Goal: Task Accomplishment & Management: Manage account settings

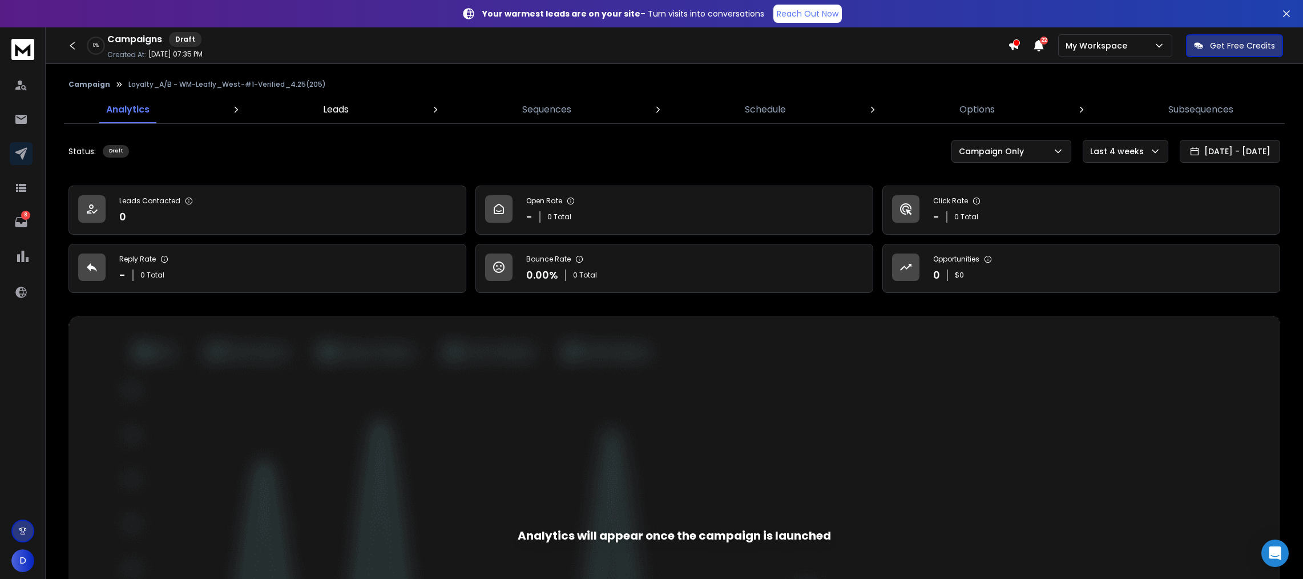
click at [344, 108] on p "Leads" at bounding box center [336, 110] width 26 height 14
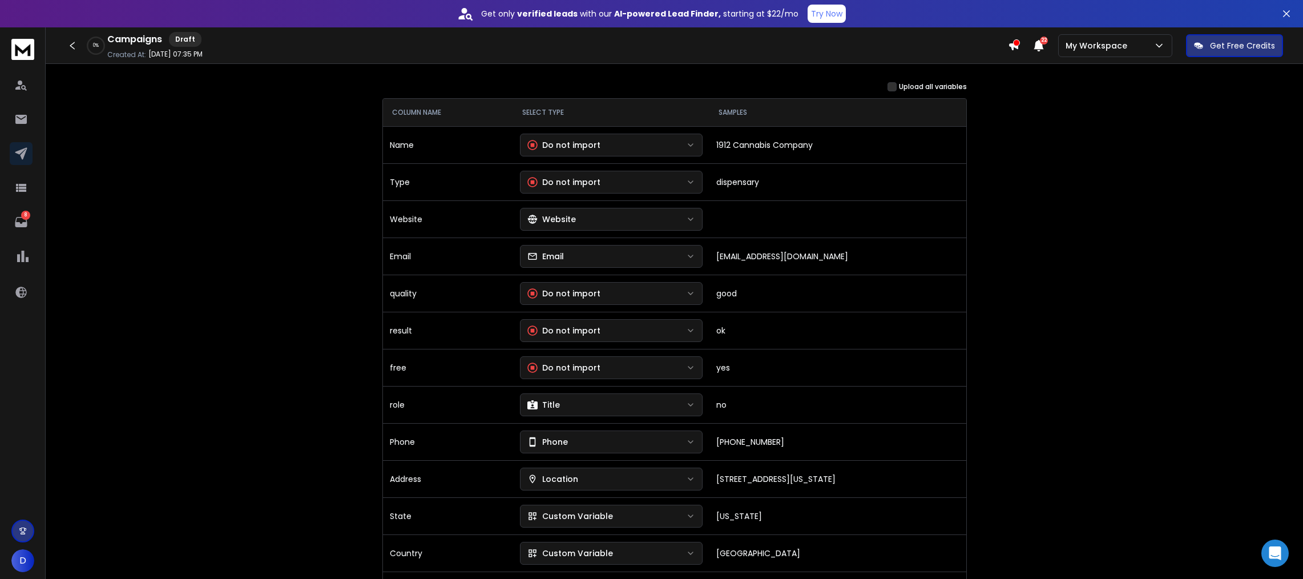
scroll to position [145, 0]
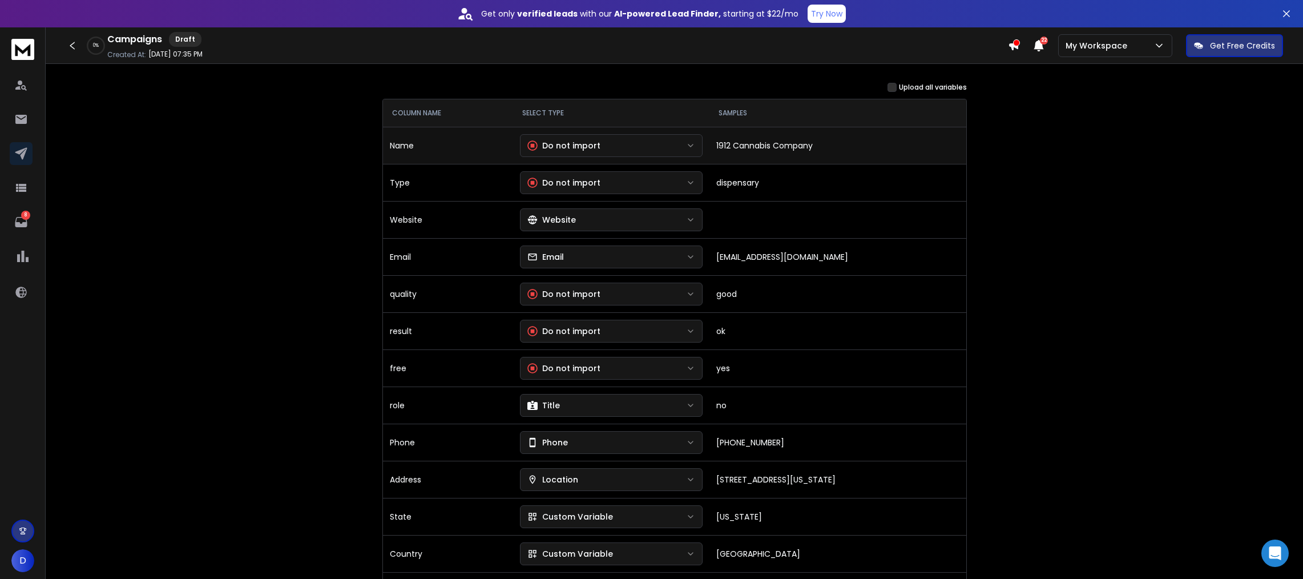
click at [652, 147] on button "Do not import" at bounding box center [611, 145] width 183 height 23
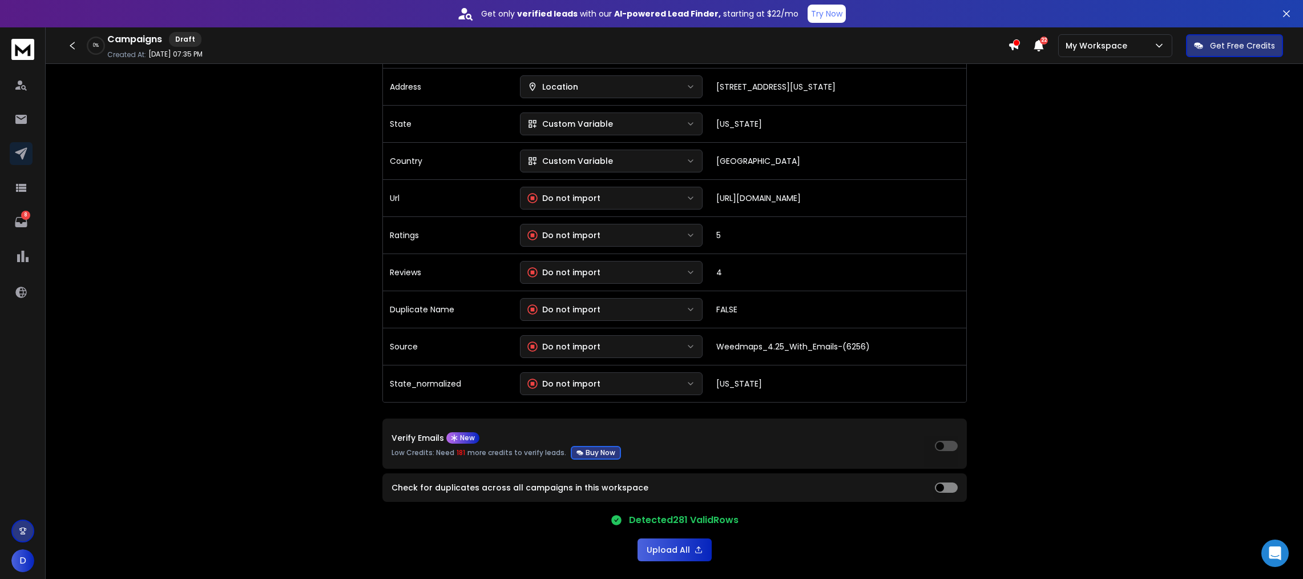
scroll to position [539, 0]
click at [666, 550] on button "Upload All" at bounding box center [674, 548] width 74 height 23
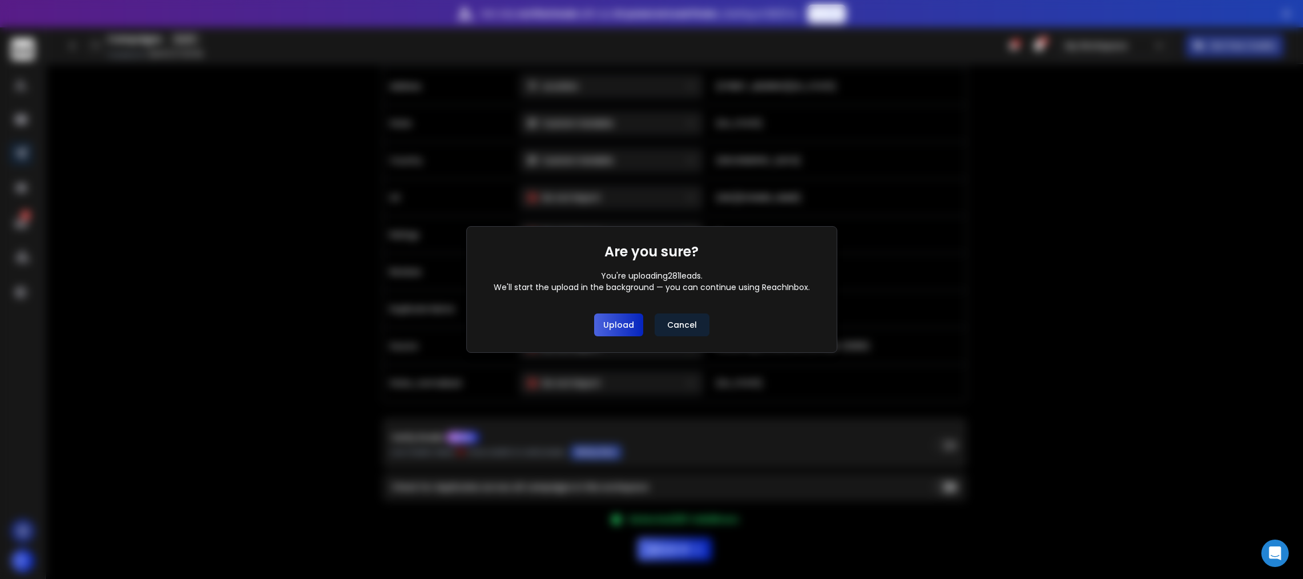
click at [628, 329] on button "Upload" at bounding box center [618, 324] width 49 height 23
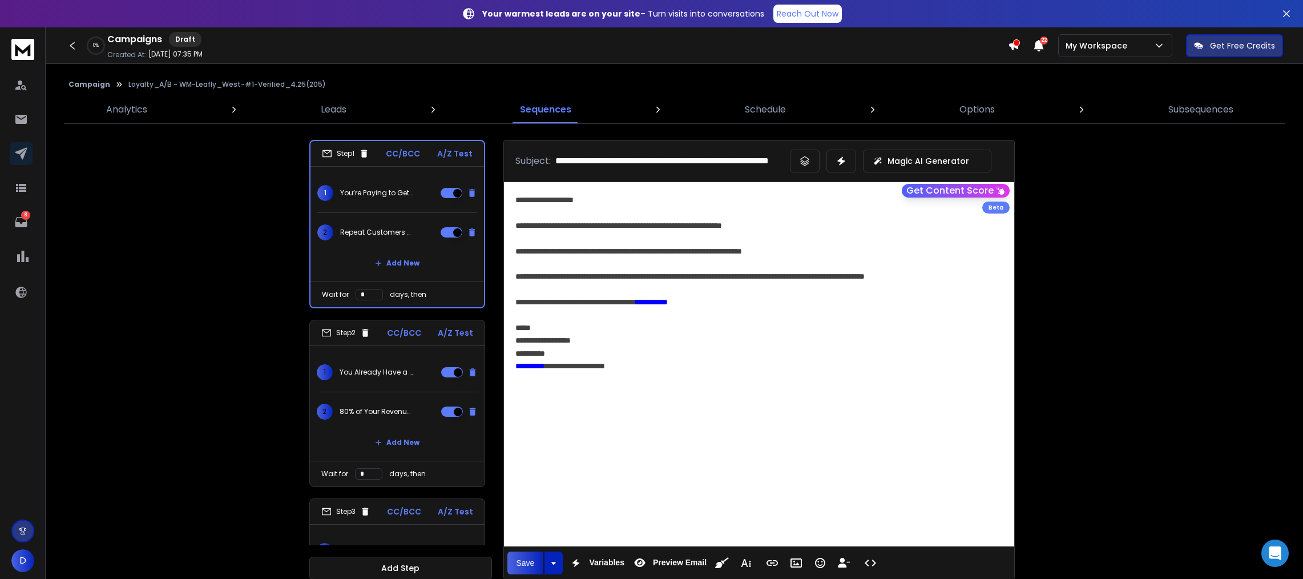
drag, startPoint x: 786, startPoint y: 111, endPoint x: 808, endPoint y: 114, distance: 22.4
click at [786, 111] on link "Schedule" at bounding box center [765, 109] width 55 height 27
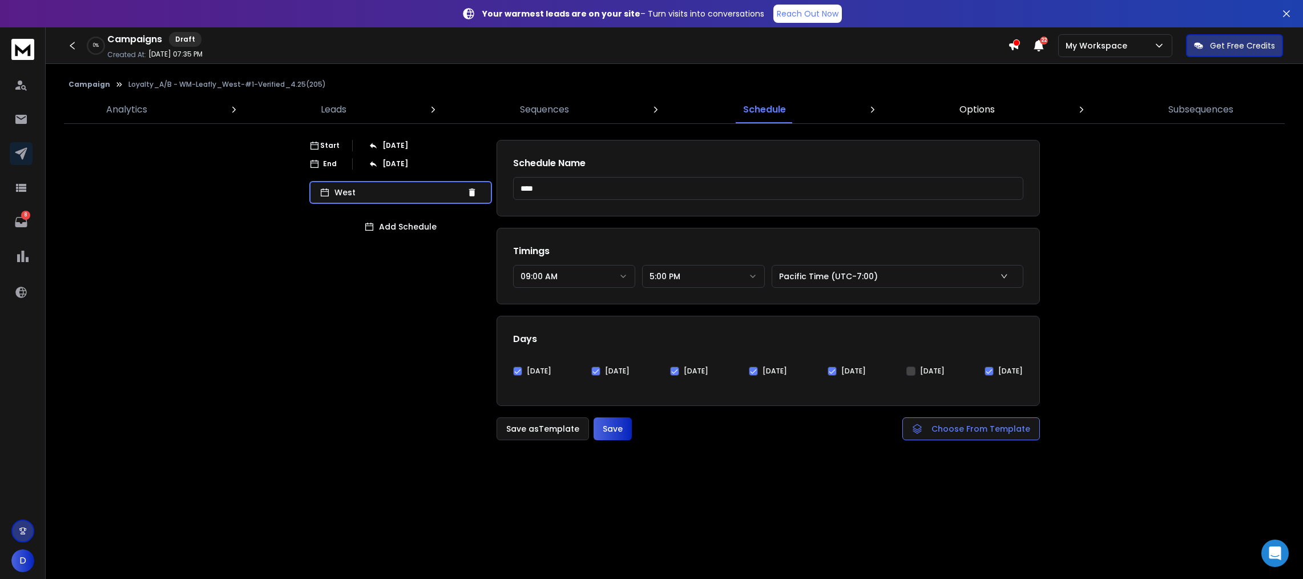
click at [982, 111] on p "Options" at bounding box center [976, 110] width 35 height 14
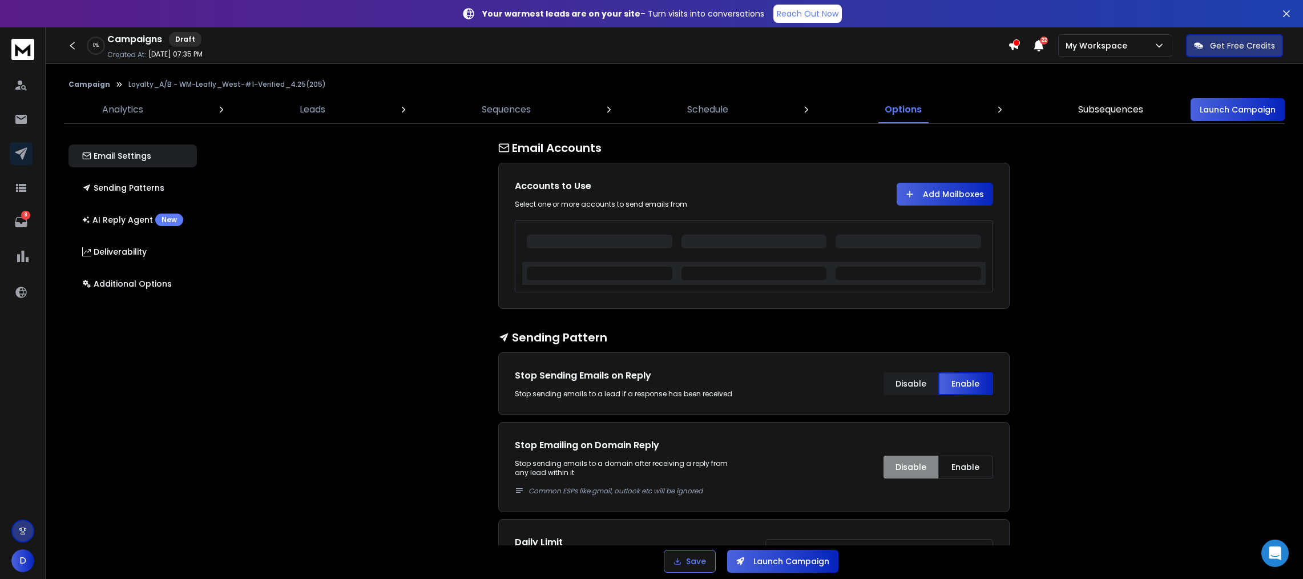
click at [1122, 113] on p "Subsequences" at bounding box center [1110, 110] width 65 height 14
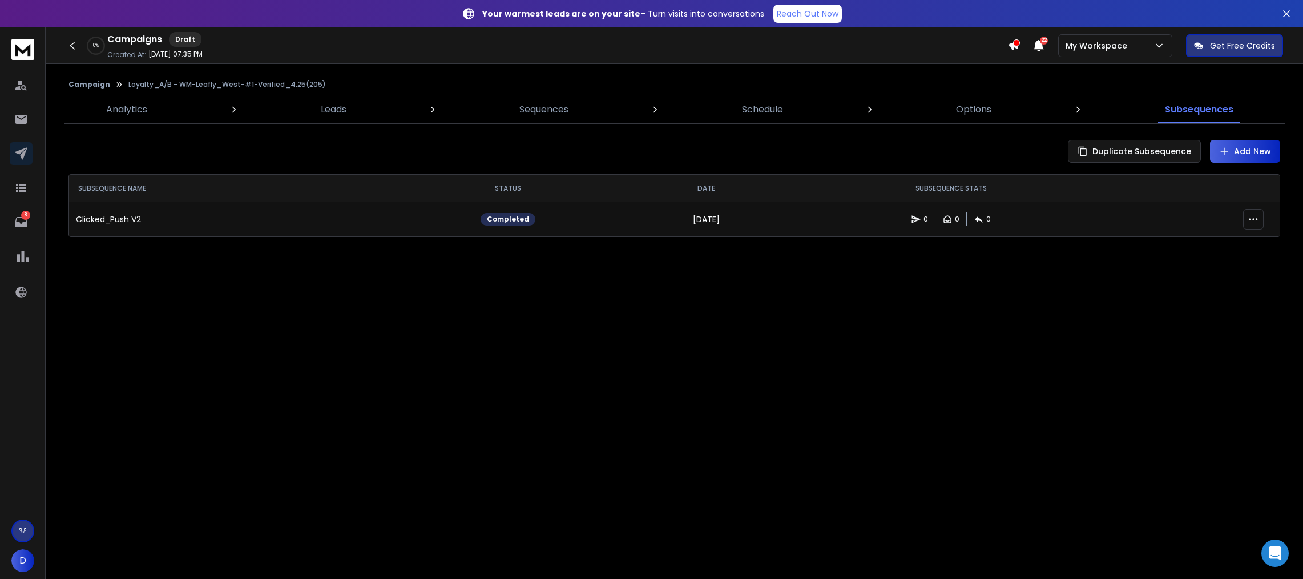
click at [1247, 212] on button "button" at bounding box center [1253, 219] width 21 height 21
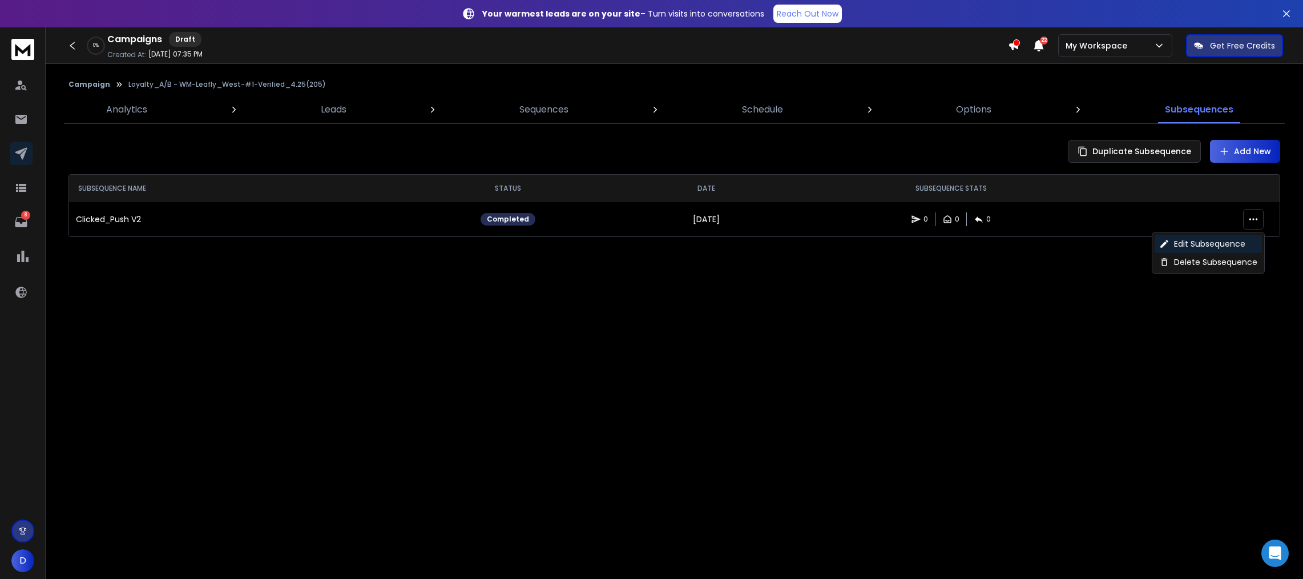
click at [1229, 244] on div "Edit Subsequence" at bounding box center [1202, 243] width 86 height 11
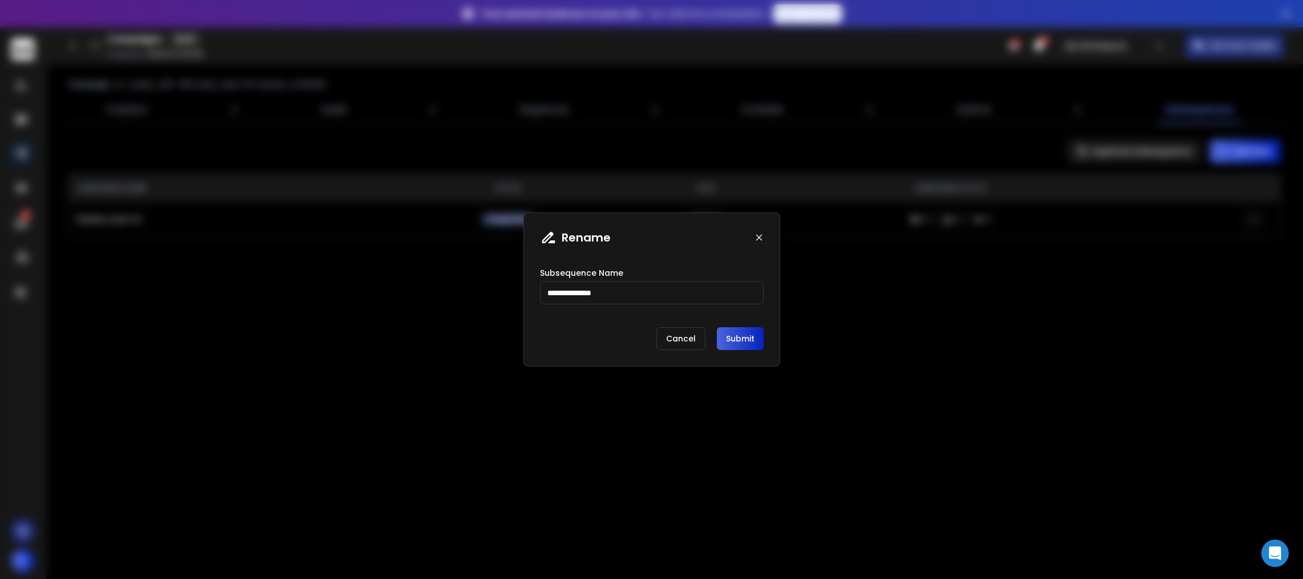
click at [729, 342] on button "Submit" at bounding box center [740, 338] width 47 height 23
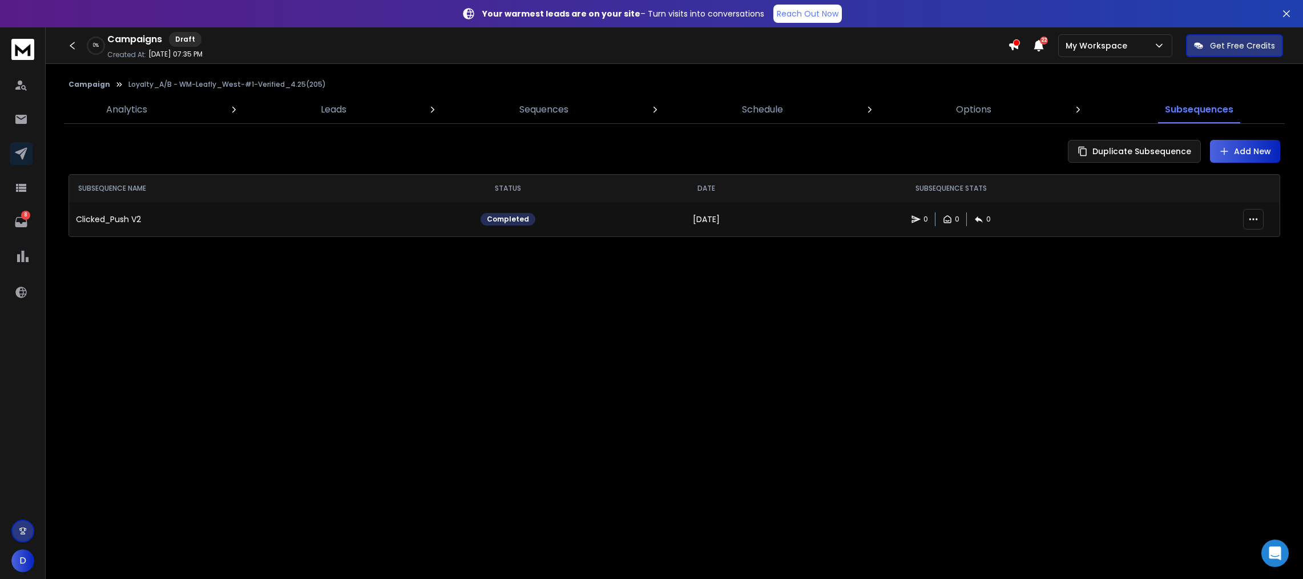
click at [1252, 216] on icon "button" at bounding box center [1253, 219] width 10 height 10
click at [108, 216] on td "Clicked_Push V2" at bounding box center [226, 219] width 314 height 34
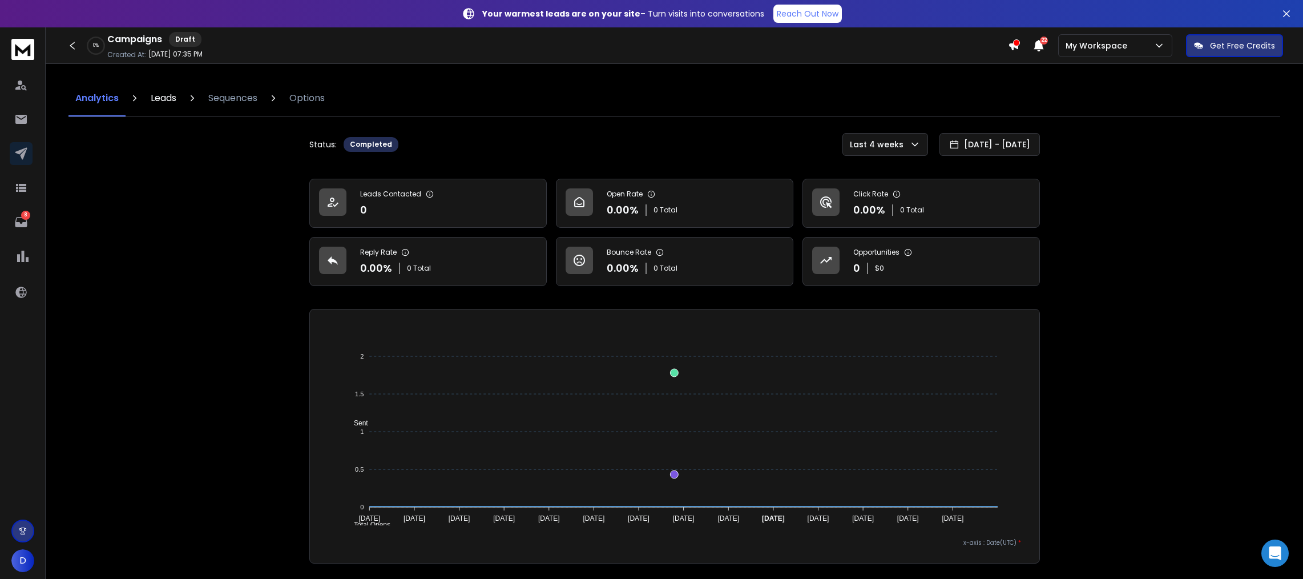
click at [169, 98] on p "Leads" at bounding box center [164, 98] width 26 height 14
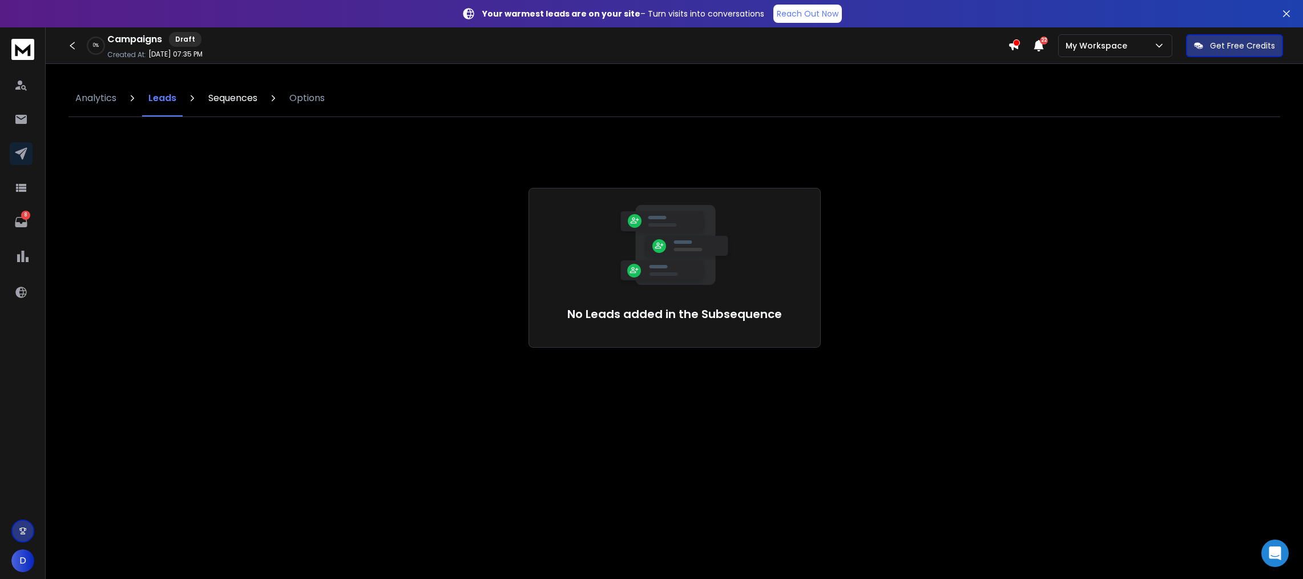
click at [226, 96] on p "Sequences" at bounding box center [232, 98] width 49 height 14
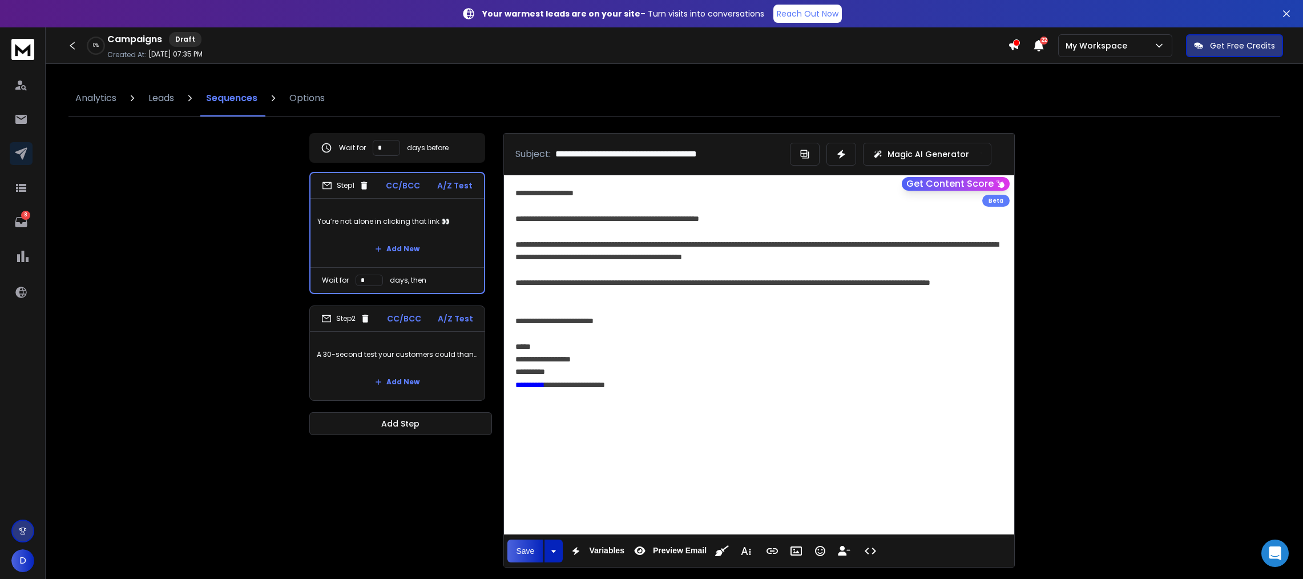
click at [390, 350] on p "A 30-second test your customers could thank you for" at bounding box center [397, 354] width 161 height 32
type input "**********"
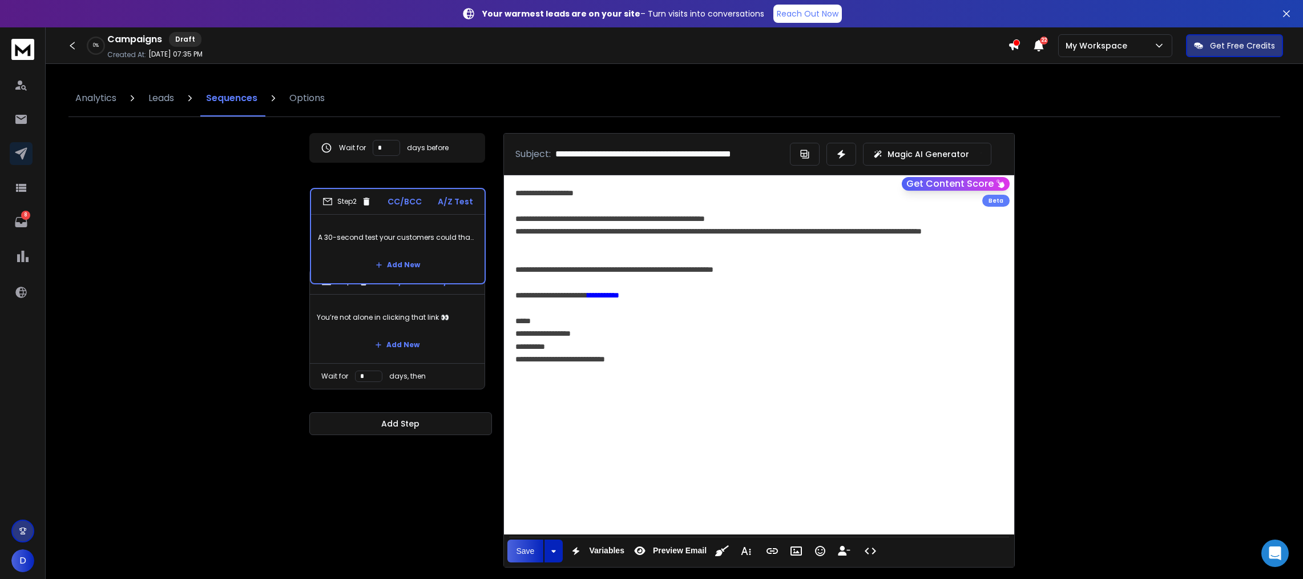
drag, startPoint x: 390, startPoint y: 352, endPoint x: 388, endPoint y: 230, distance: 122.1
click at [388, 230] on ul "Step 1 CC/BCC A/Z Test You’re not alone in clicking that link 👀 Add New Wait fo…" at bounding box center [397, 286] width 176 height 229
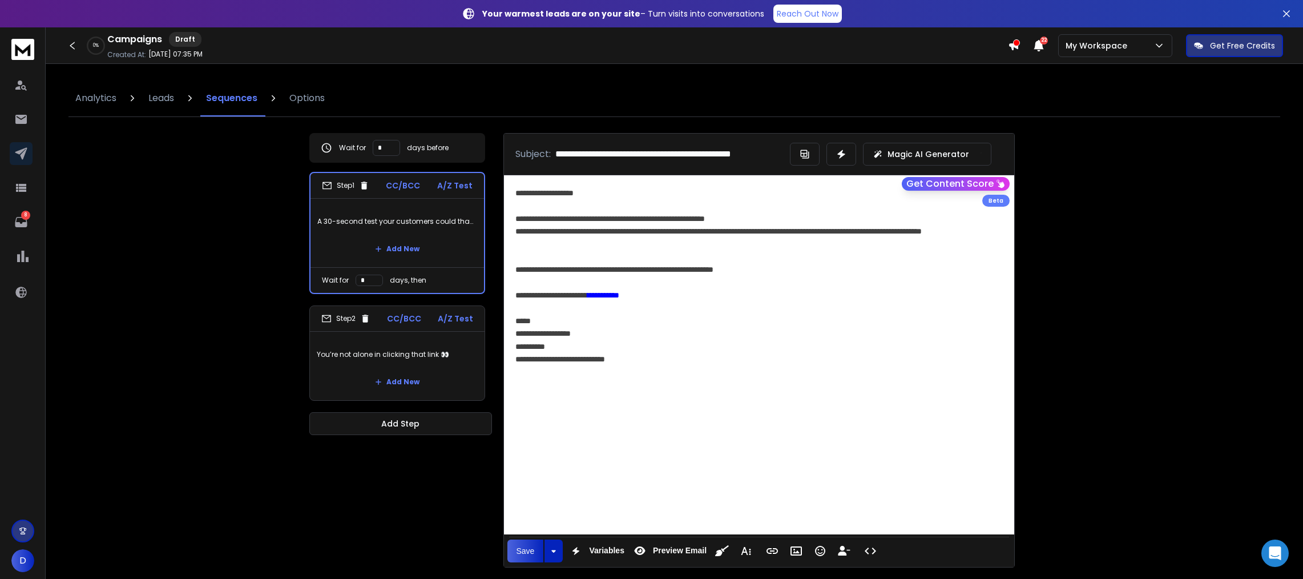
click at [514, 230] on div "**********" at bounding box center [759, 348] width 510 height 347
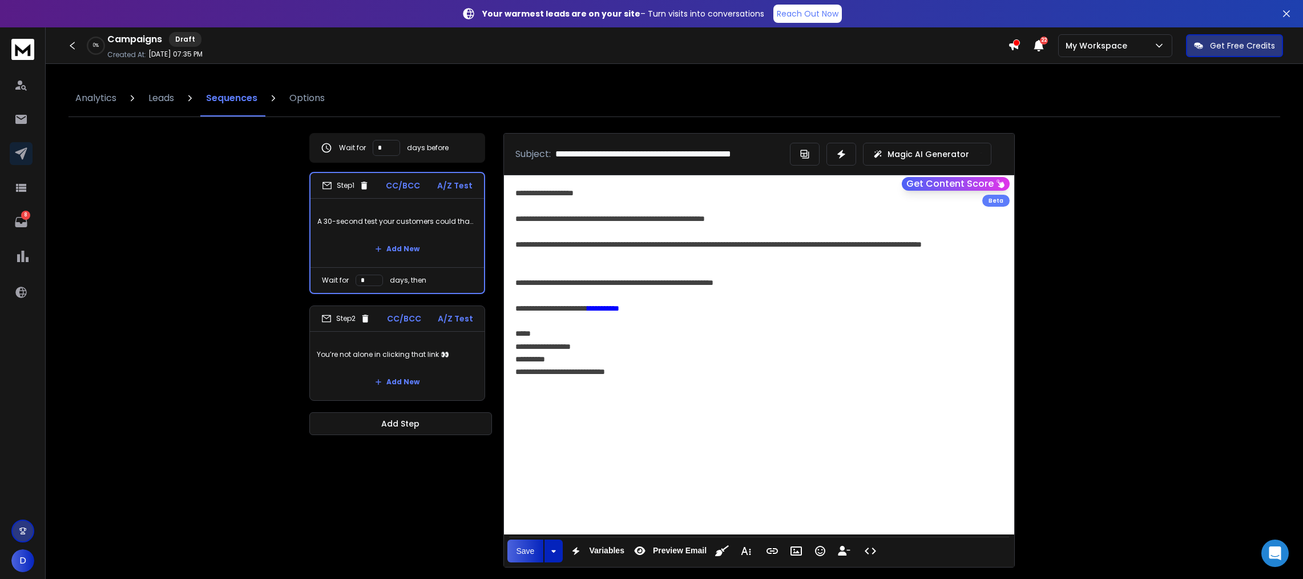
scroll to position [9, 0]
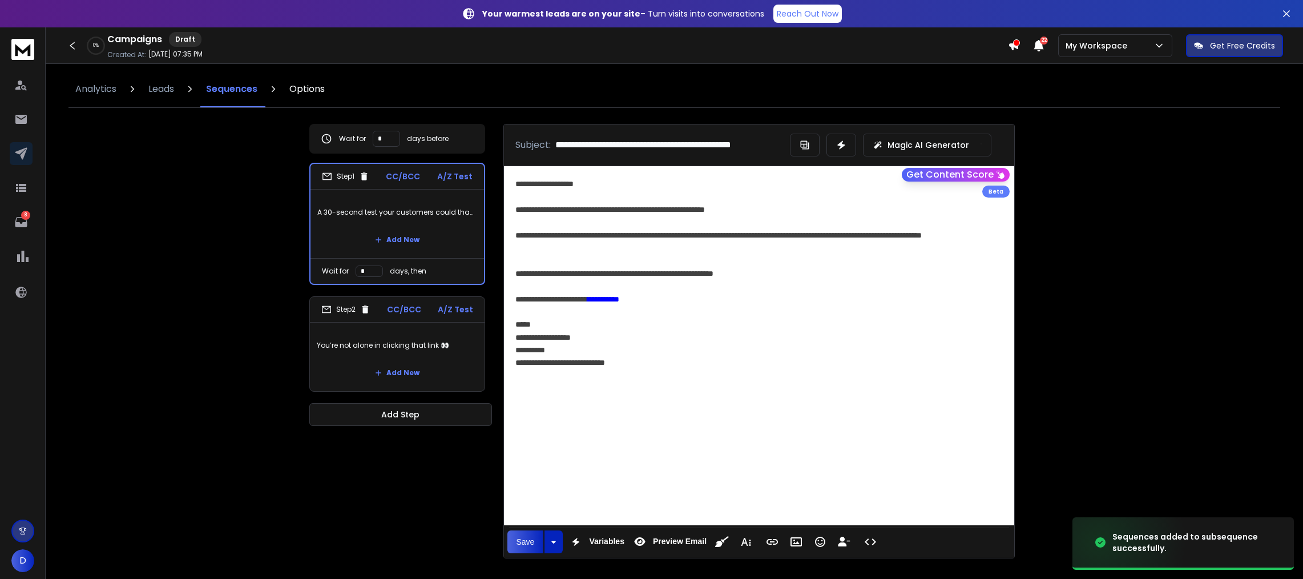
click at [309, 92] on p "Options" at bounding box center [306, 89] width 35 height 14
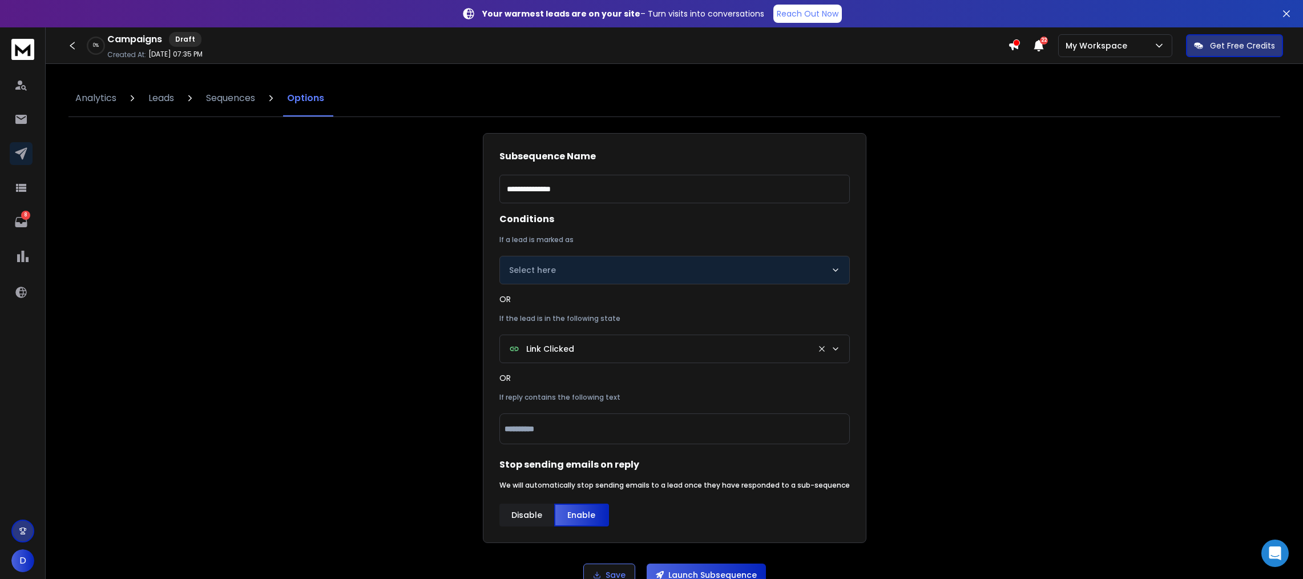
scroll to position [28, 0]
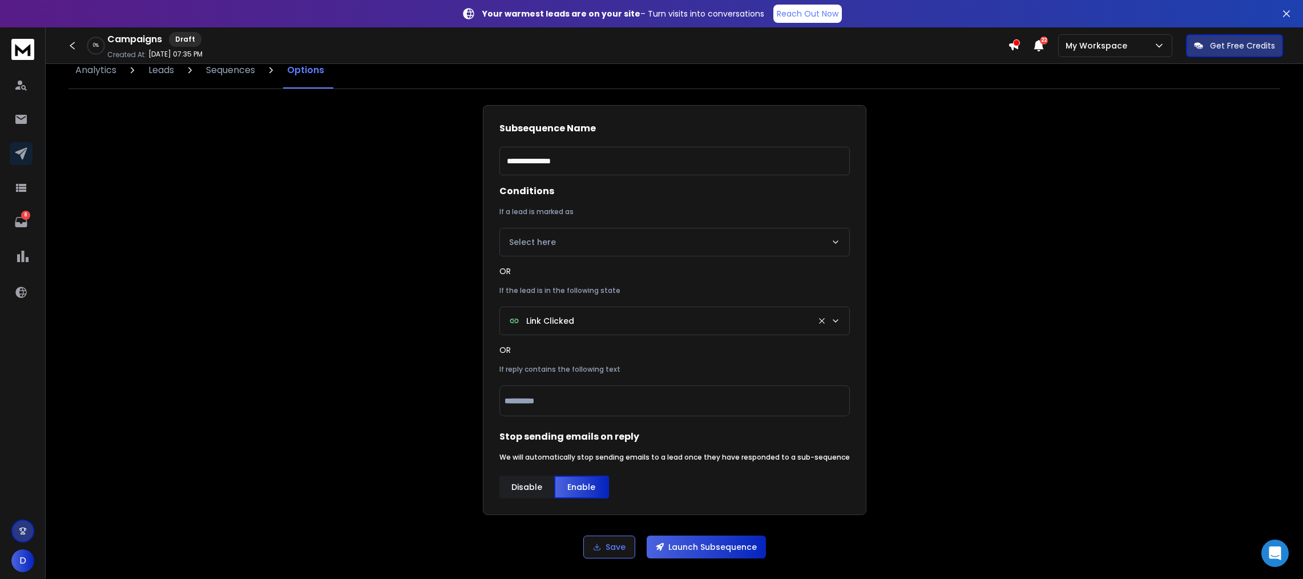
click at [694, 548] on button "Launch Subsequence" at bounding box center [705, 546] width 119 height 23
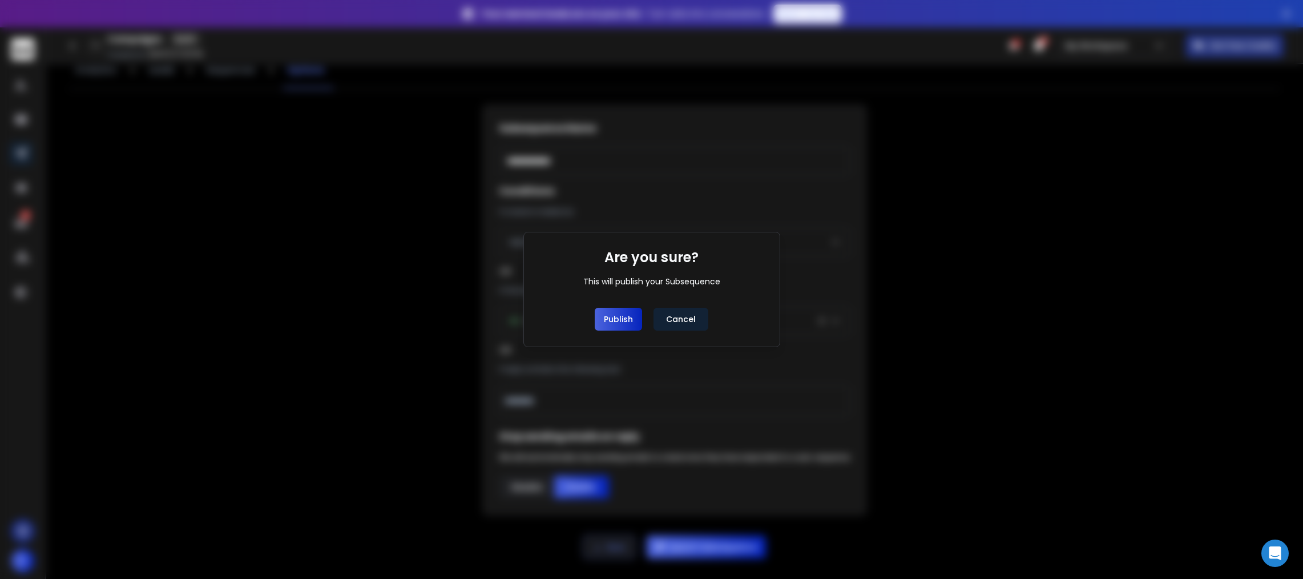
click at [629, 321] on button "Publish" at bounding box center [617, 319] width 47 height 23
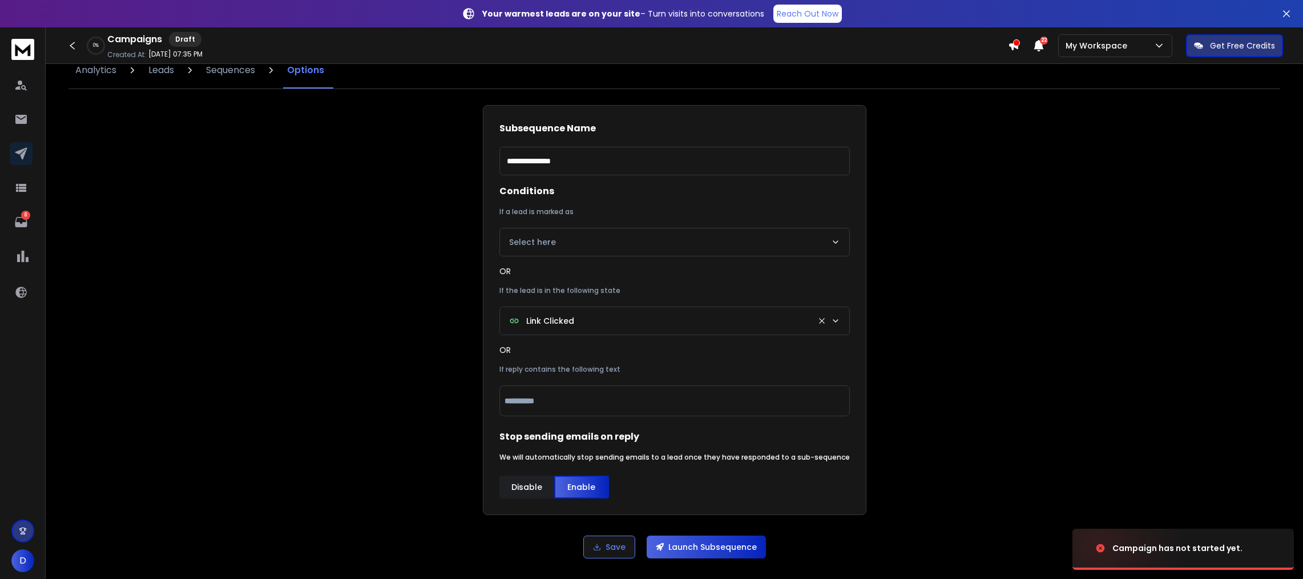
click at [957, 298] on form "**********" at bounding box center [674, 331] width 1202 height 453
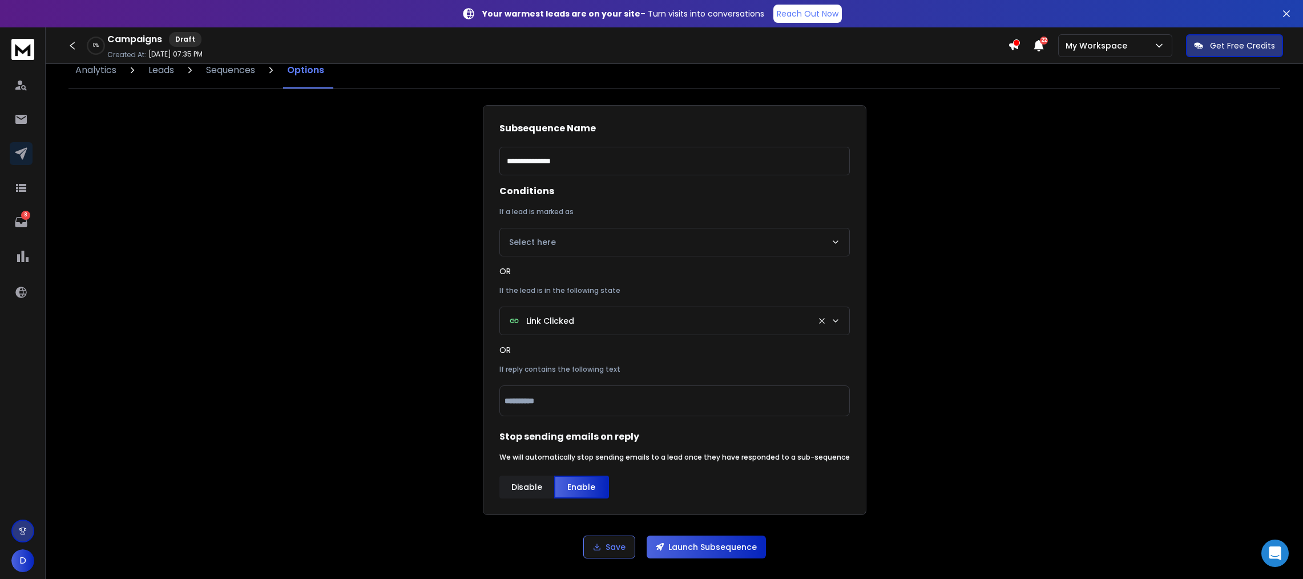
scroll to position [0, 0]
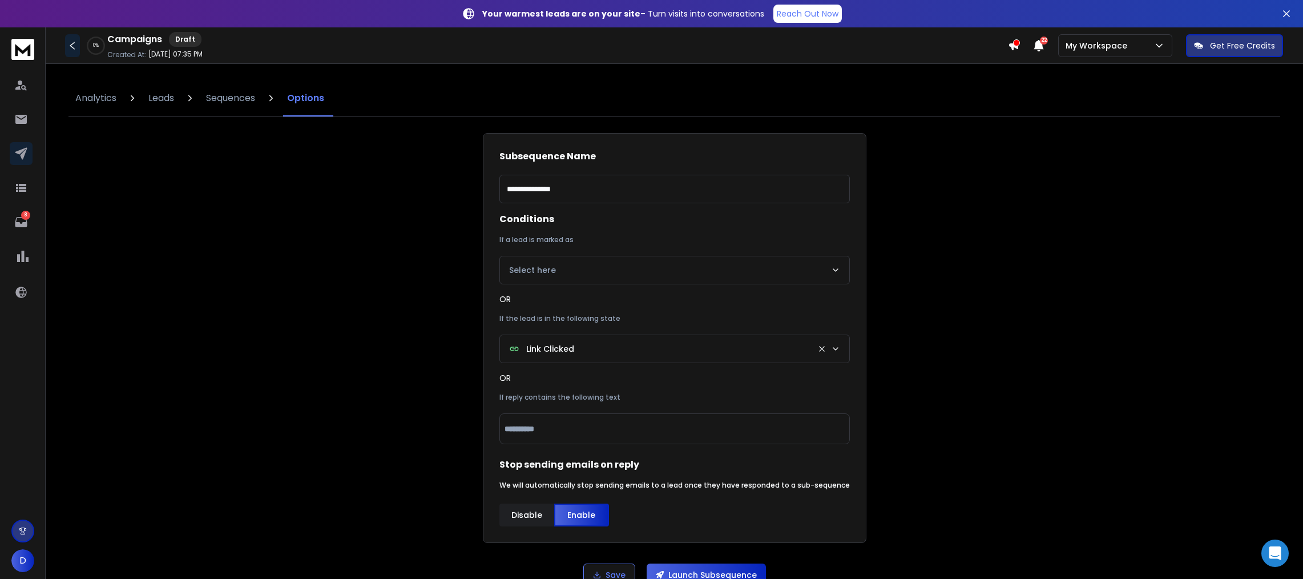
click at [68, 46] on icon at bounding box center [72, 46] width 10 height 10
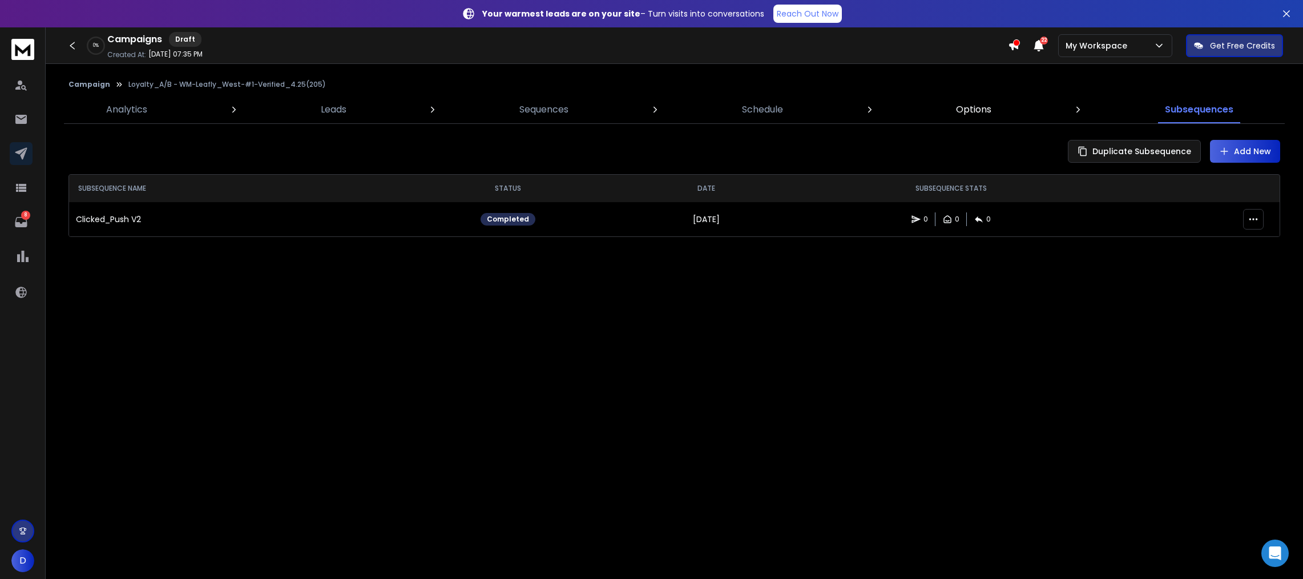
click at [959, 115] on p "Options" at bounding box center [973, 110] width 35 height 14
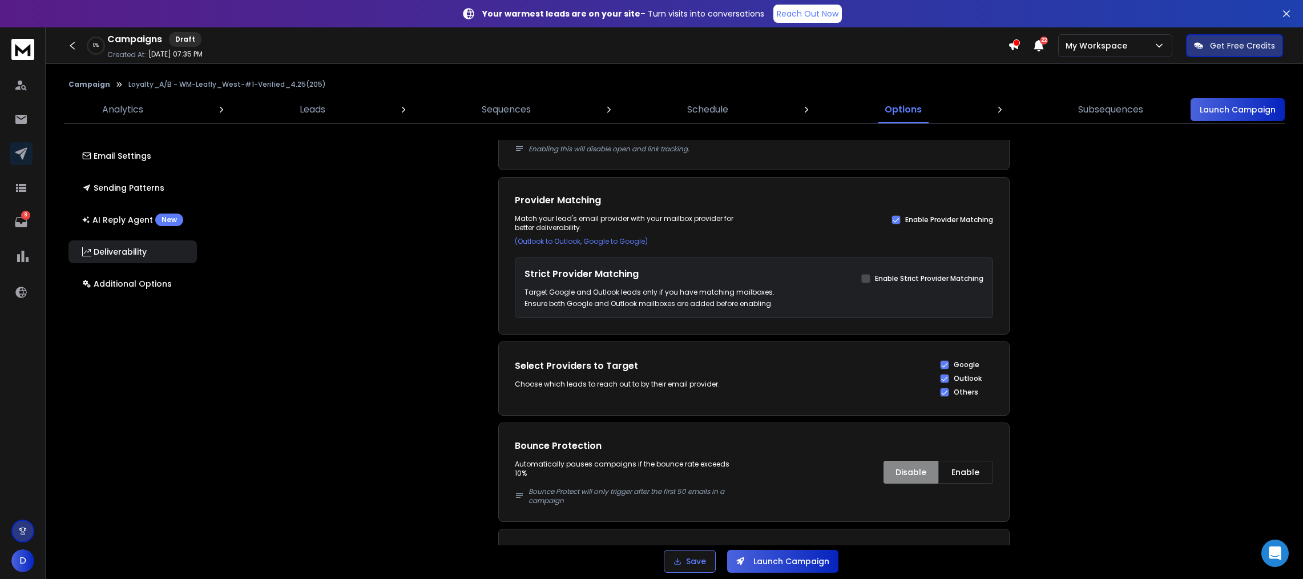
scroll to position [1538, 0]
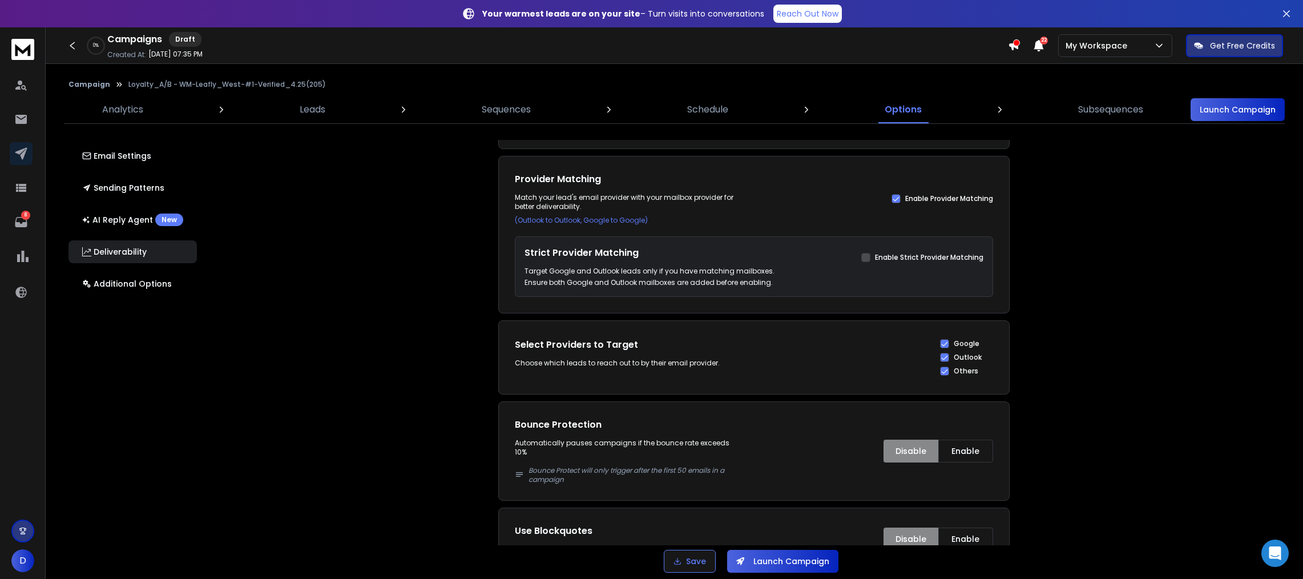
click at [1239, 119] on button "Launch Campaign" at bounding box center [1237, 109] width 94 height 23
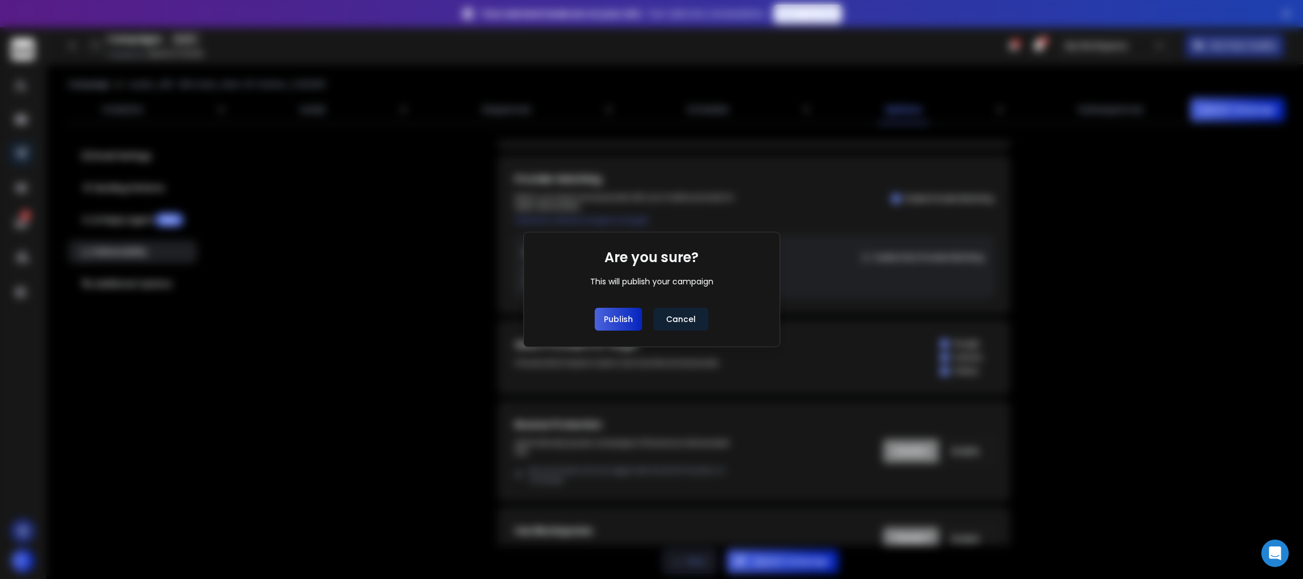
click at [628, 323] on button "Publish" at bounding box center [617, 319] width 47 height 23
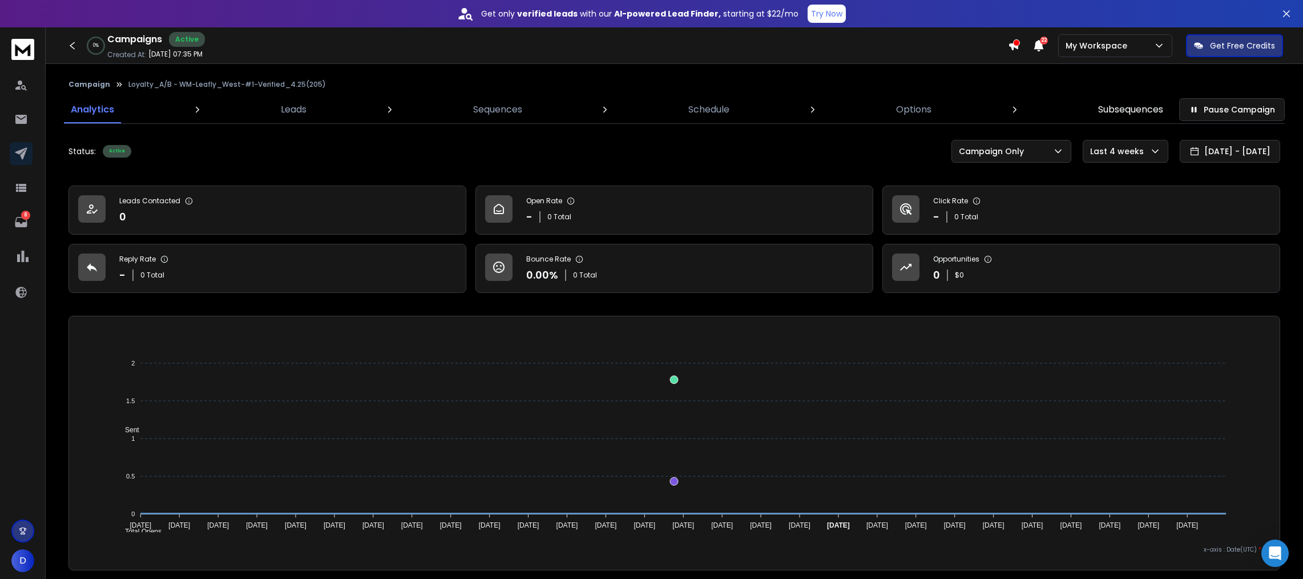
click at [1138, 110] on p "Subsequences" at bounding box center [1130, 110] width 65 height 14
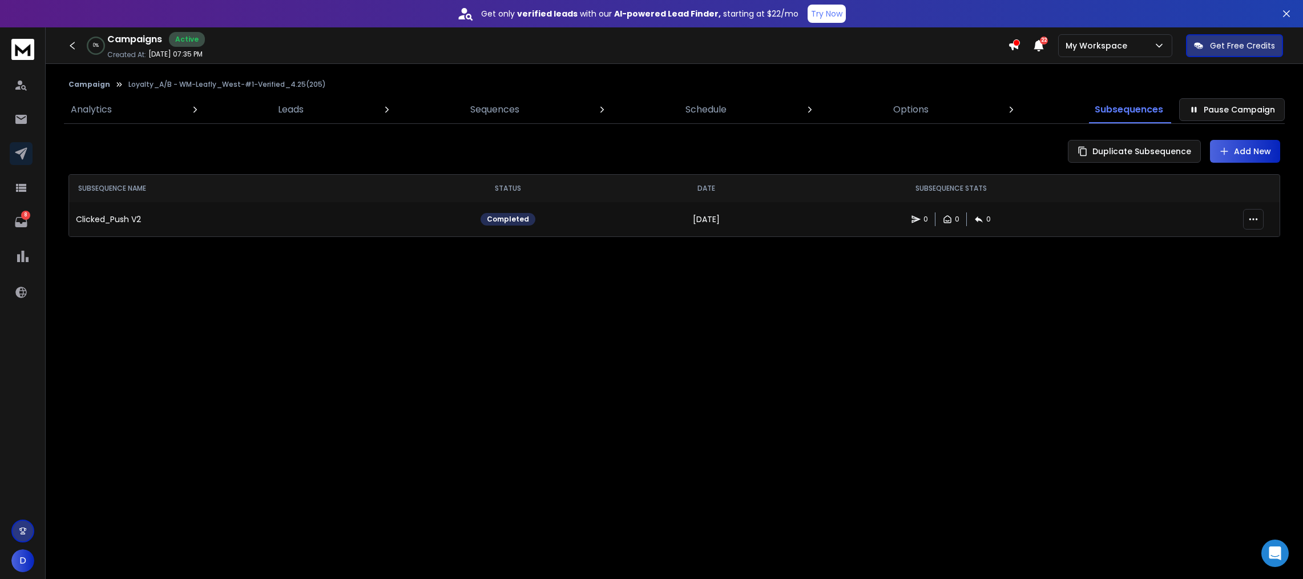
click at [1251, 216] on icon "button" at bounding box center [1253, 219] width 10 height 10
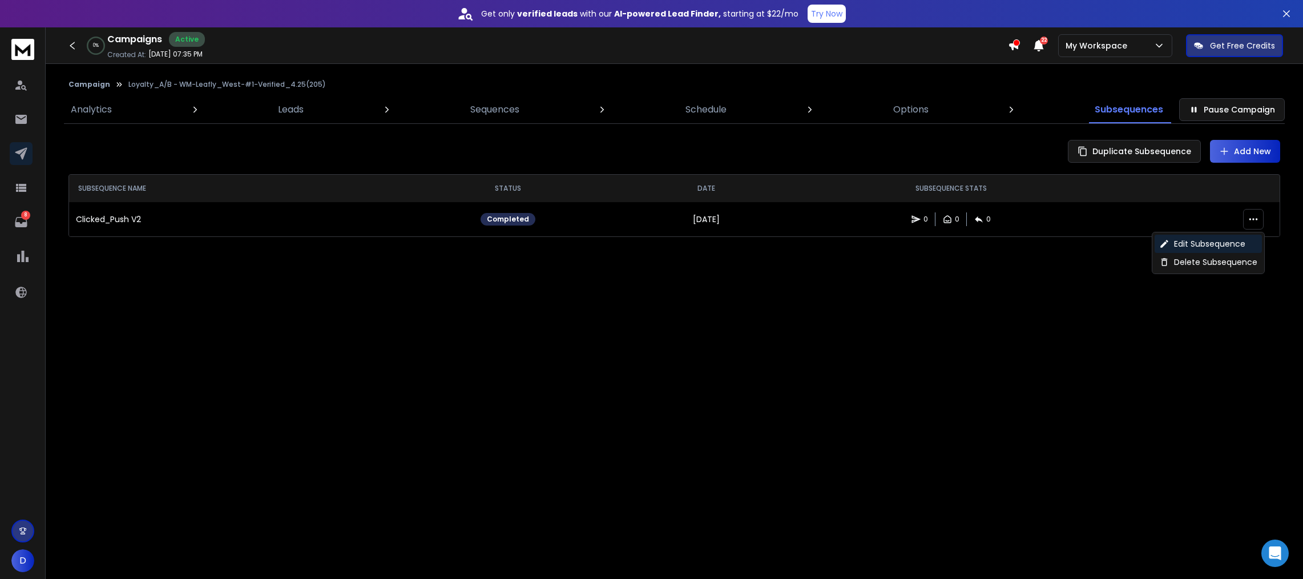
click at [1217, 245] on div "Edit Subsequence" at bounding box center [1202, 243] width 86 height 11
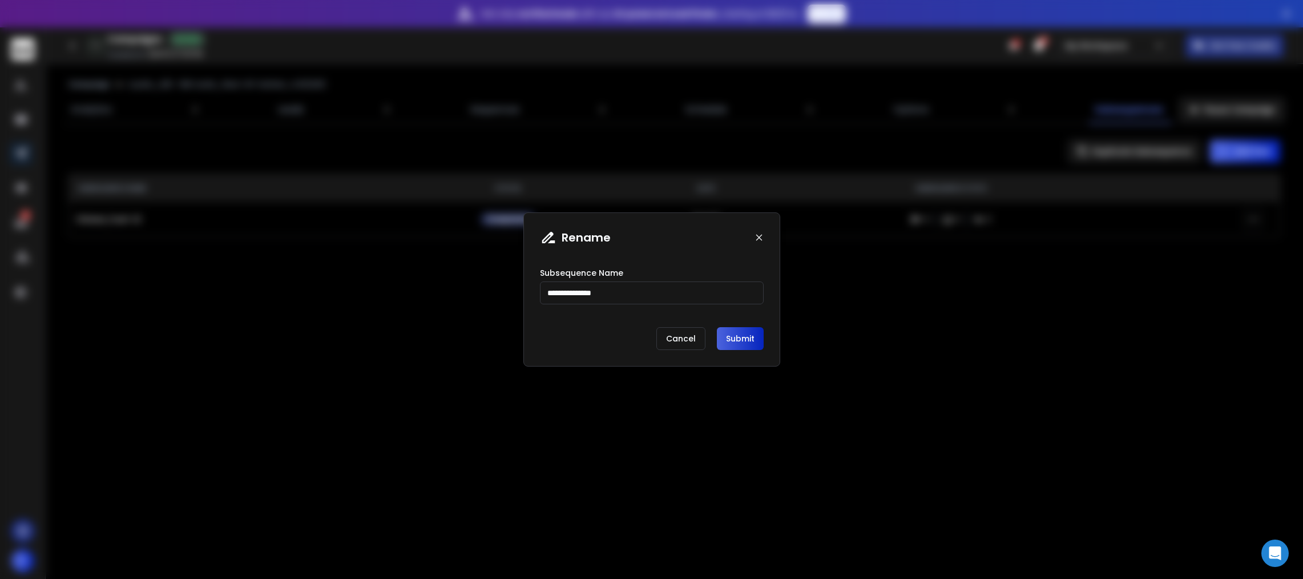
click at [729, 334] on button "Submit" at bounding box center [740, 338] width 47 height 23
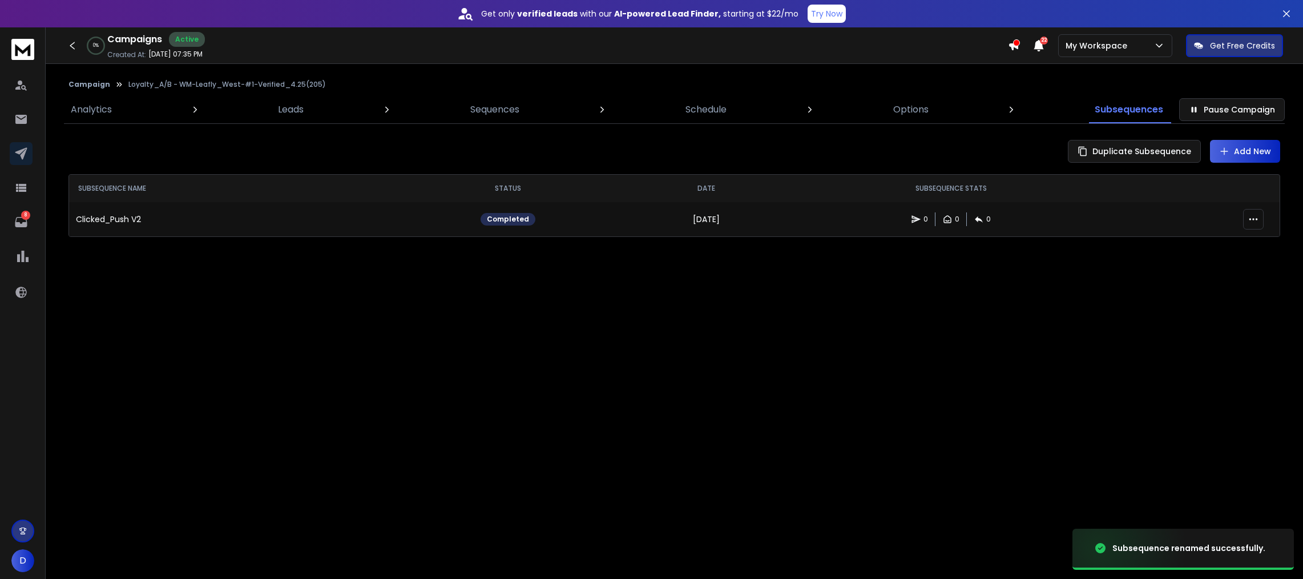
click at [128, 219] on td "Clicked_Push V2" at bounding box center [226, 219] width 314 height 34
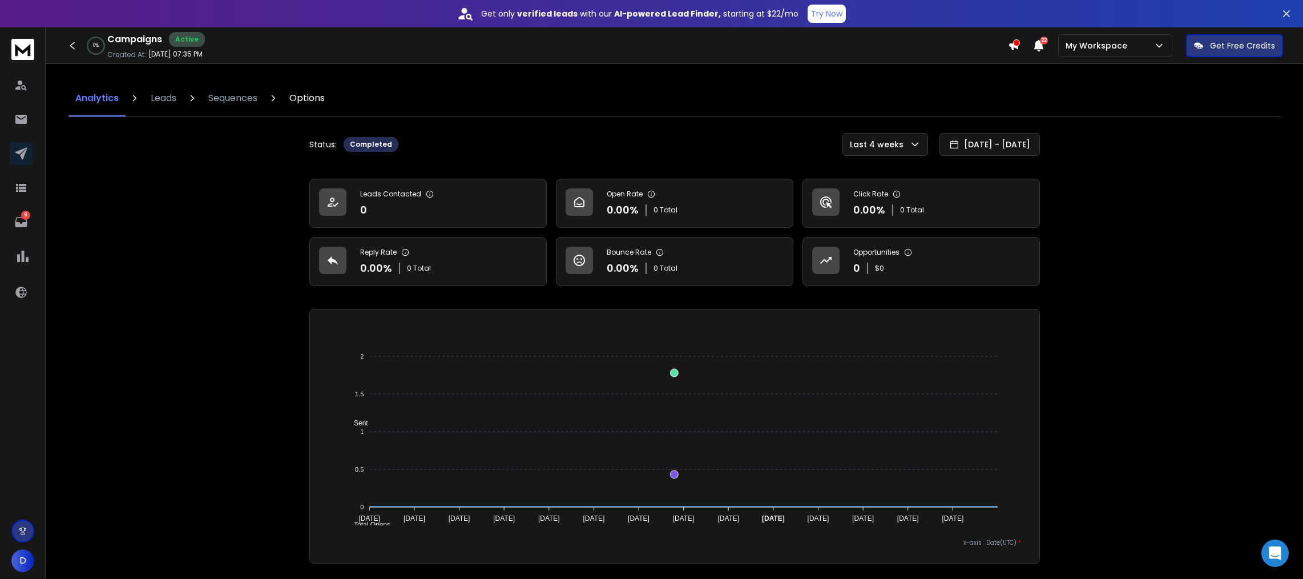
click at [302, 98] on p "Options" at bounding box center [306, 98] width 35 height 14
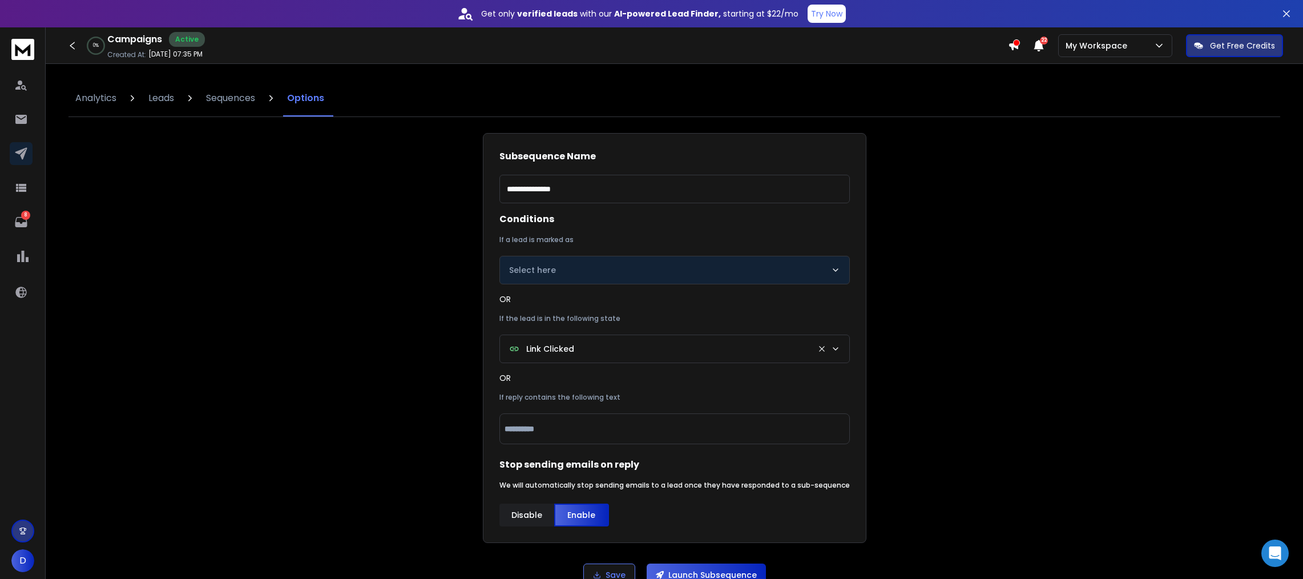
scroll to position [28, 0]
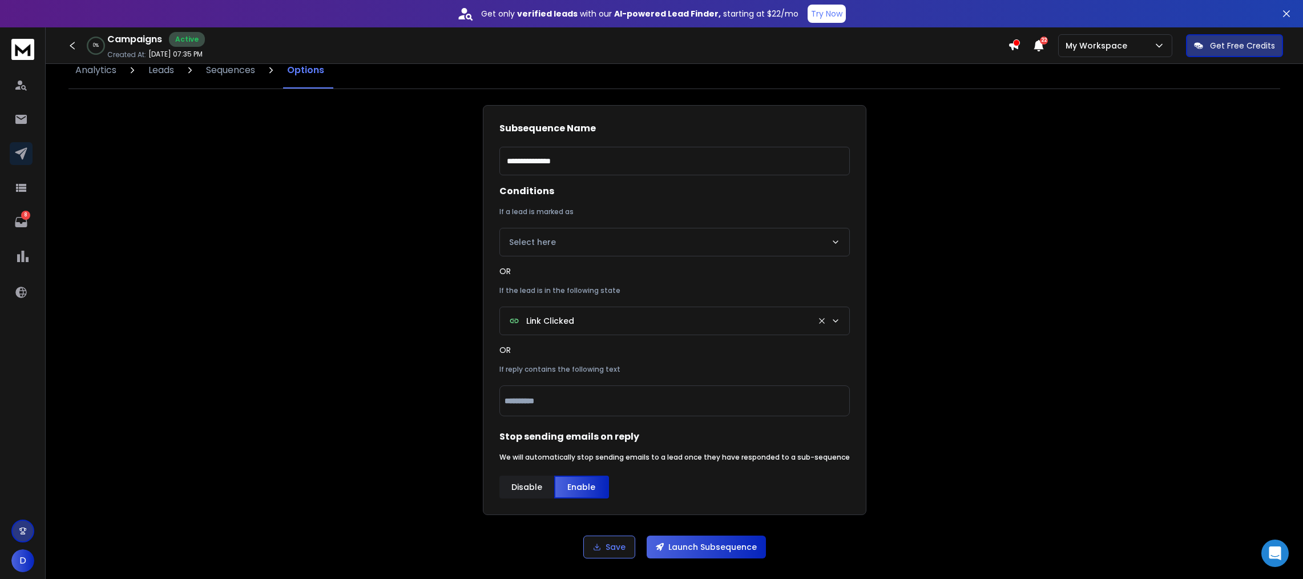
click at [567, 163] on input "**********" at bounding box center [674, 161] width 350 height 29
type input "**********"
click at [681, 551] on button "Launch Subsequence" at bounding box center [705, 546] width 119 height 23
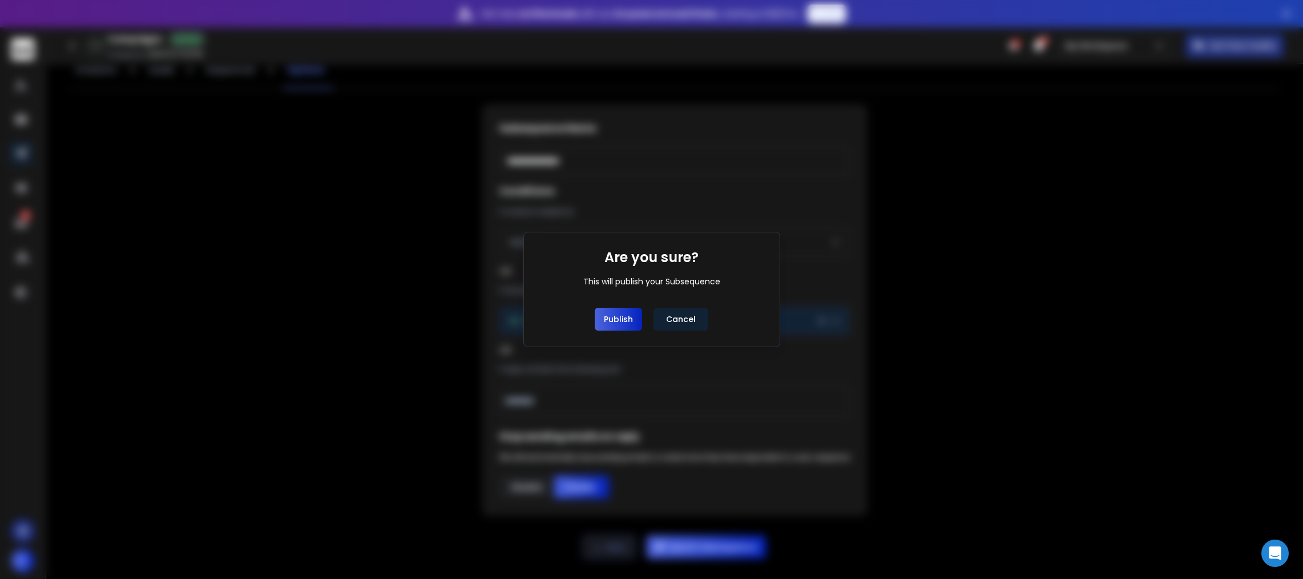
click at [613, 325] on button "Publish" at bounding box center [617, 319] width 47 height 23
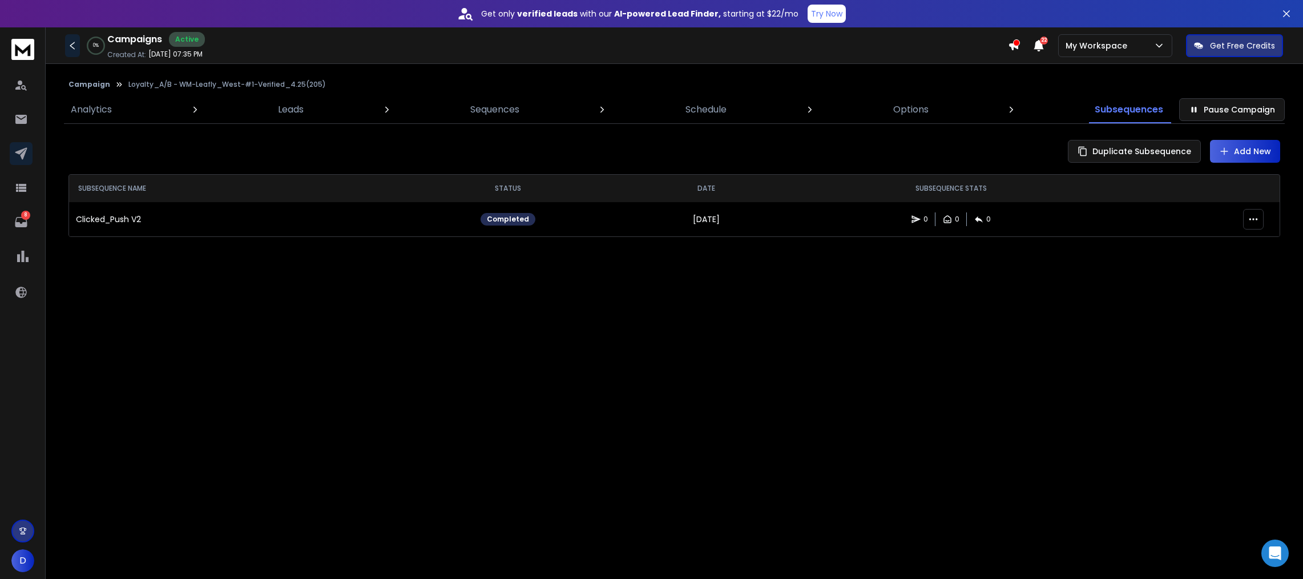
click at [75, 48] on icon at bounding box center [72, 46] width 10 height 10
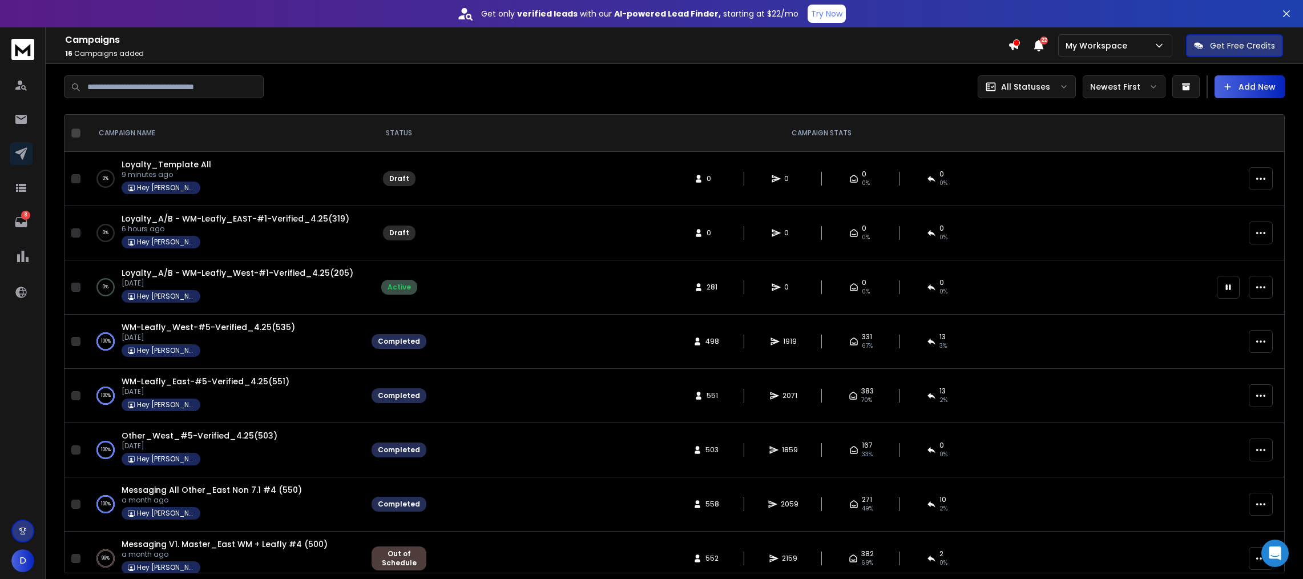
click at [228, 220] on span "Loyalty_A/B - WM-Leafly_EAST-#1-Verified_4.25(319)" at bounding box center [236, 218] width 228 height 11
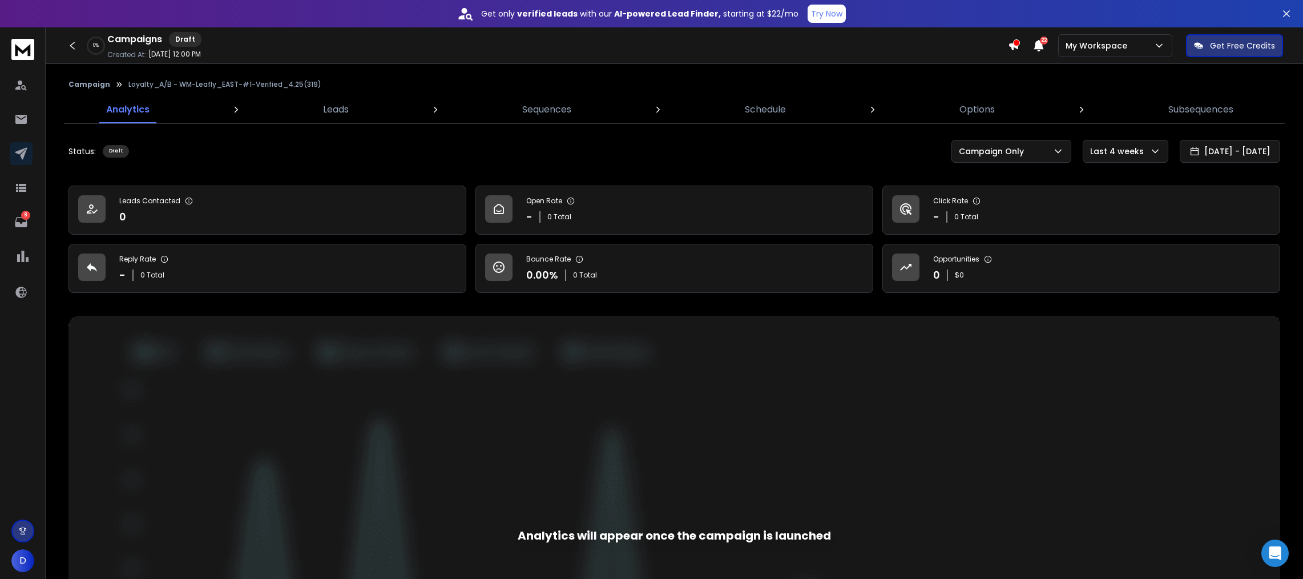
click at [356, 107] on div "Analytics Leads Sequences Schedule Options Subsequences" at bounding box center [669, 109] width 1211 height 27
click at [347, 108] on p "Leads" at bounding box center [336, 110] width 26 height 14
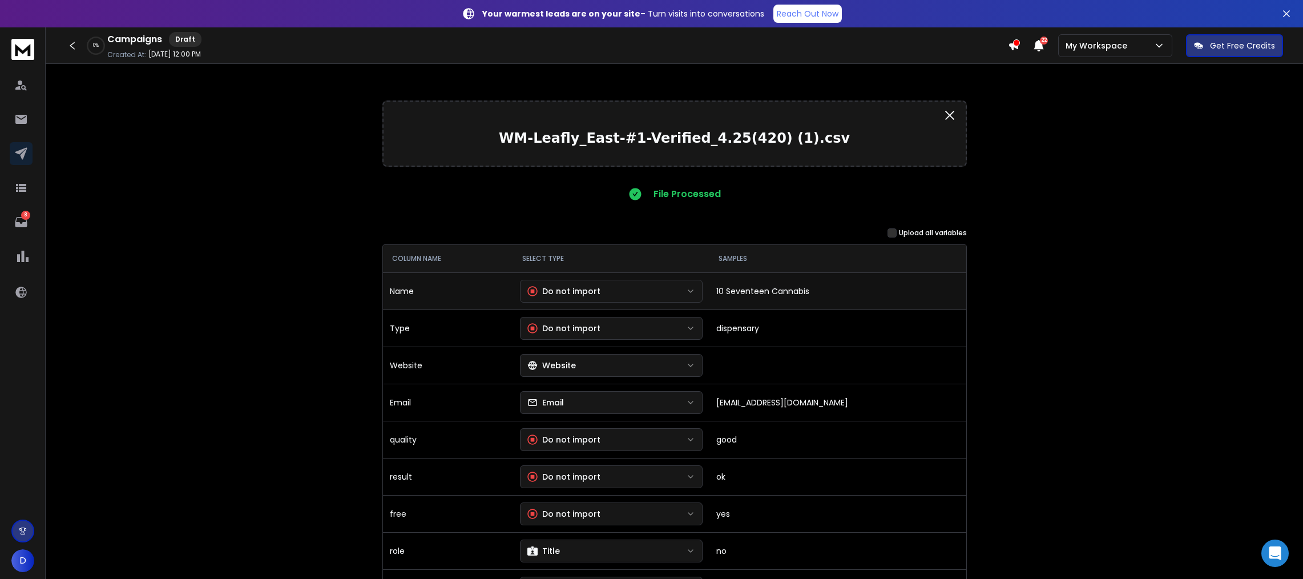
click at [640, 293] on button "Do not import" at bounding box center [611, 291] width 183 height 23
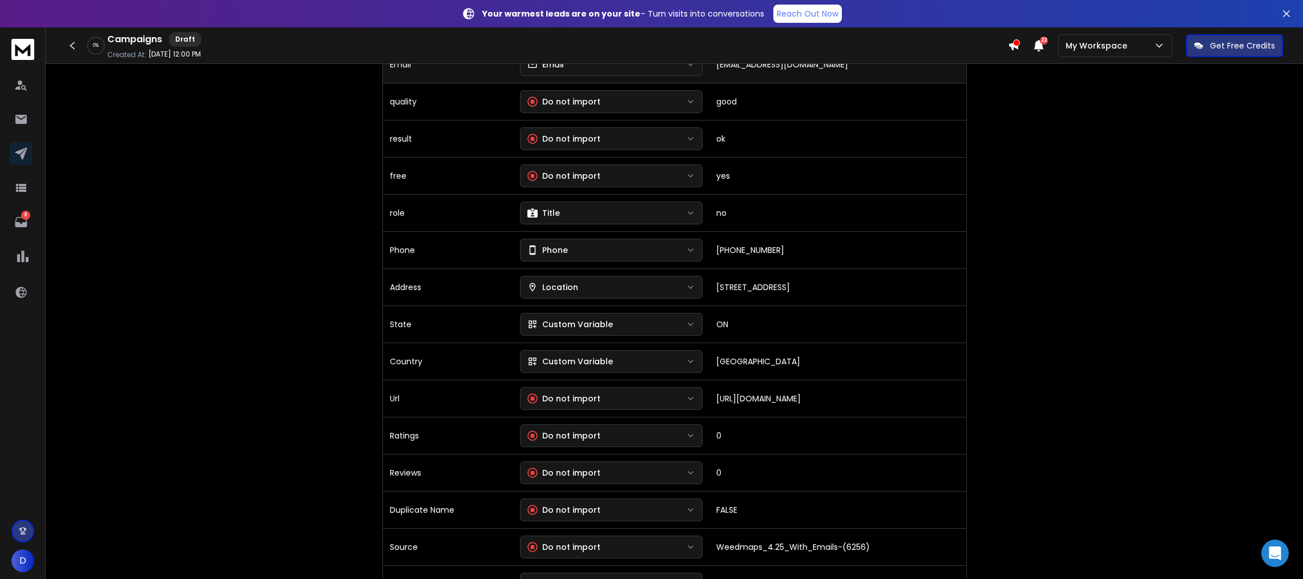
scroll to position [301, 0]
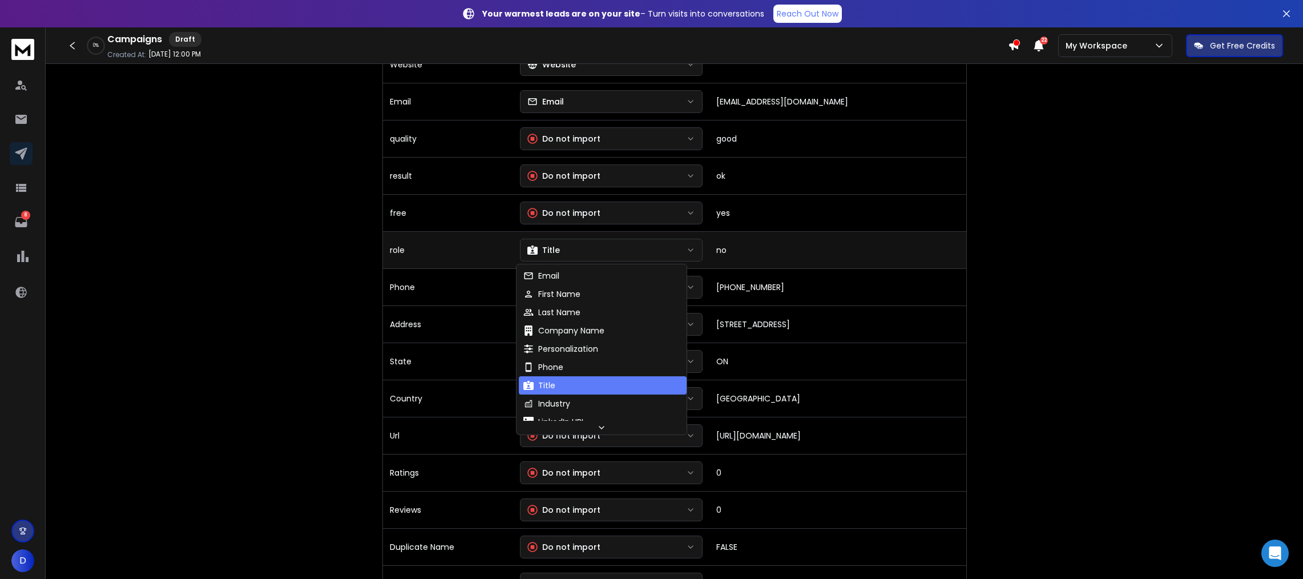
click at [686, 247] on icon "button" at bounding box center [690, 249] width 9 height 9
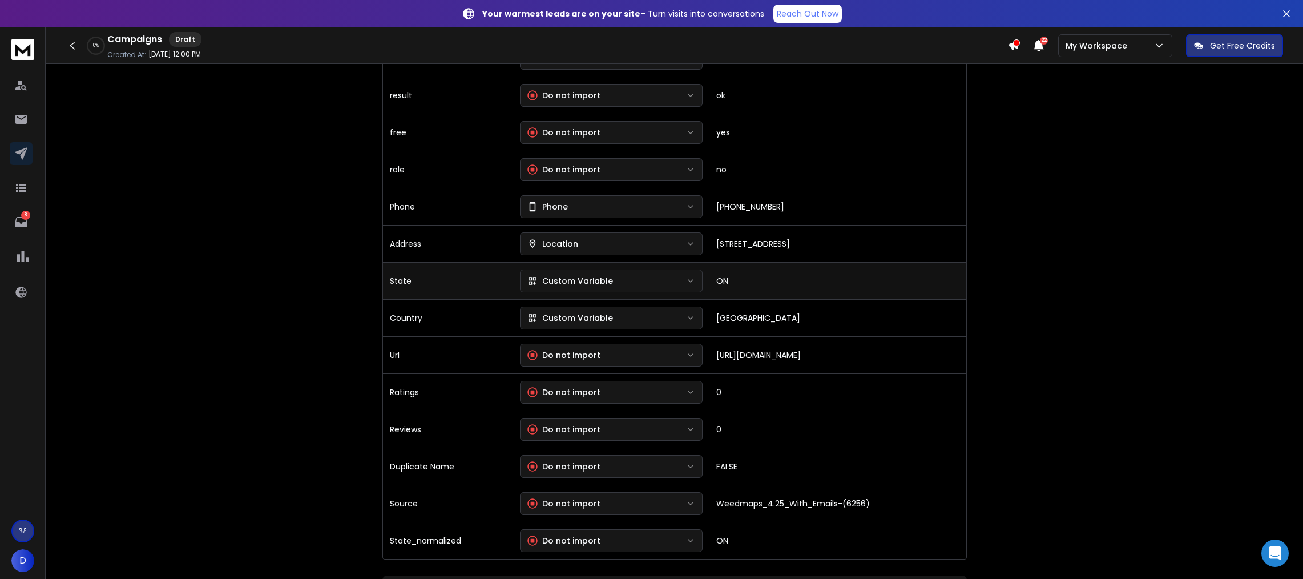
scroll to position [382, 0]
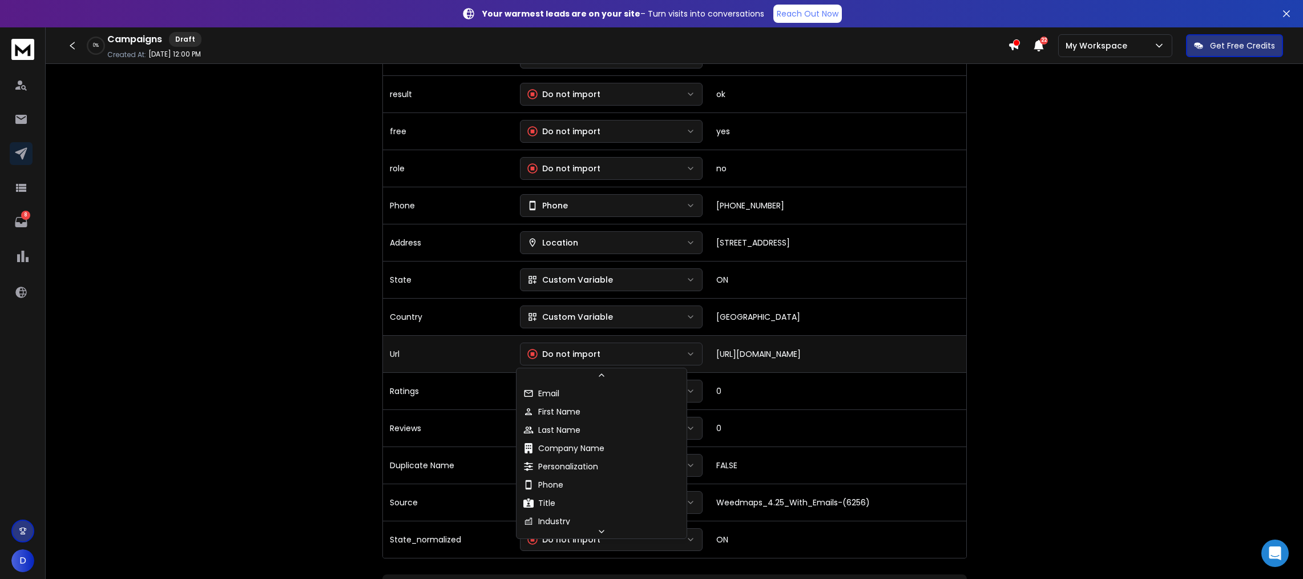
click at [665, 351] on button "Do not import" at bounding box center [611, 353] width 183 height 23
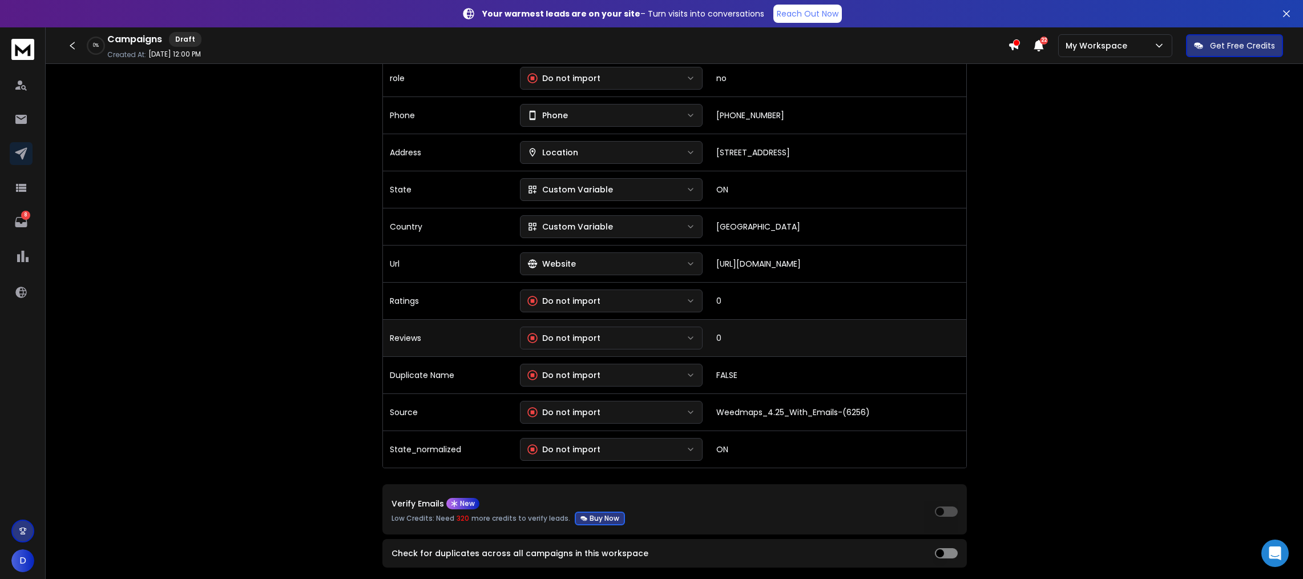
scroll to position [539, 0]
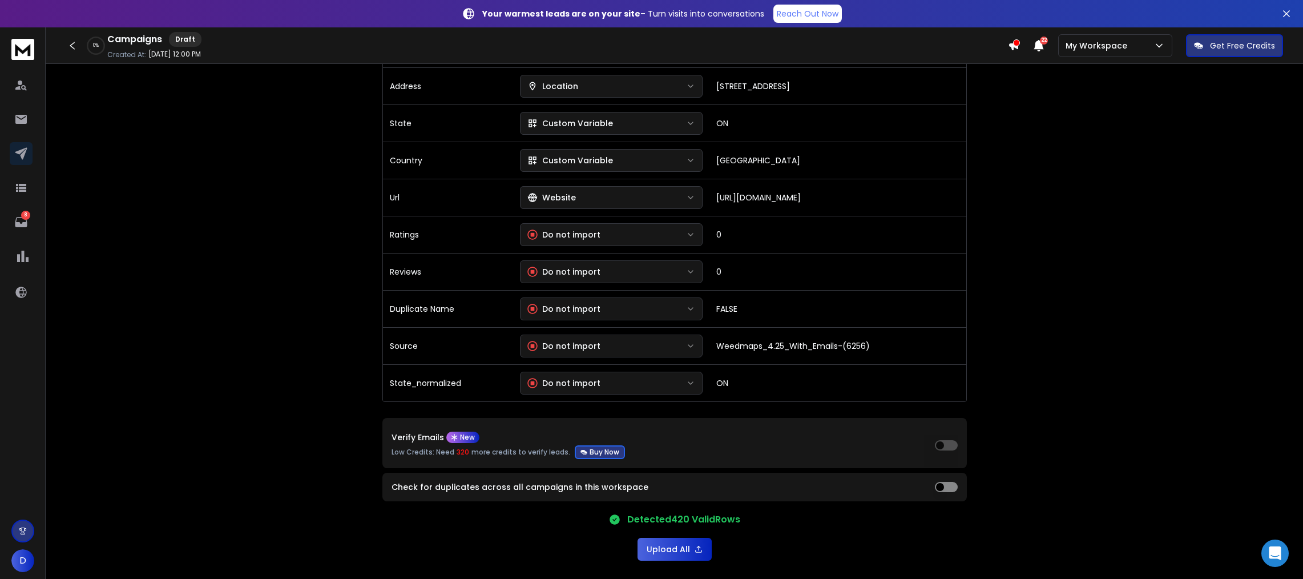
drag, startPoint x: 665, startPoint y: 543, endPoint x: 726, endPoint y: 487, distance: 82.7
click at [726, 487] on div "WM-Leafly_East-#1-Verified_4.25(420) (1).csv File Processed Upload all variable…" at bounding box center [674, 70] width 584 height 1017
click at [951, 490] on button "Check for duplicates across all campaigns in this workspace" at bounding box center [946, 487] width 23 height 10
click at [660, 552] on button "Upload All" at bounding box center [674, 548] width 74 height 23
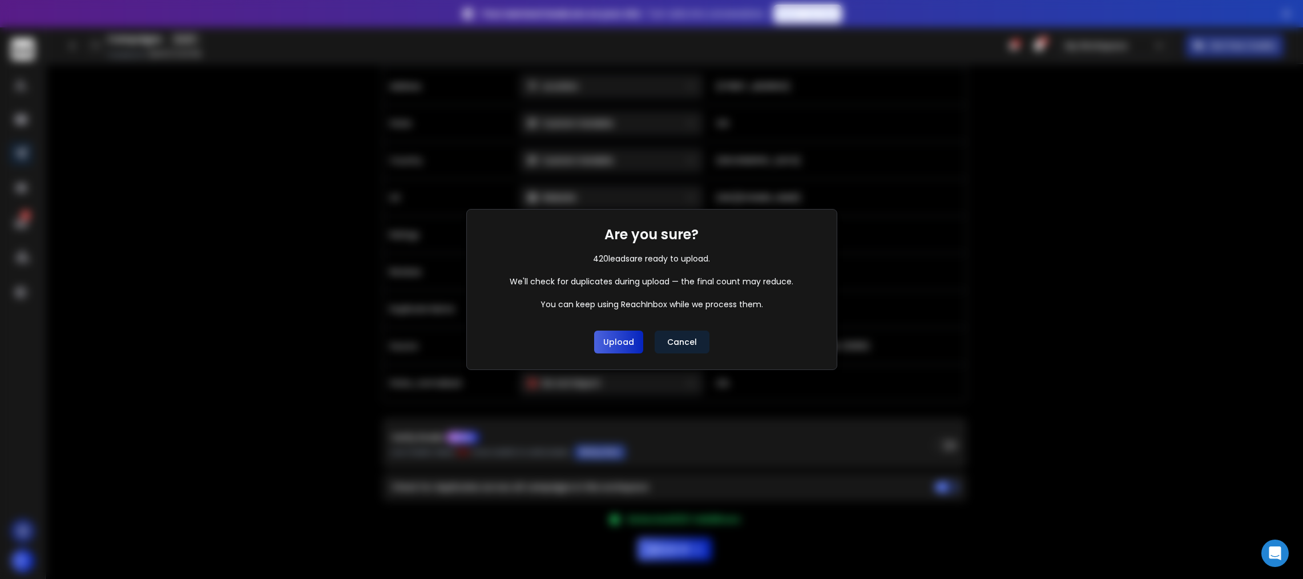
click at [628, 350] on button "Upload" at bounding box center [618, 341] width 49 height 23
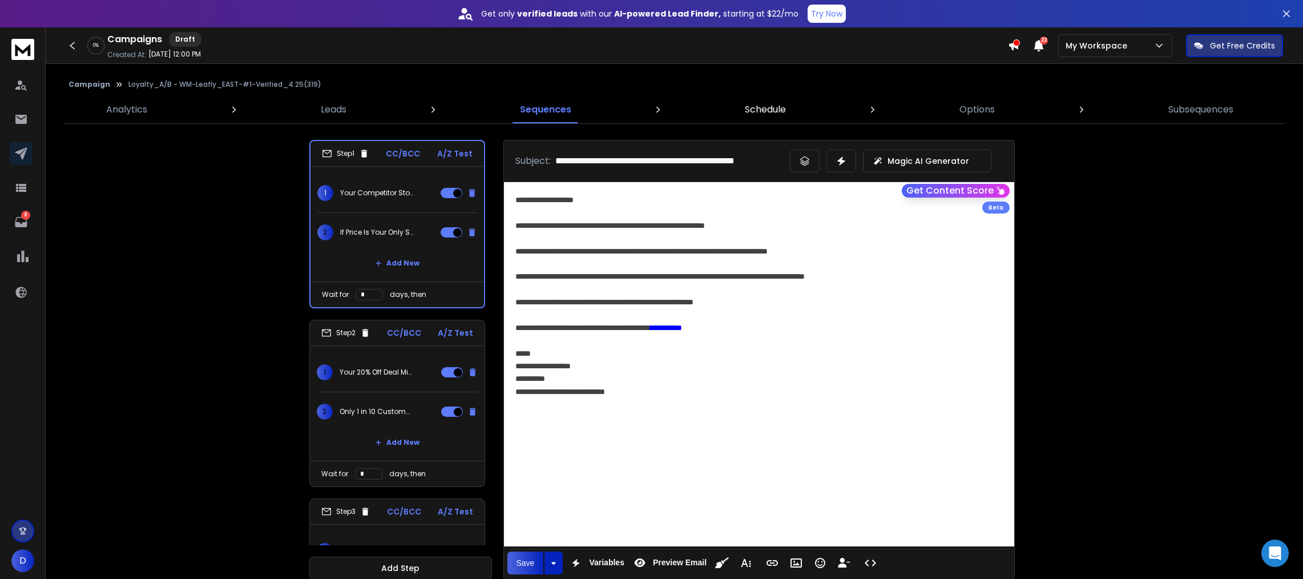
click at [763, 103] on link "Schedule" at bounding box center [765, 109] width 55 height 27
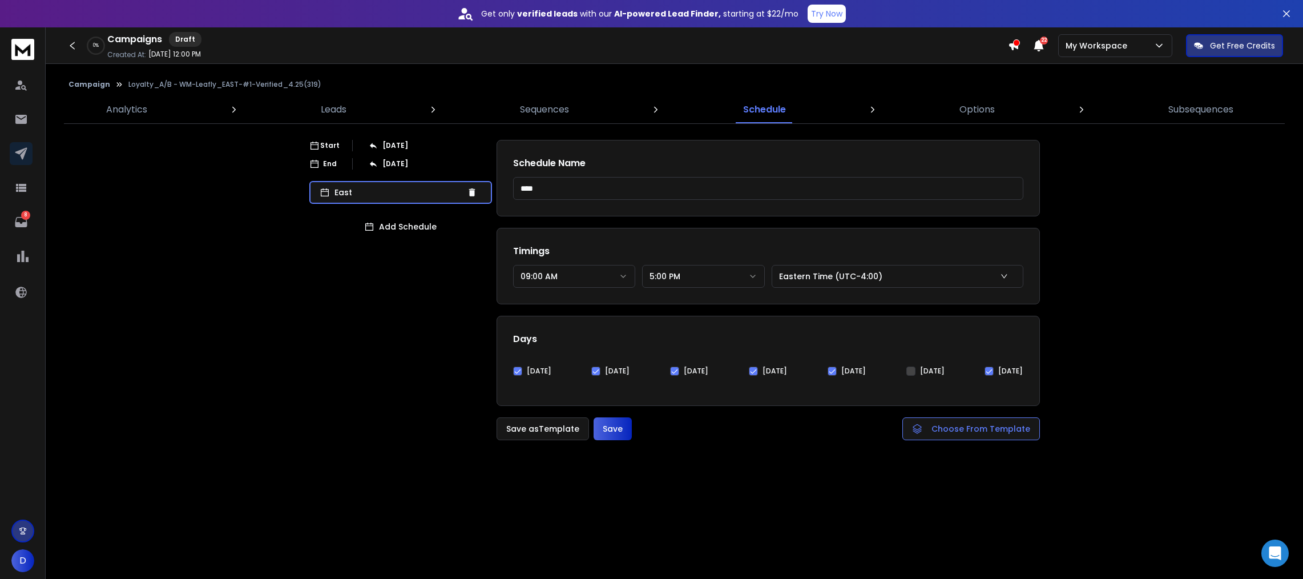
click at [331, 164] on p "End" at bounding box center [330, 163] width 14 height 9
click at [403, 165] on p "[DATE]" at bounding box center [395, 163] width 26 height 9
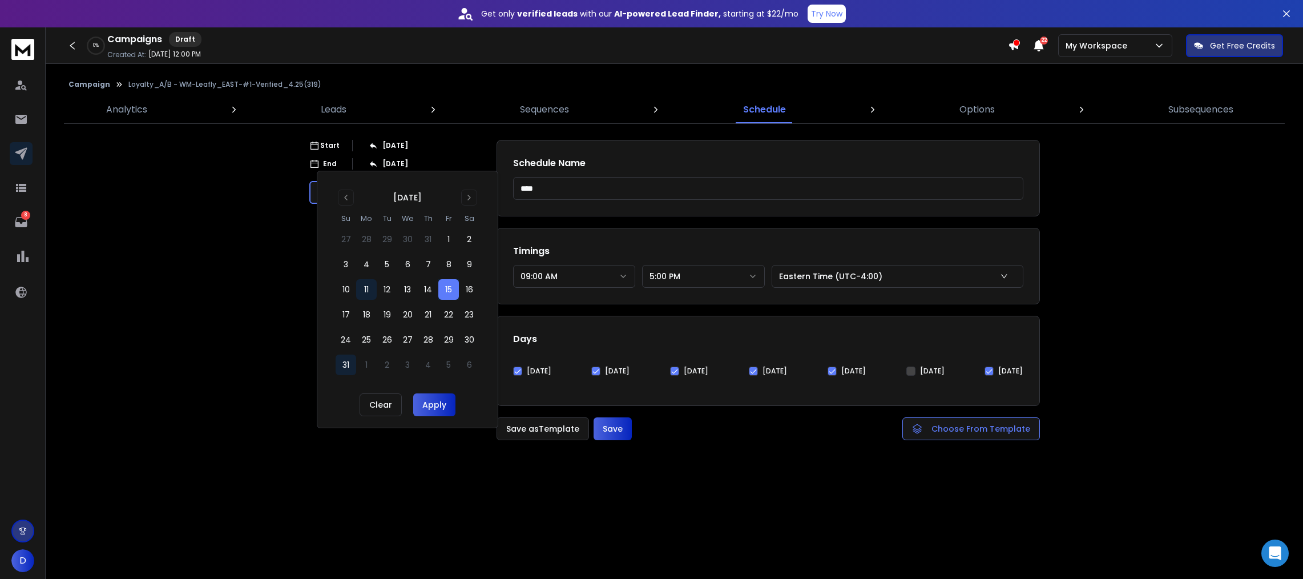
click at [342, 362] on button "31" at bounding box center [345, 364] width 21 height 21
click at [431, 409] on button "Apply" at bounding box center [434, 404] width 42 height 23
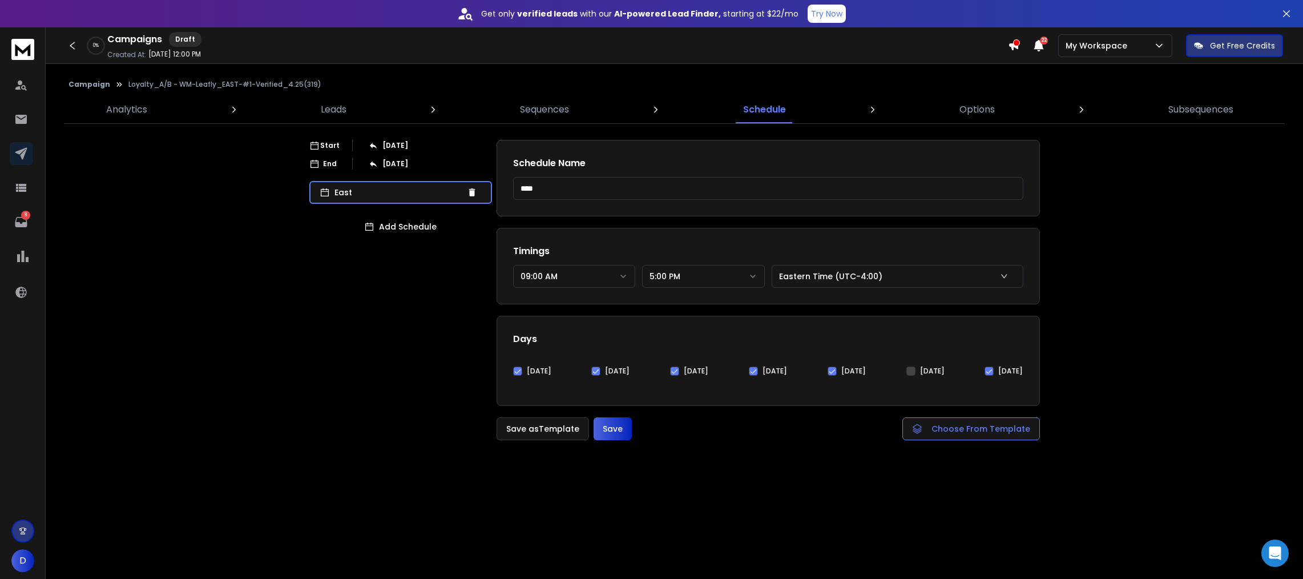
click at [341, 147] on div "Start" at bounding box center [336, 145] width 55 height 11
click at [383, 143] on p "[DATE]" at bounding box center [395, 145] width 26 height 9
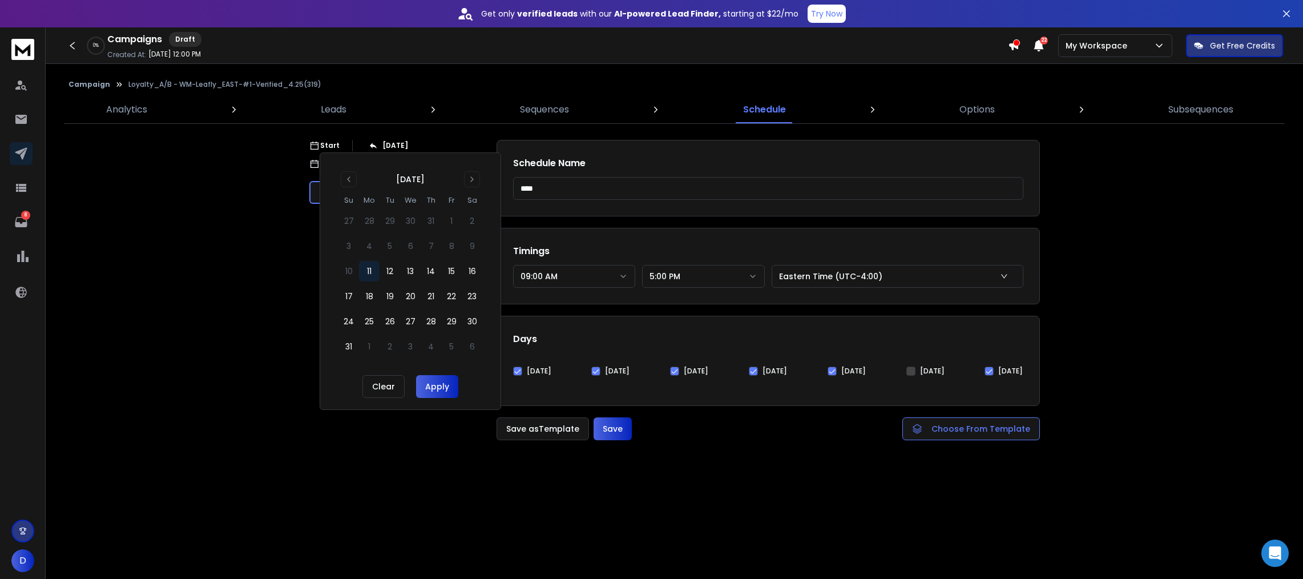
click at [370, 269] on button "11" at bounding box center [369, 271] width 21 height 21
click at [436, 381] on button "Apply" at bounding box center [437, 386] width 42 height 23
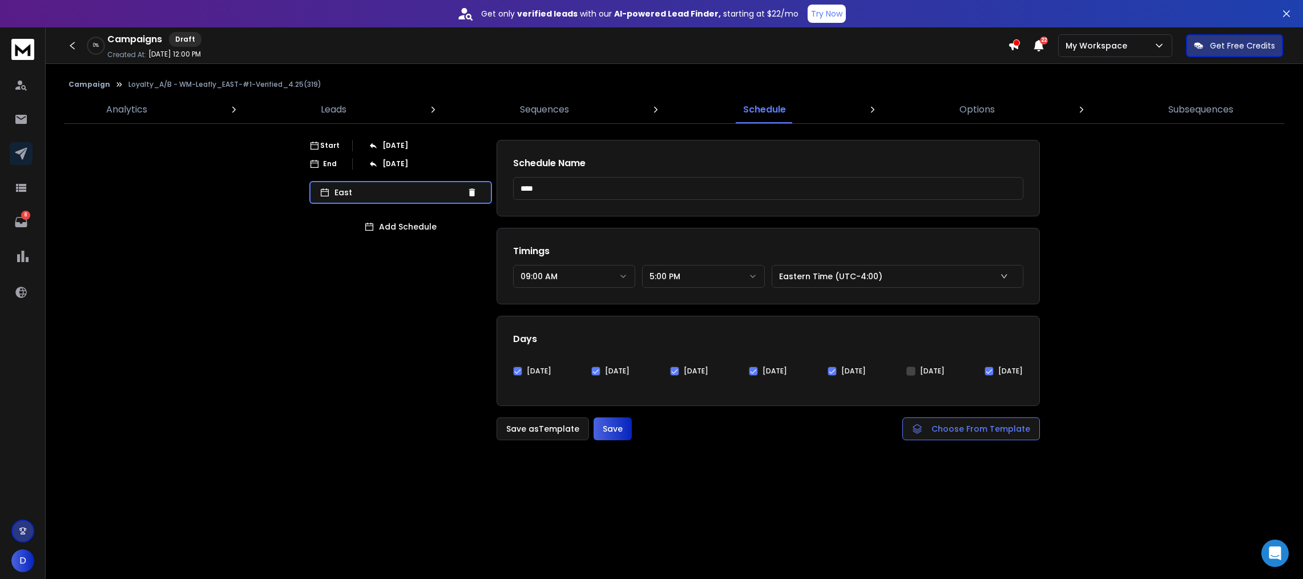
click at [408, 164] on p "[DATE]" at bounding box center [395, 163] width 26 height 9
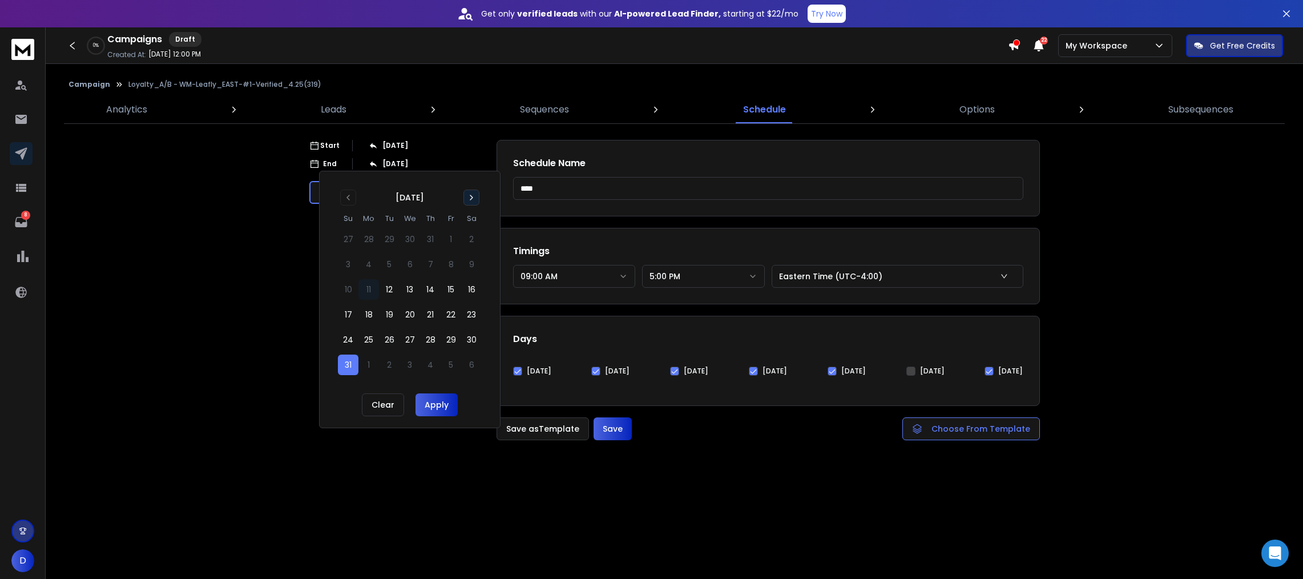
click at [469, 199] on icon "Go to next month" at bounding box center [471, 197] width 9 height 9
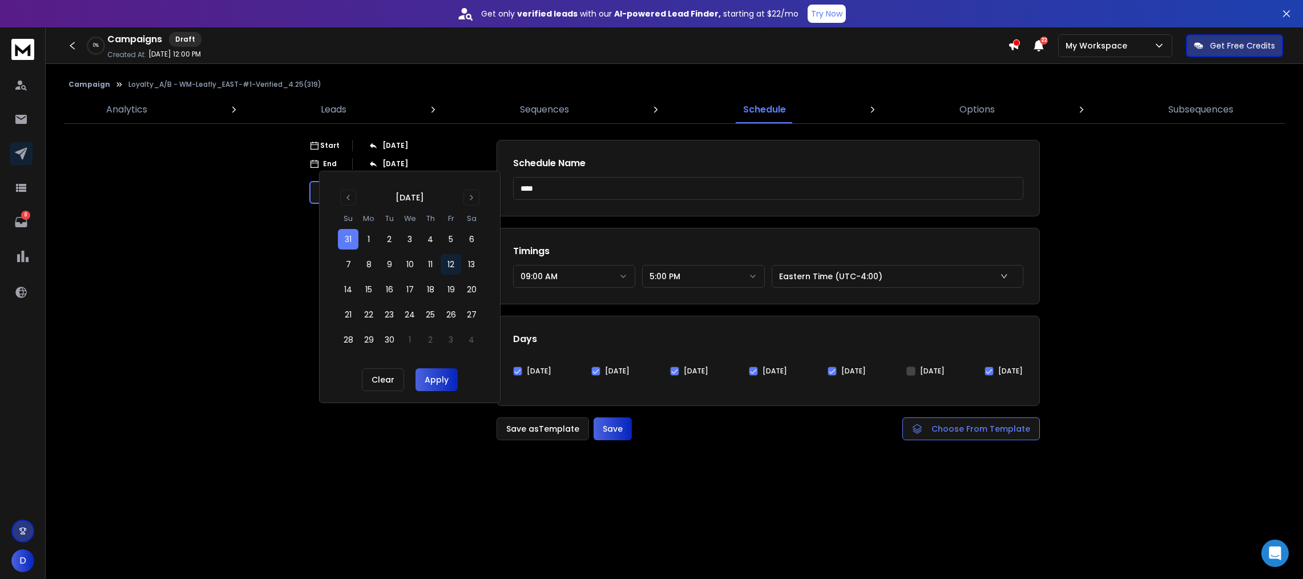
click at [451, 262] on button "12" at bounding box center [450, 264] width 21 height 21
click at [424, 377] on button "Apply" at bounding box center [436, 379] width 42 height 23
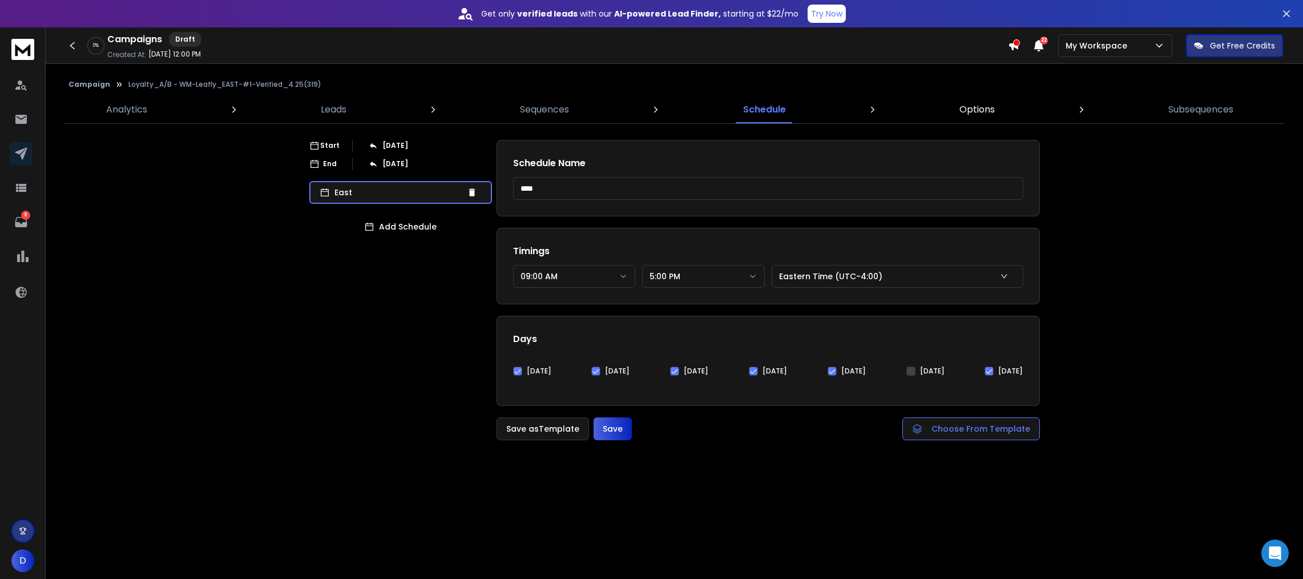
click at [972, 118] on link "Options" at bounding box center [976, 109] width 49 height 27
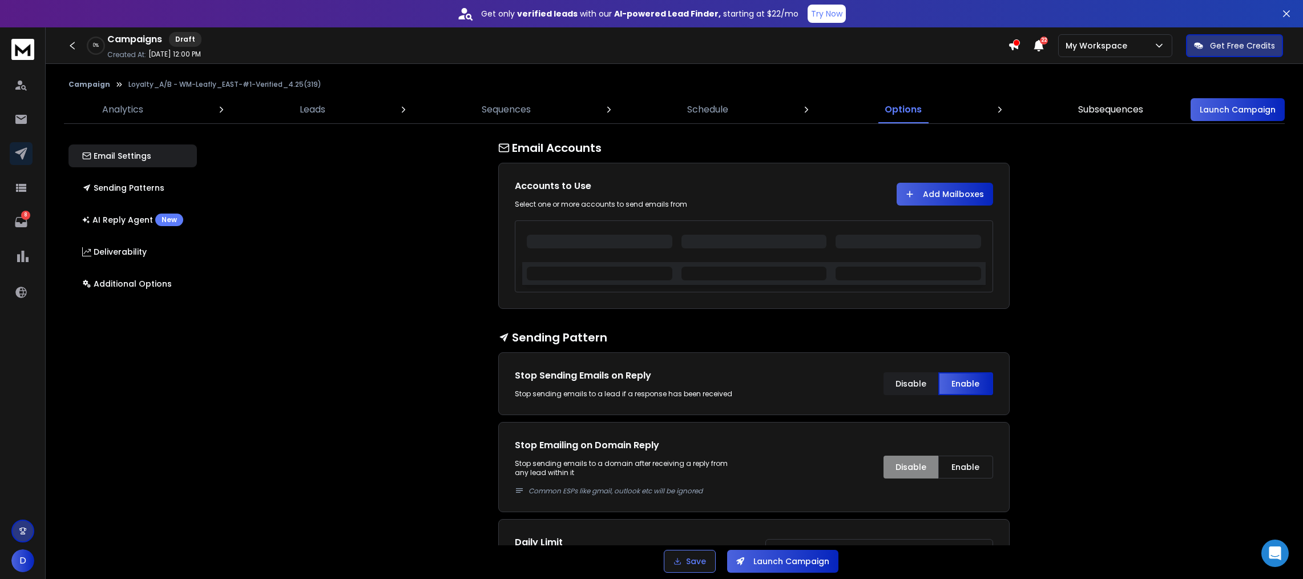
click at [1102, 111] on p "Subsequences" at bounding box center [1110, 110] width 65 height 14
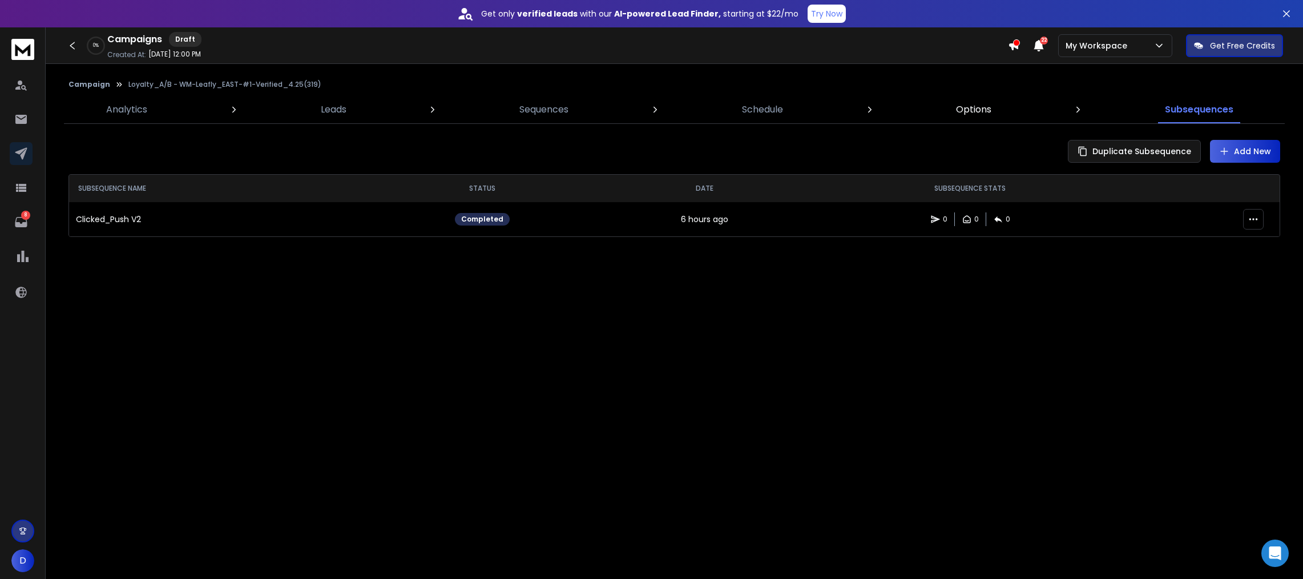
click at [985, 106] on p "Options" at bounding box center [973, 110] width 35 height 14
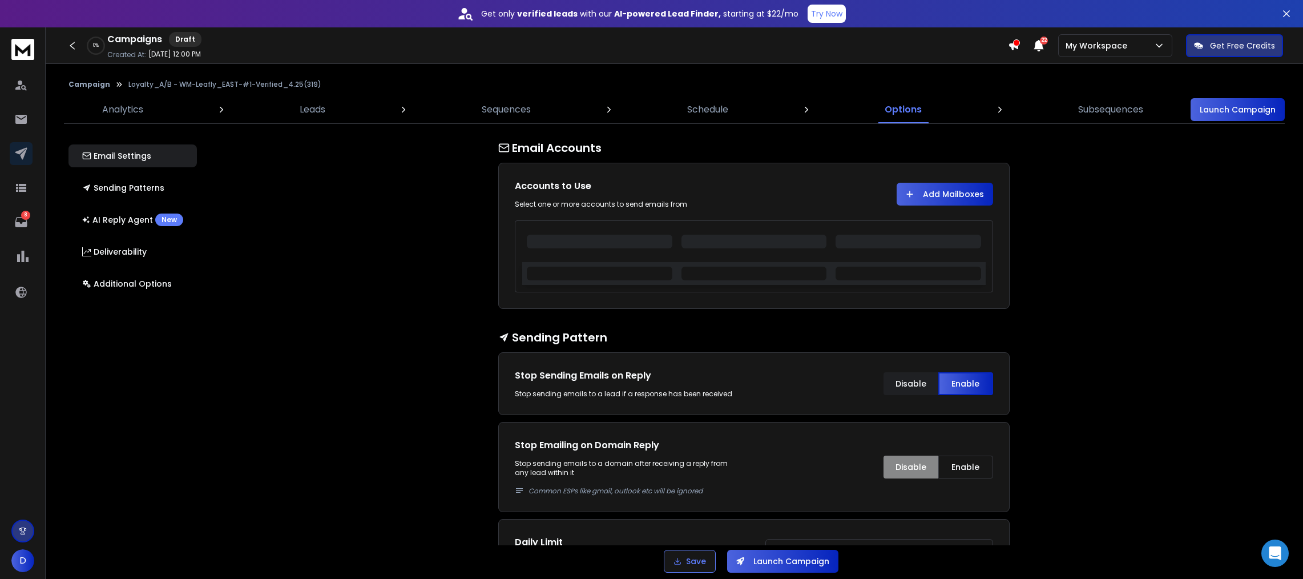
click at [1247, 107] on button "Launch Campaign" at bounding box center [1237, 109] width 94 height 23
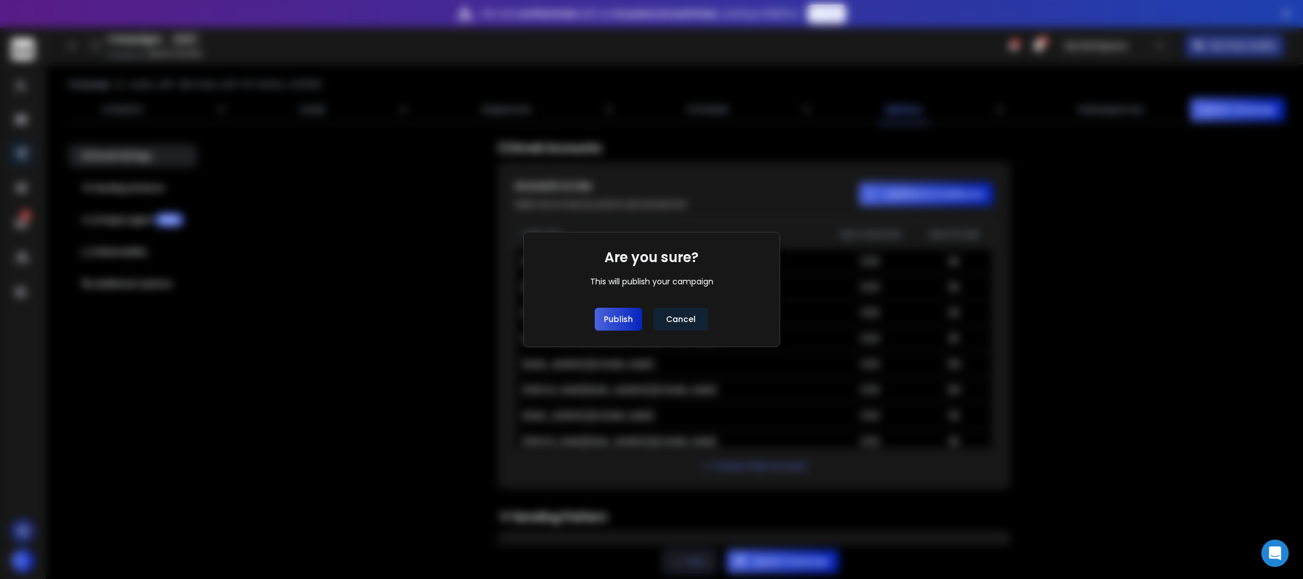
click at [625, 321] on button "Publish" at bounding box center [617, 319] width 47 height 23
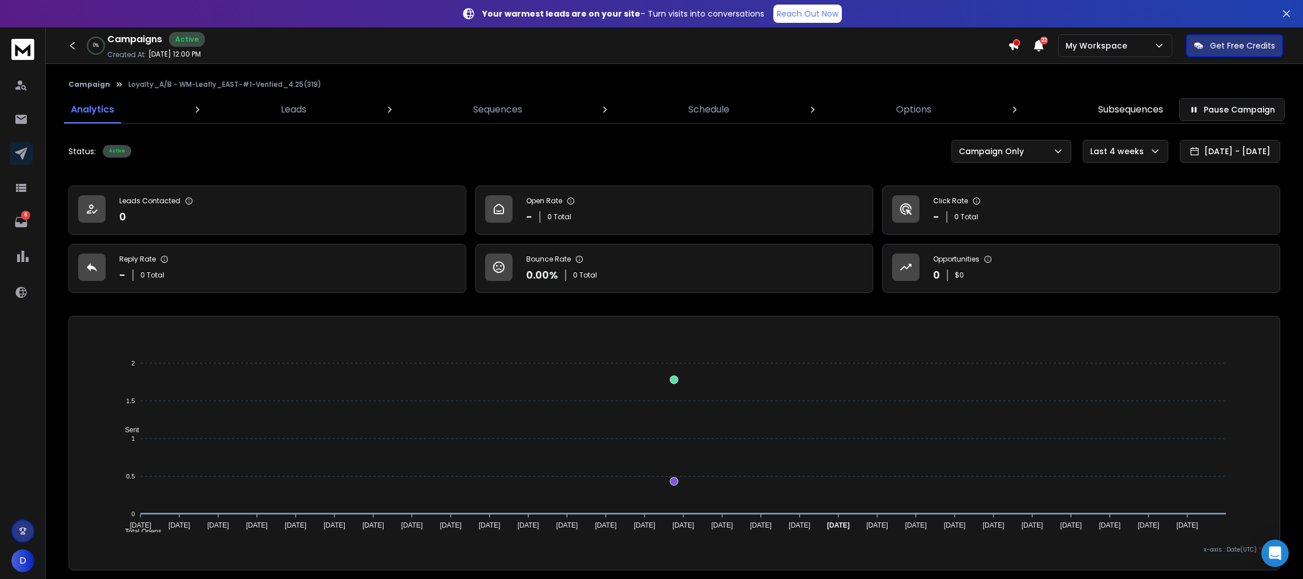
click at [1107, 105] on p "Subsequences" at bounding box center [1130, 110] width 65 height 14
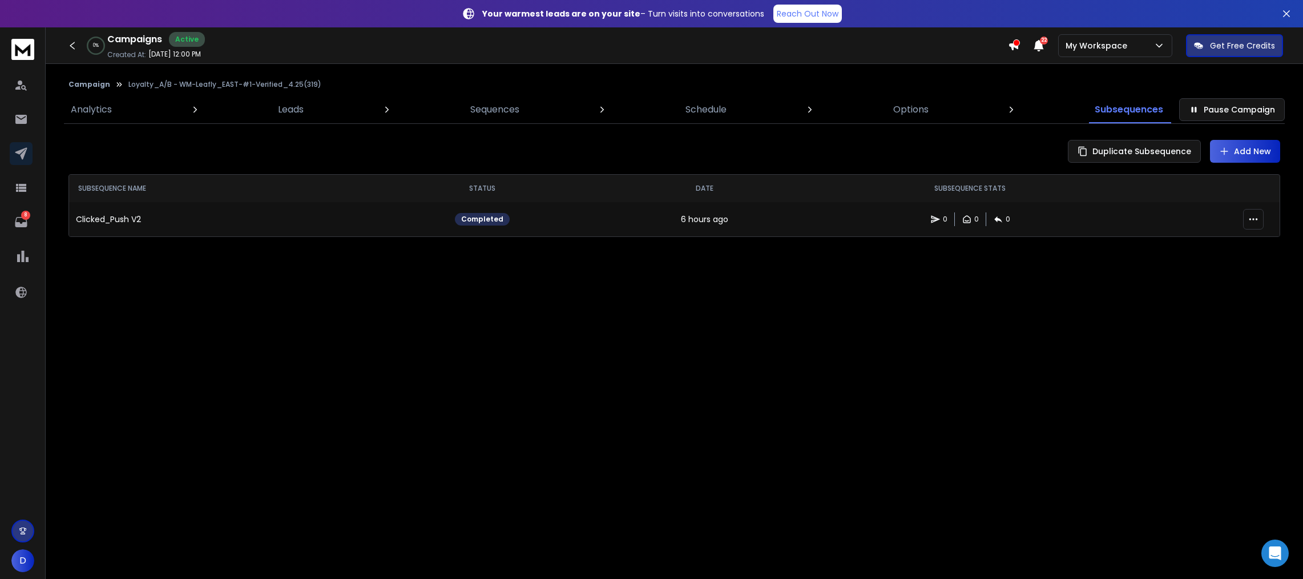
click at [1152, 219] on td at bounding box center [1204, 219] width 149 height 34
click at [130, 218] on td "Clicked_Push V2" at bounding box center [217, 219] width 296 height 34
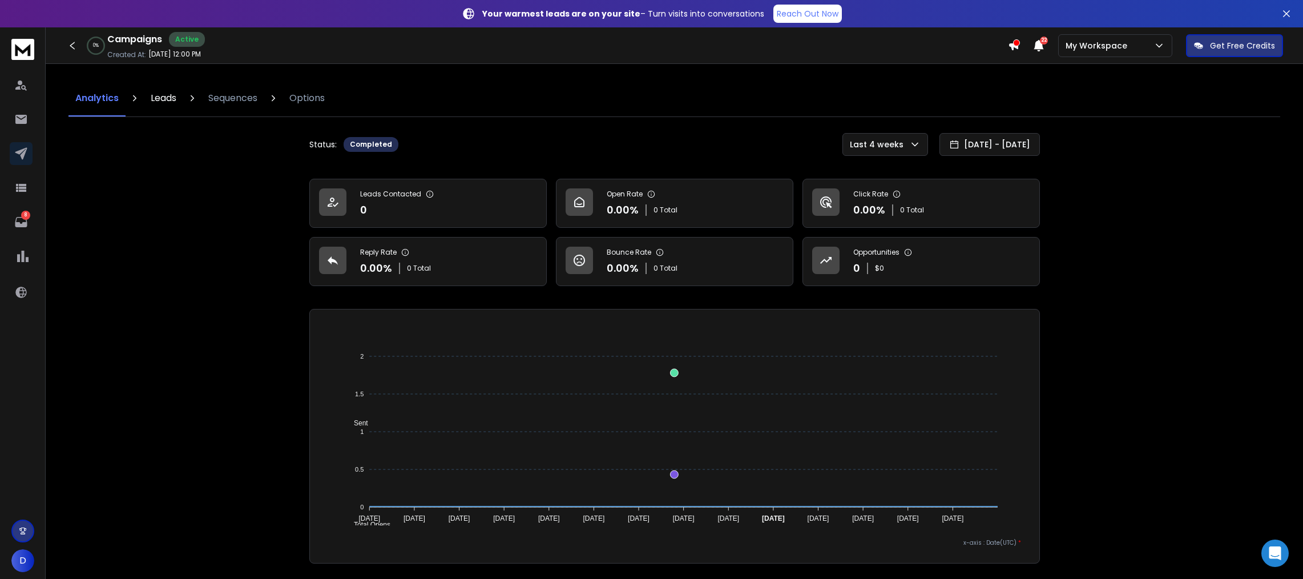
click at [168, 99] on p "Leads" at bounding box center [164, 98] width 26 height 14
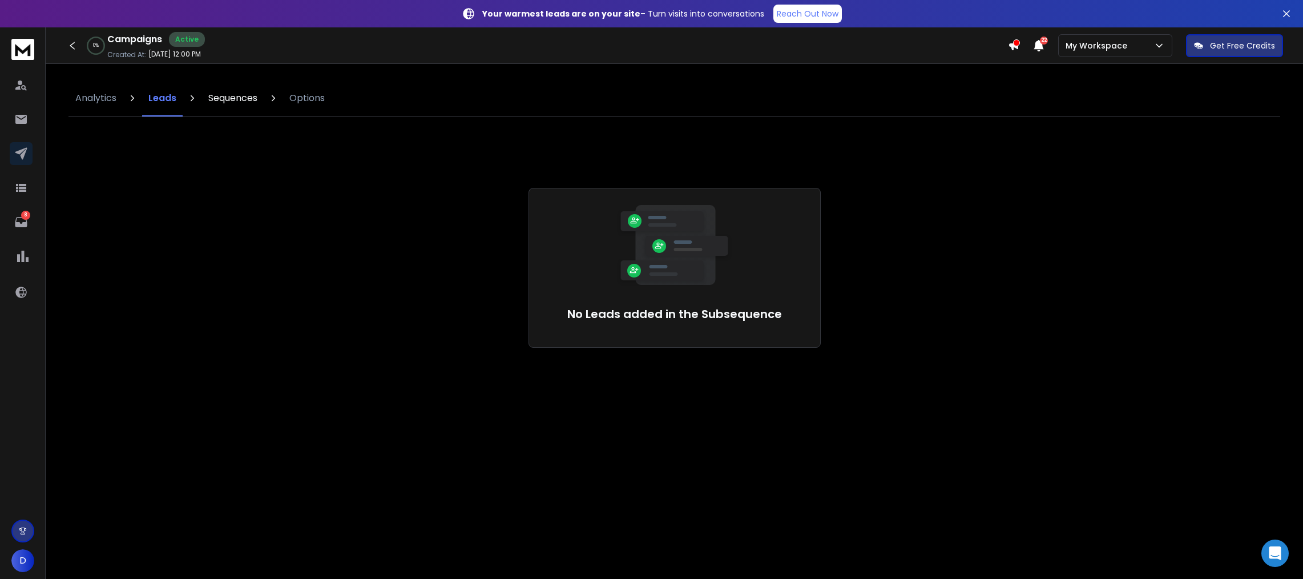
click at [232, 99] on p "Sequences" at bounding box center [232, 98] width 49 height 14
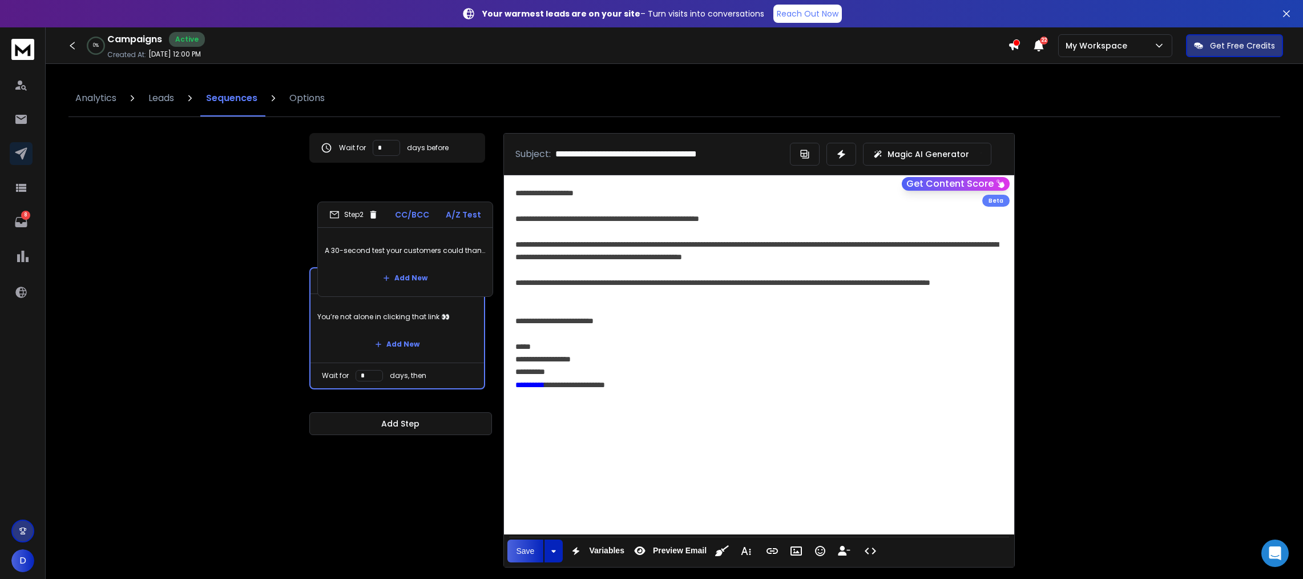
drag, startPoint x: 368, startPoint y: 348, endPoint x: 377, endPoint y: 241, distance: 107.6
click at [377, 241] on ul "Step 1 CC/BCC A/Z Test You’re not alone in clicking that link 👀 Add New Wait fo…" at bounding box center [397, 286] width 176 height 229
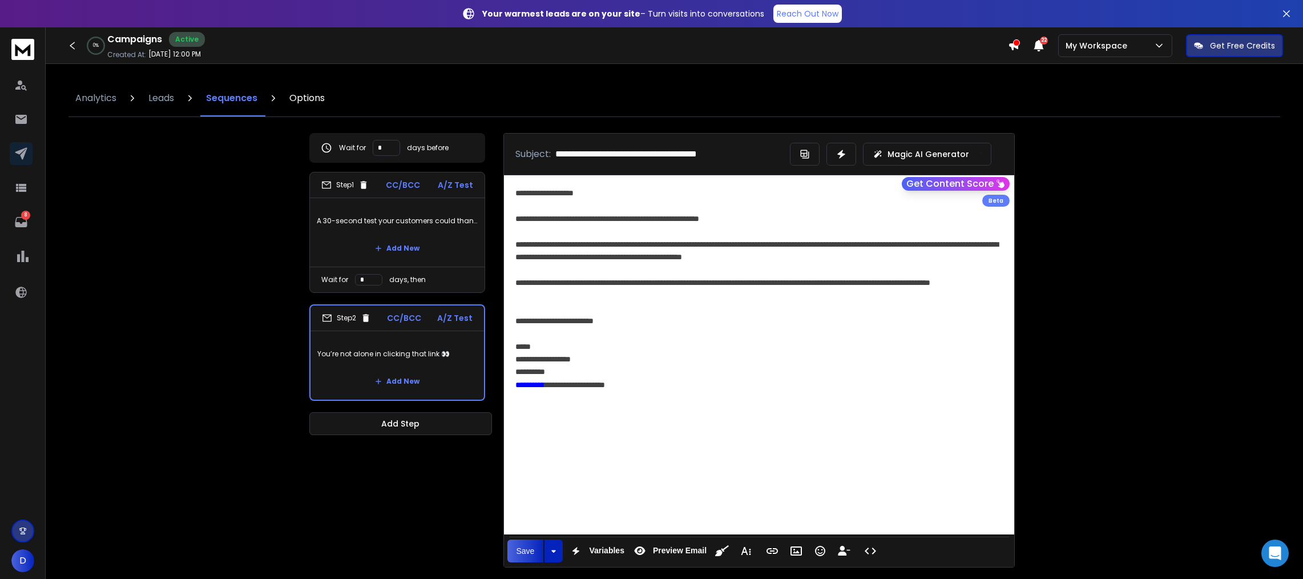
click at [304, 100] on p "Options" at bounding box center [306, 98] width 35 height 14
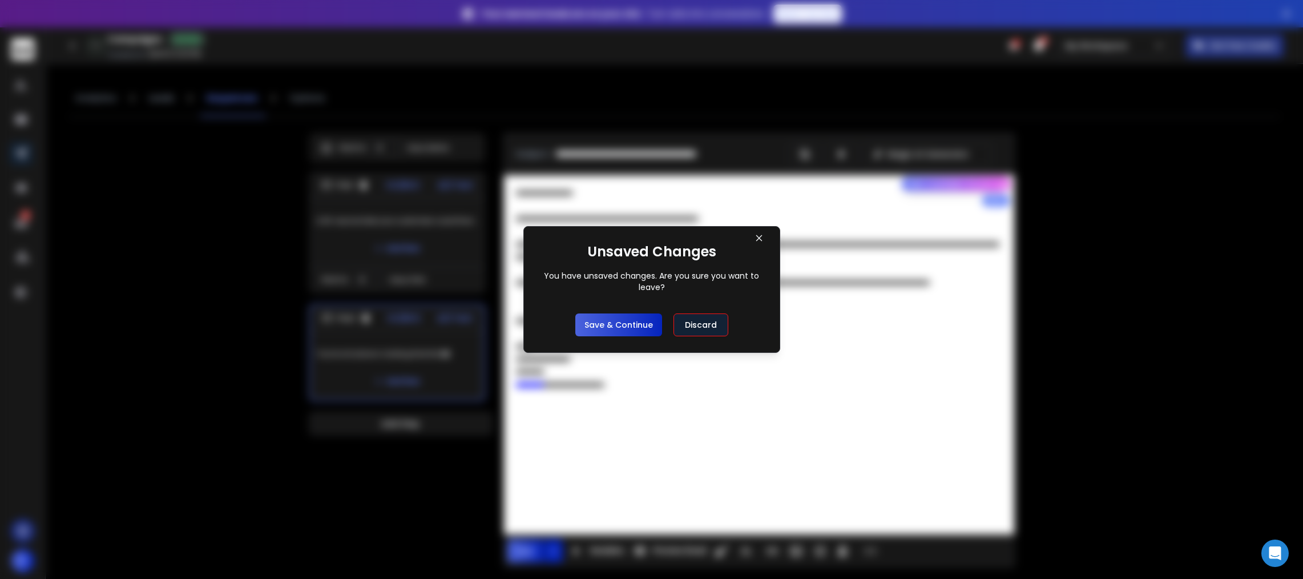
click at [609, 326] on button "Save & Continue" at bounding box center [618, 324] width 87 height 23
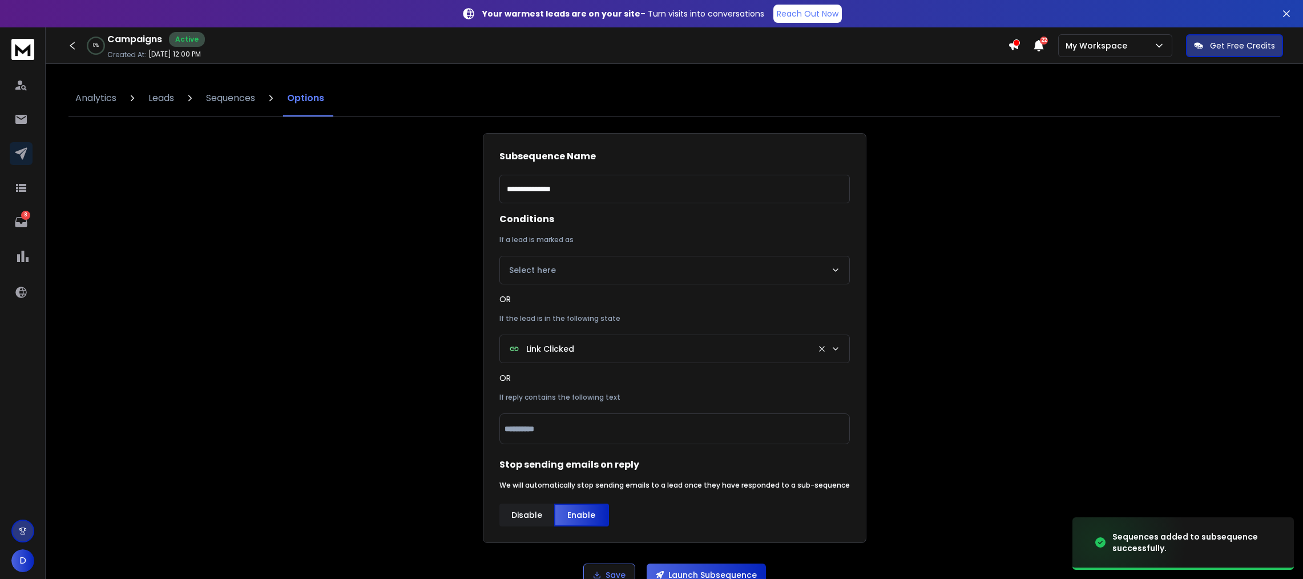
scroll to position [28, 0]
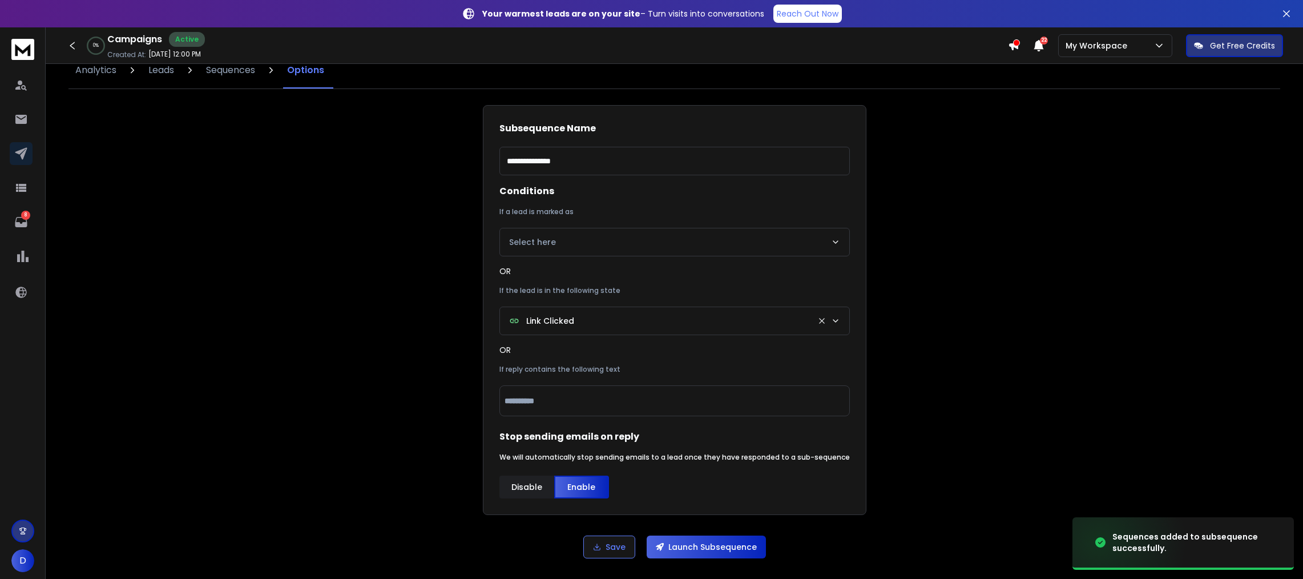
drag, startPoint x: 565, startPoint y: 161, endPoint x: 564, endPoint y: 170, distance: 9.2
click at [565, 161] on input "**********" at bounding box center [674, 161] width 350 height 29
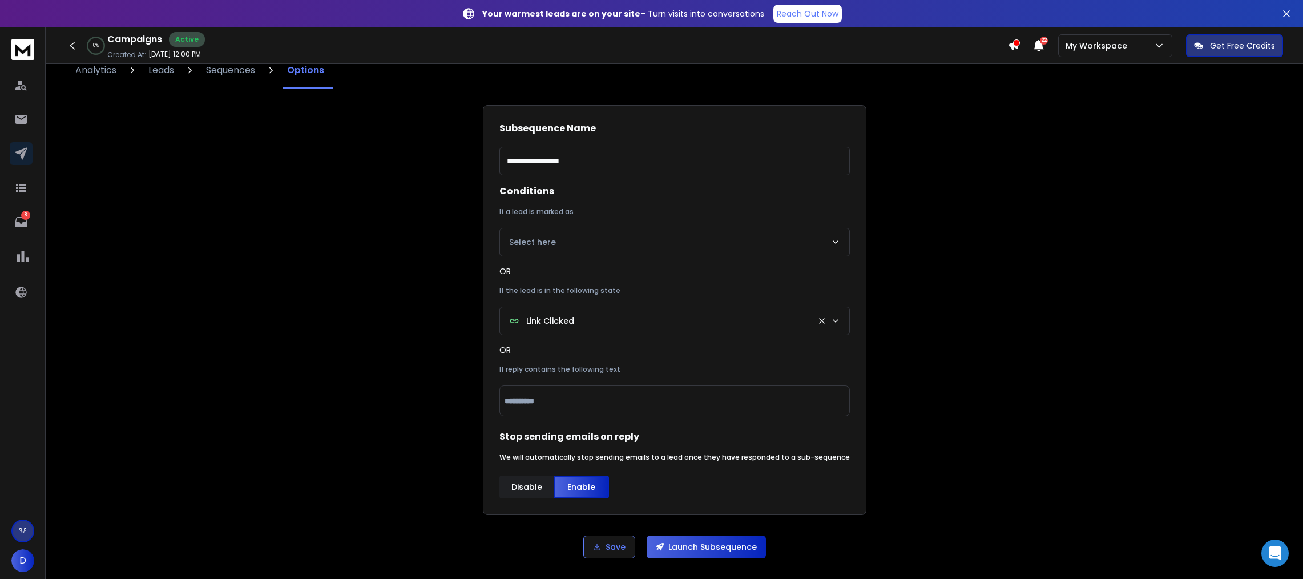
click at [616, 157] on input "**********" at bounding box center [674, 161] width 350 height 29
type input "**********"
click at [618, 547] on button "Save" at bounding box center [609, 546] width 52 height 23
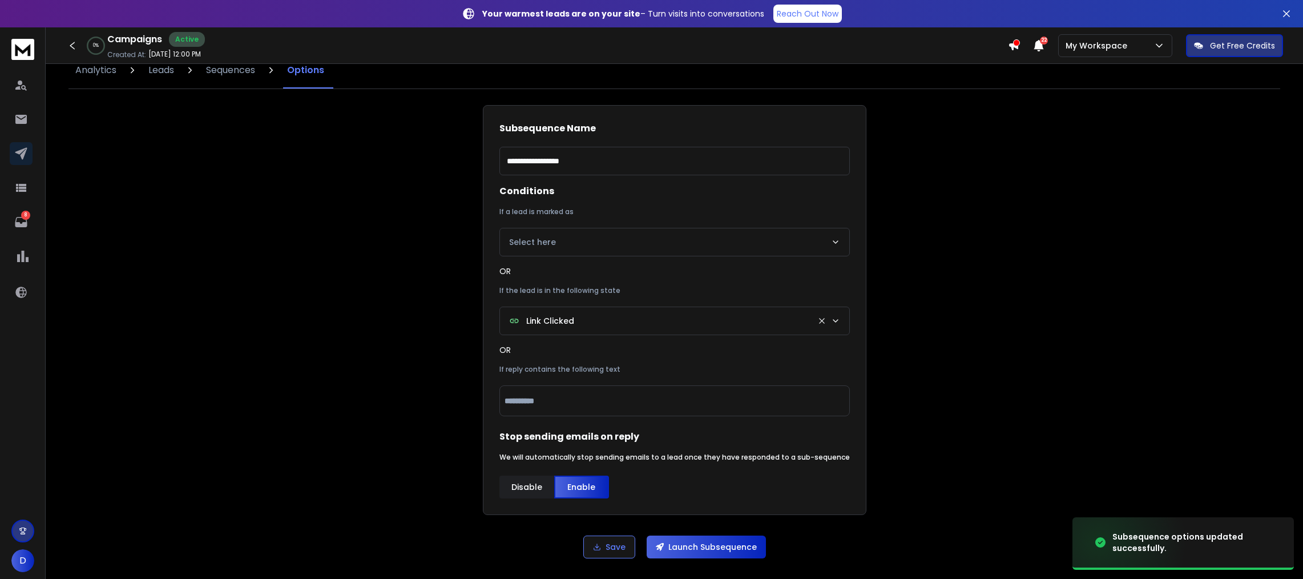
click at [730, 551] on button "Launch Subsequence" at bounding box center [705, 546] width 119 height 23
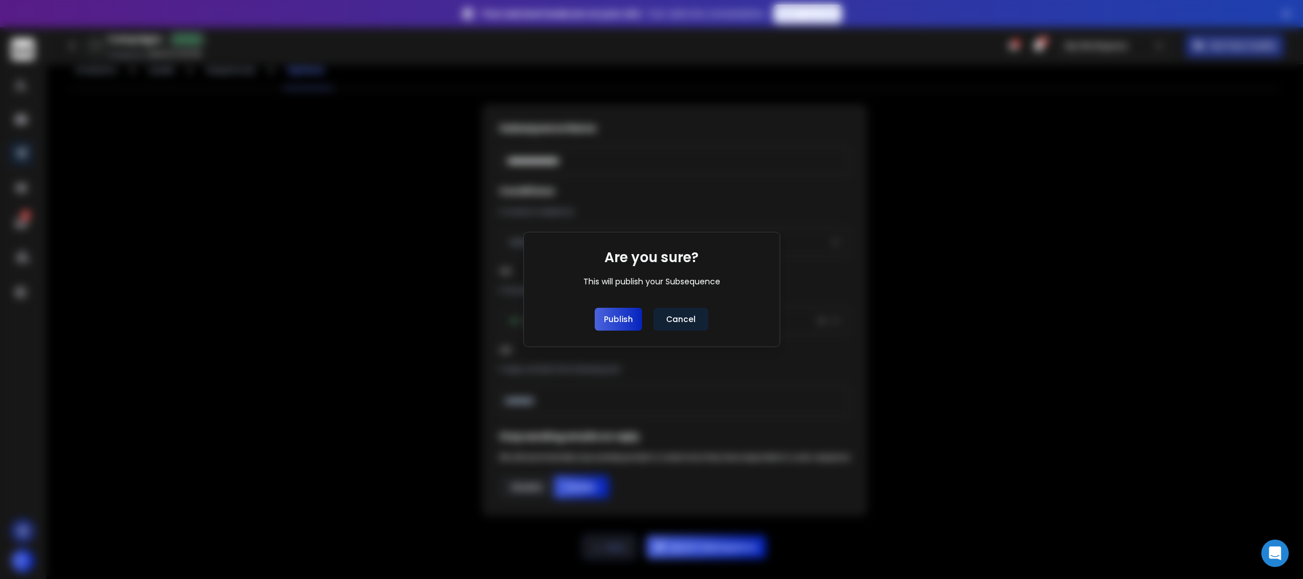
click at [622, 321] on button "Publish" at bounding box center [617, 319] width 47 height 23
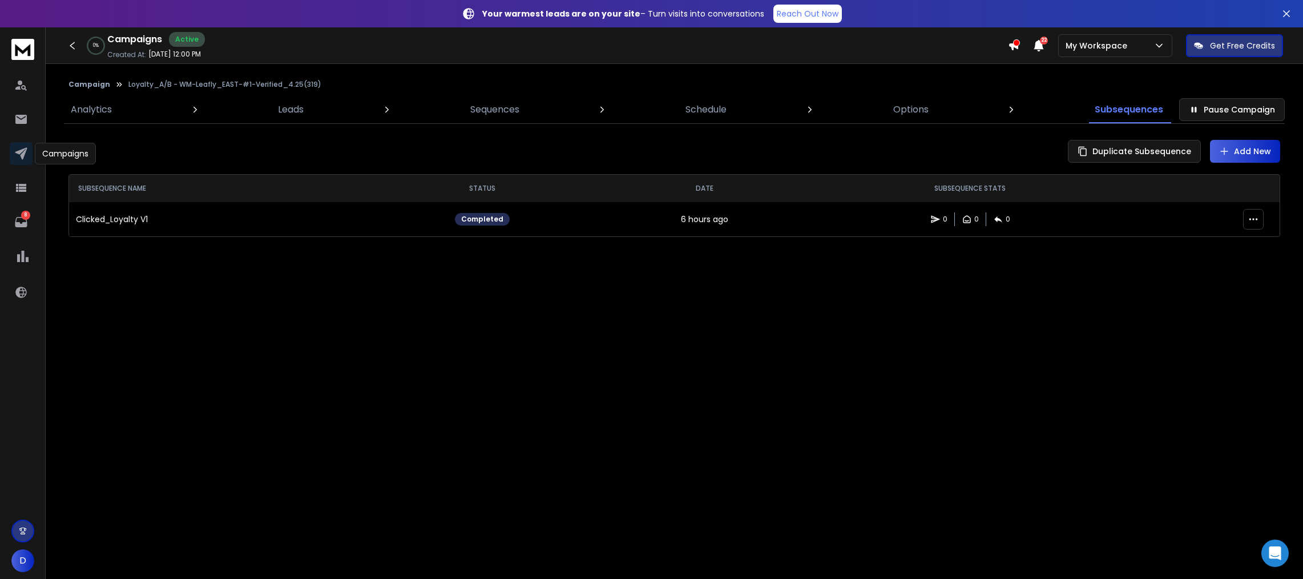
click at [19, 152] on icon at bounding box center [21, 153] width 12 height 12
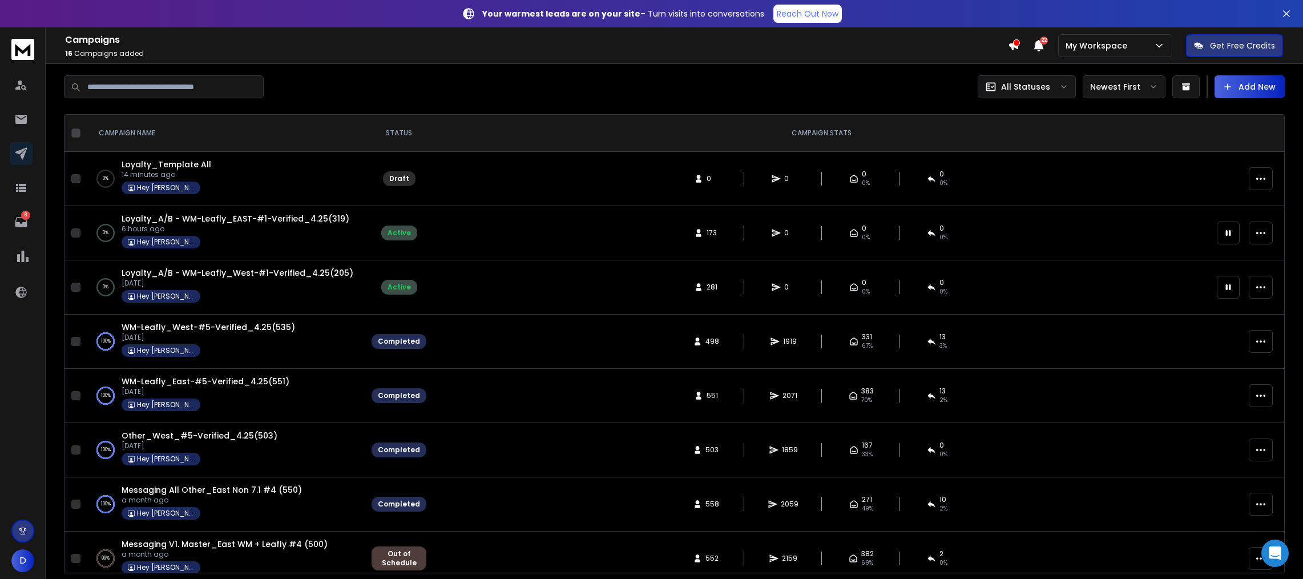
click at [223, 219] on span "Loyalty_A/B - WM-Leafly_EAST-#1-Verified_4.25(319)" at bounding box center [236, 218] width 228 height 11
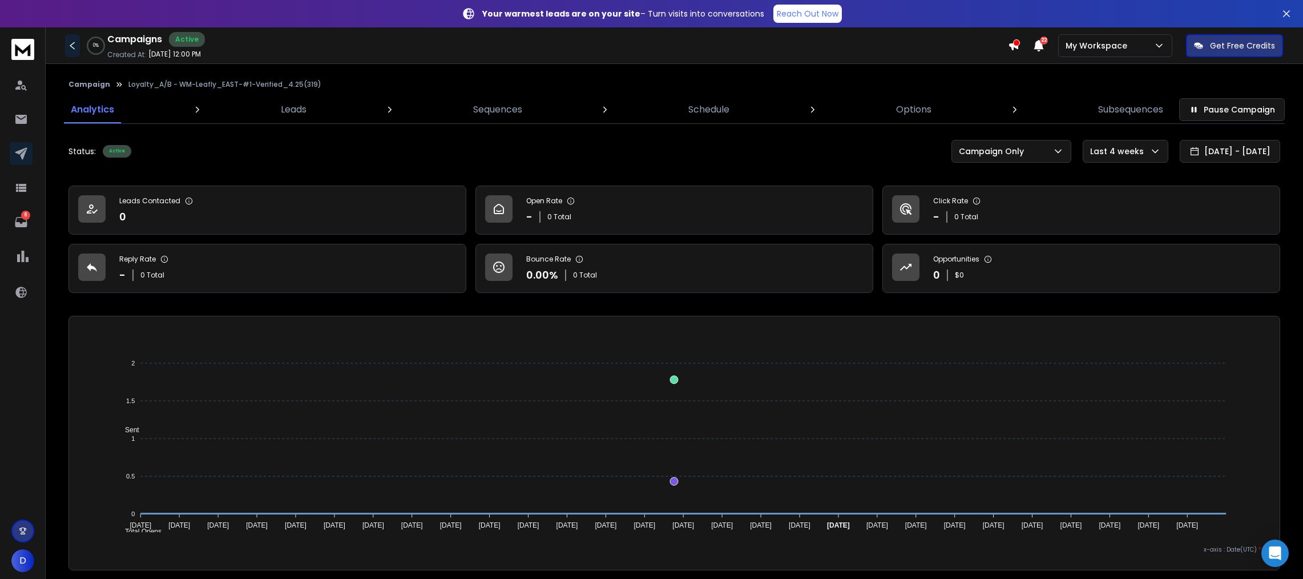
click at [74, 49] on icon at bounding box center [72, 46] width 10 height 10
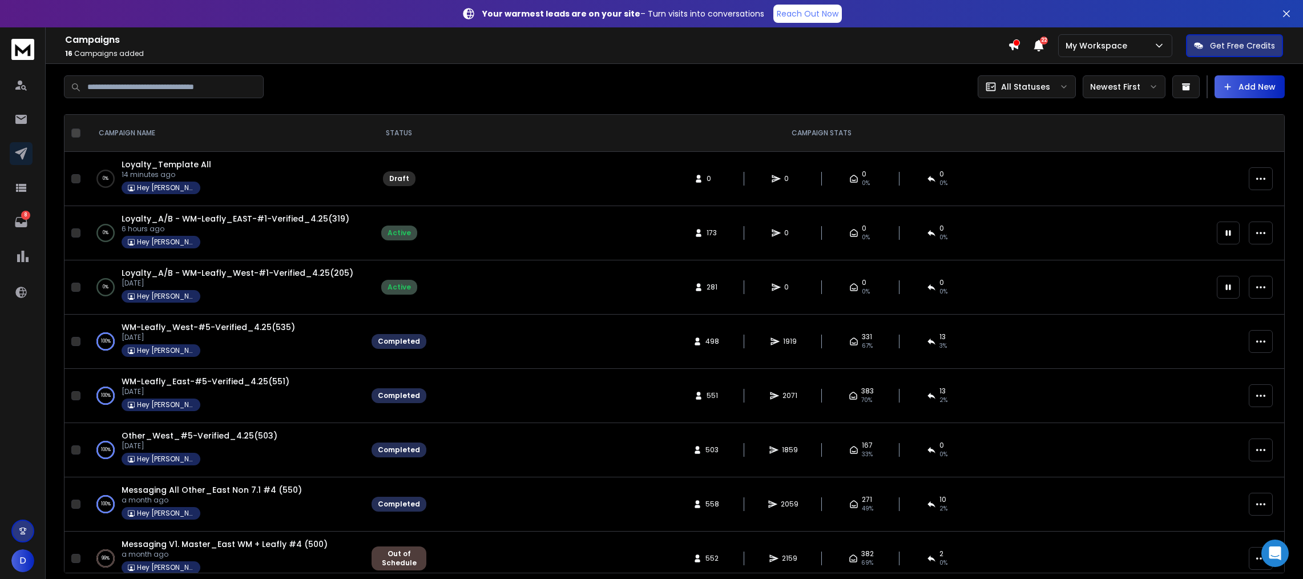
click at [242, 275] on span "Loyalty_A/B - WM-Leafly_West-#1-Verified_4.25(205)" at bounding box center [238, 272] width 232 height 11
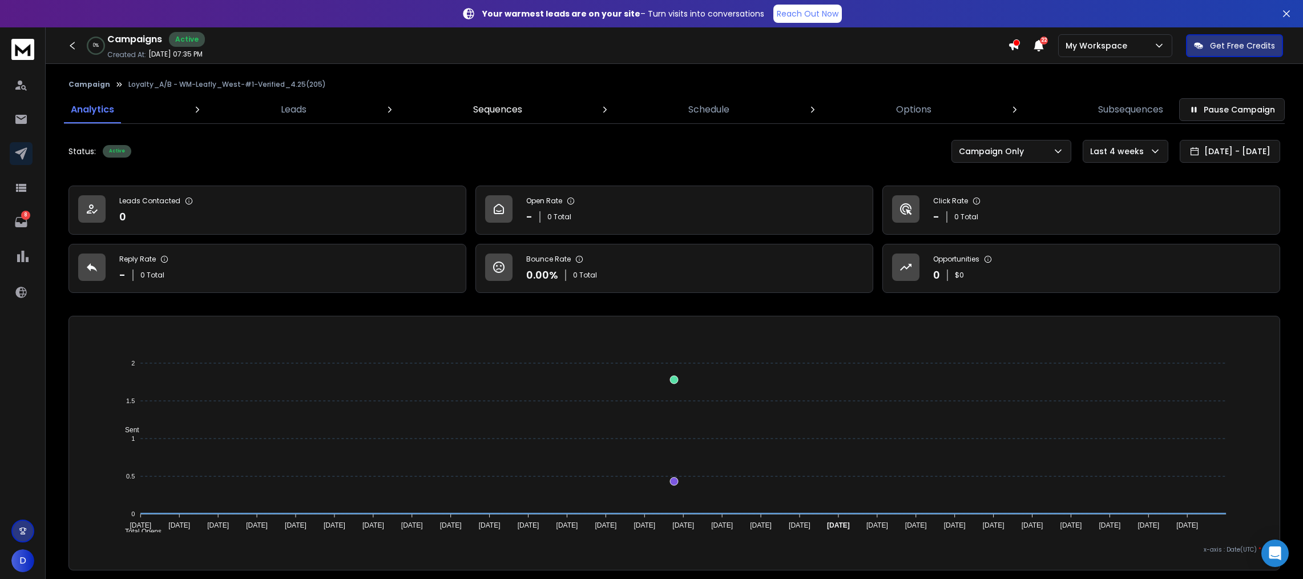
click at [482, 101] on link "Sequences" at bounding box center [497, 109] width 63 height 27
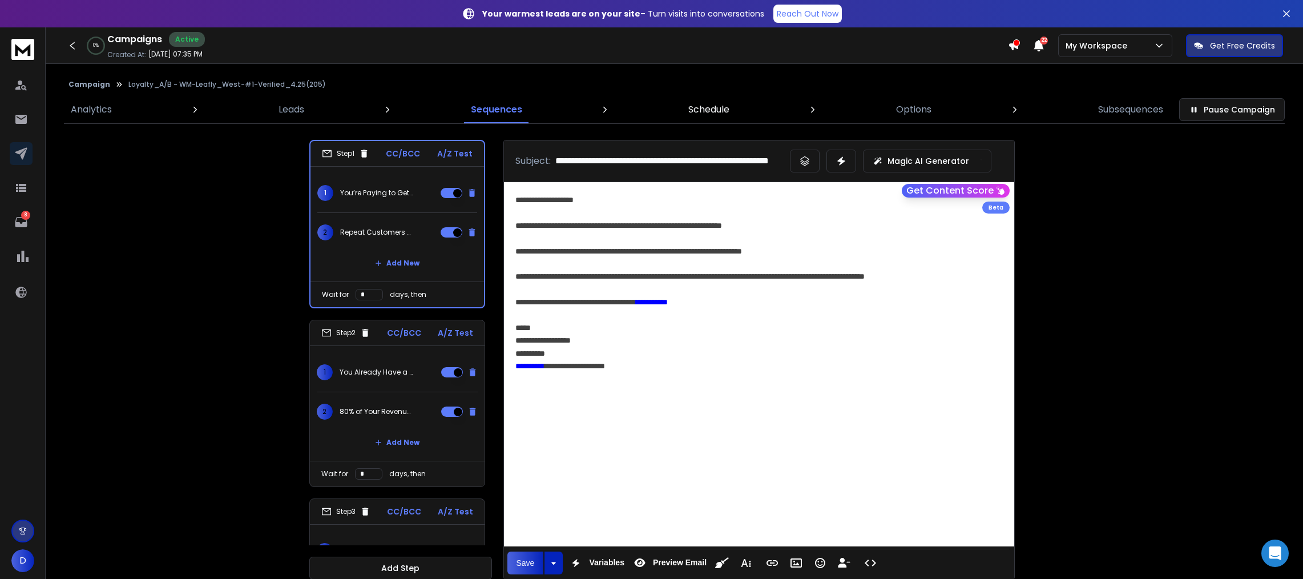
click at [690, 110] on p "Schedule" at bounding box center [708, 110] width 41 height 14
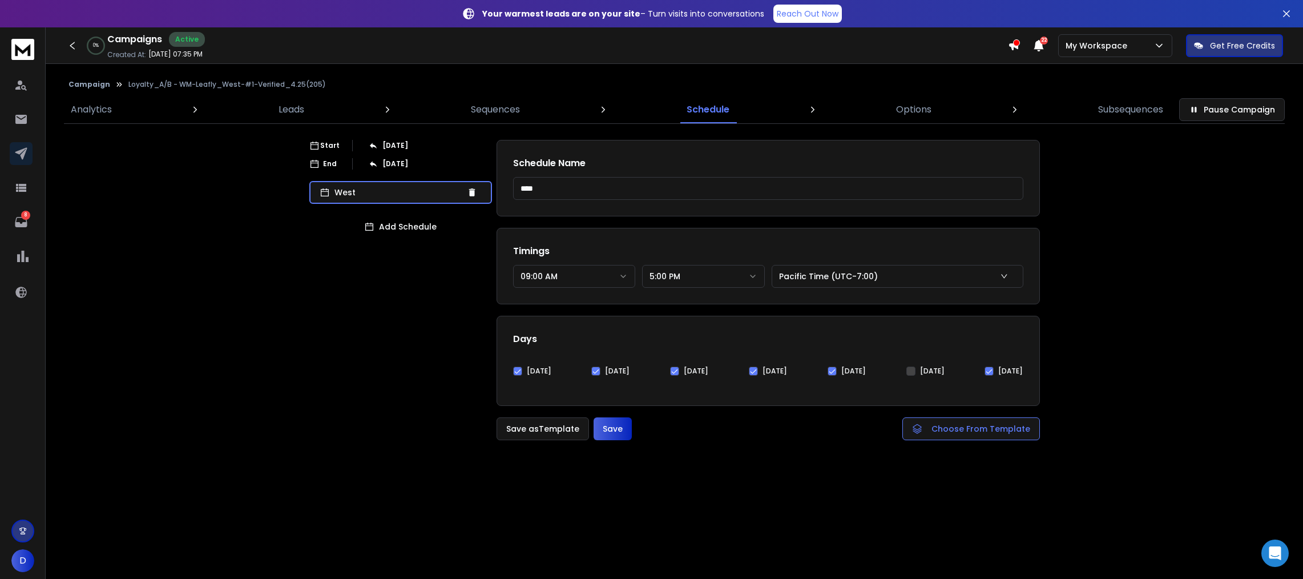
click at [383, 143] on p "[DATE]" at bounding box center [395, 145] width 26 height 9
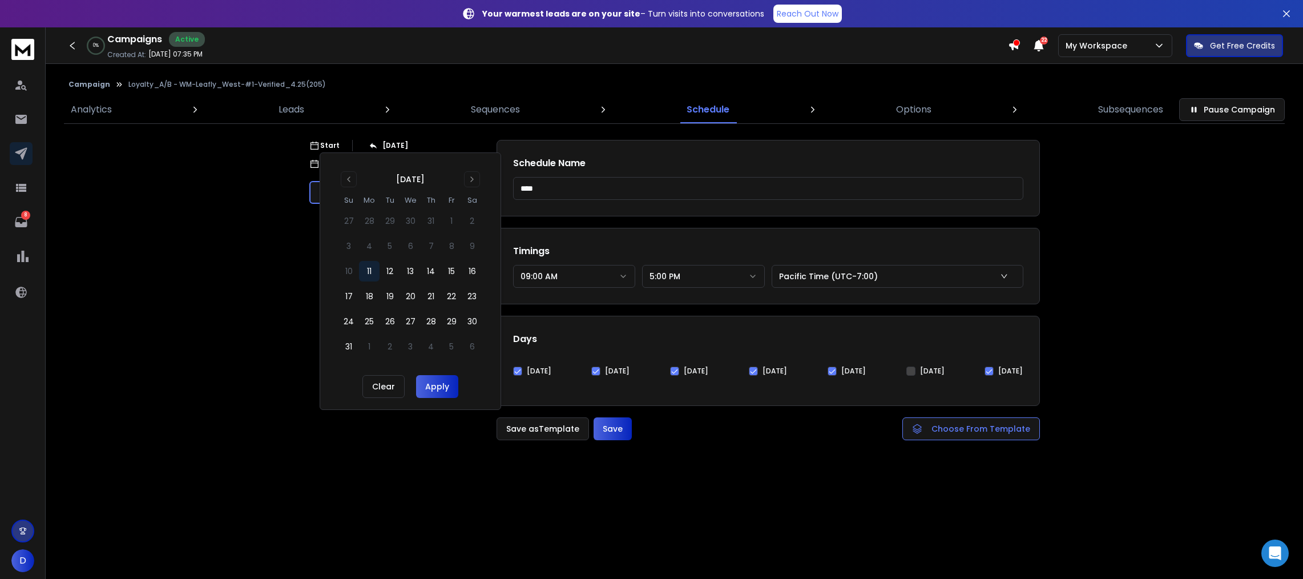
click at [368, 267] on button "11" at bounding box center [369, 271] width 21 height 21
click at [435, 390] on button "Apply" at bounding box center [437, 386] width 42 height 23
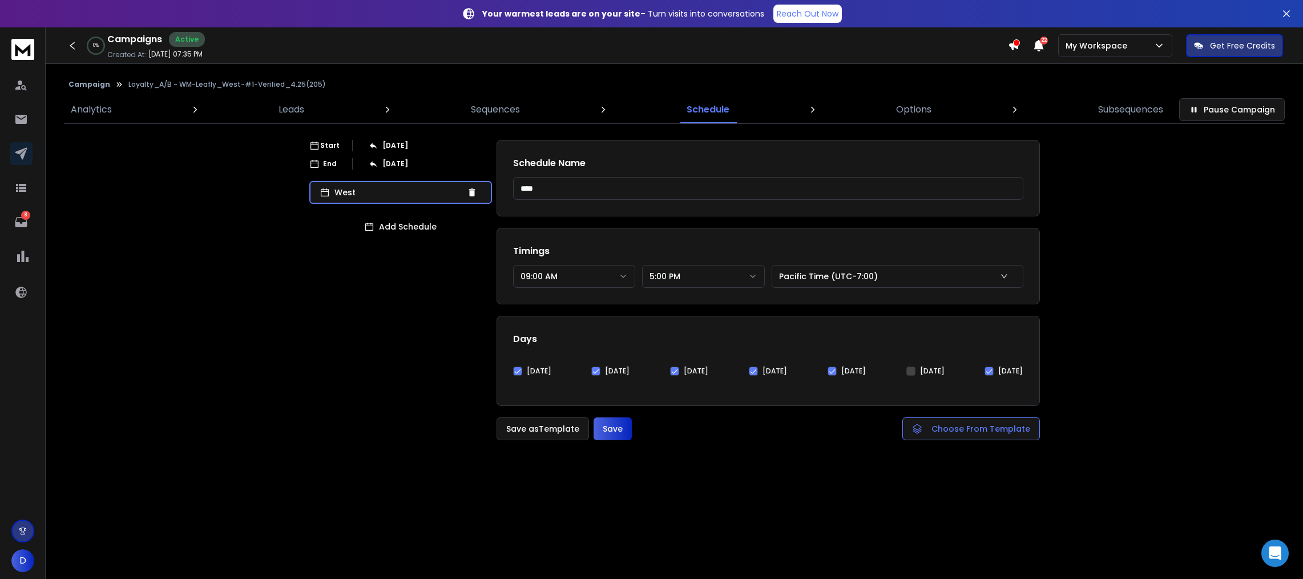
click at [396, 163] on p "[DATE]" at bounding box center [395, 163] width 26 height 9
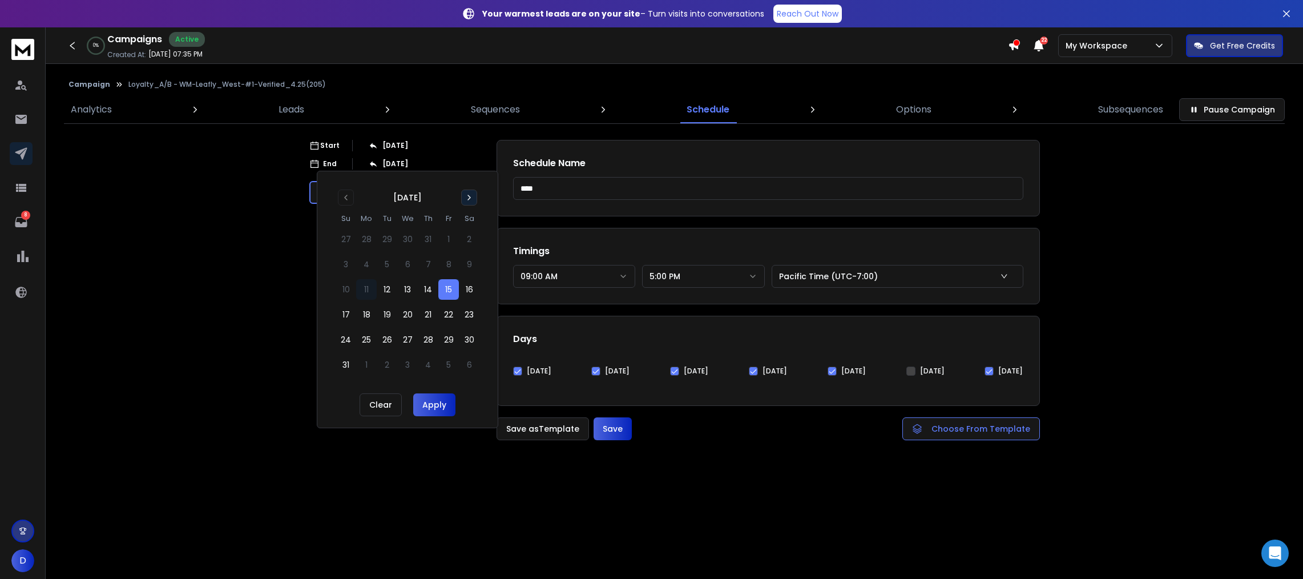
click at [470, 201] on icon "Go to next month" at bounding box center [468, 197] width 9 height 9
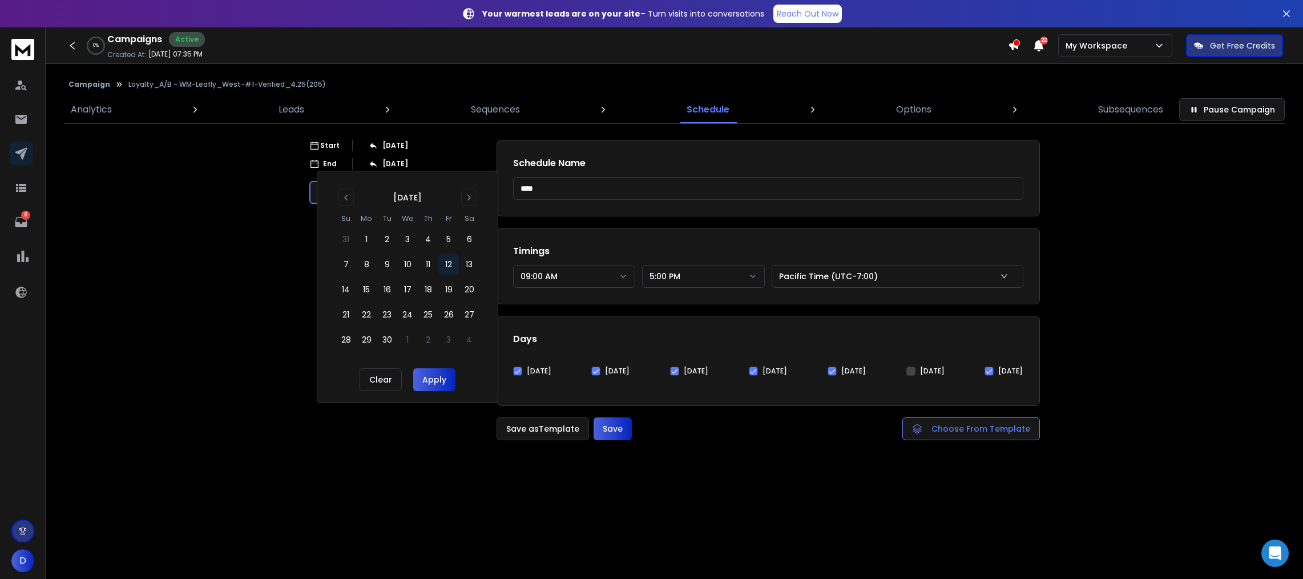
click at [451, 263] on button "12" at bounding box center [448, 264] width 21 height 21
click at [452, 382] on button "Apply" at bounding box center [434, 379] width 42 height 23
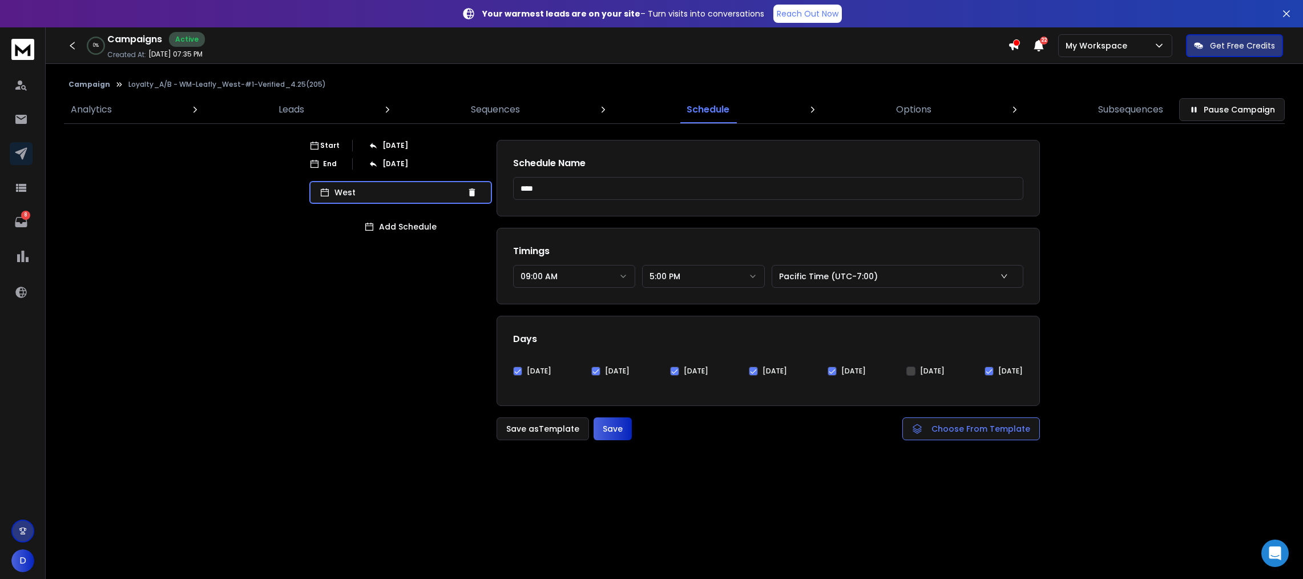
click at [620, 434] on button "Save" at bounding box center [612, 428] width 38 height 23
click at [911, 114] on p "Options" at bounding box center [913, 110] width 35 height 14
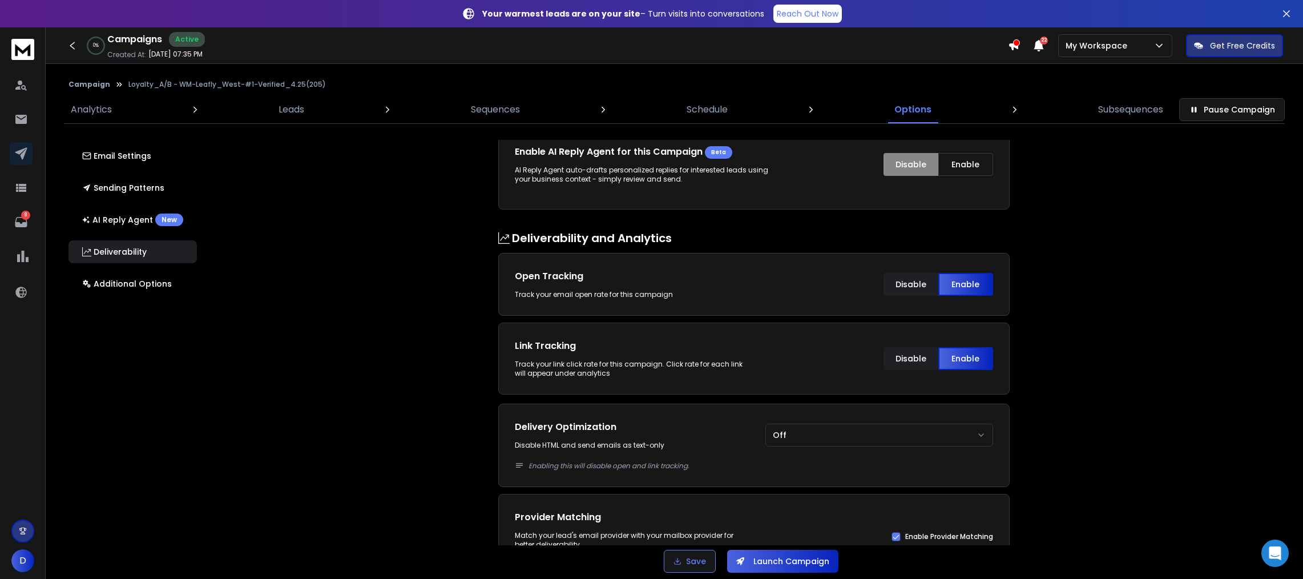
scroll to position [1215, 0]
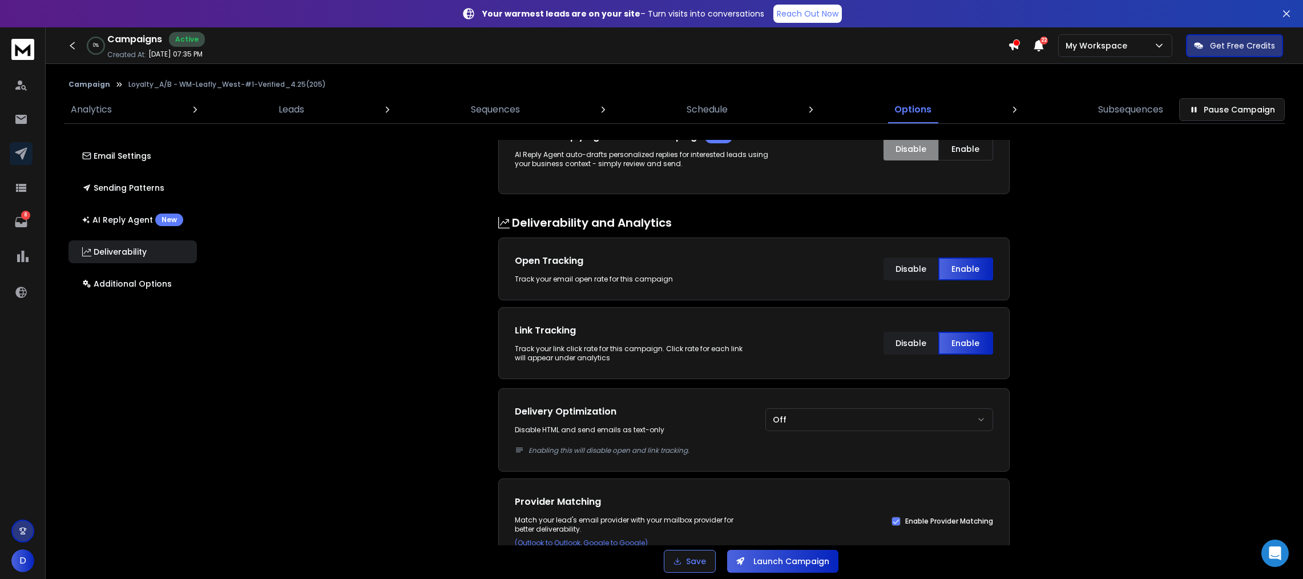
click at [752, 556] on button "Launch Campaign" at bounding box center [782, 560] width 111 height 23
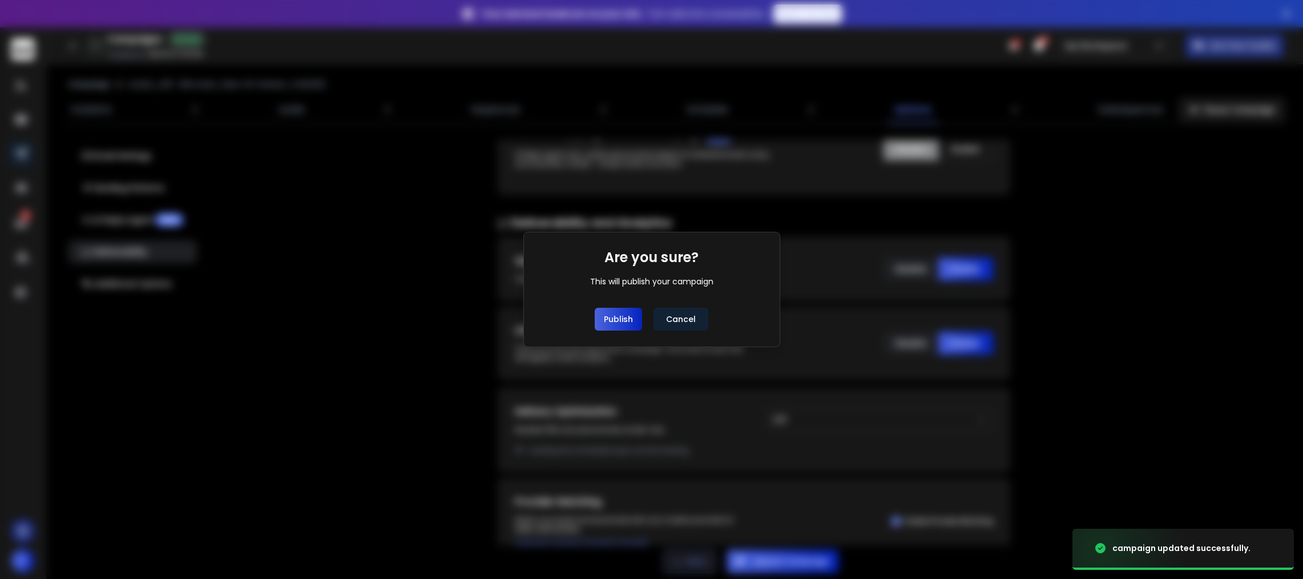
click at [626, 322] on button "Publish" at bounding box center [617, 319] width 47 height 23
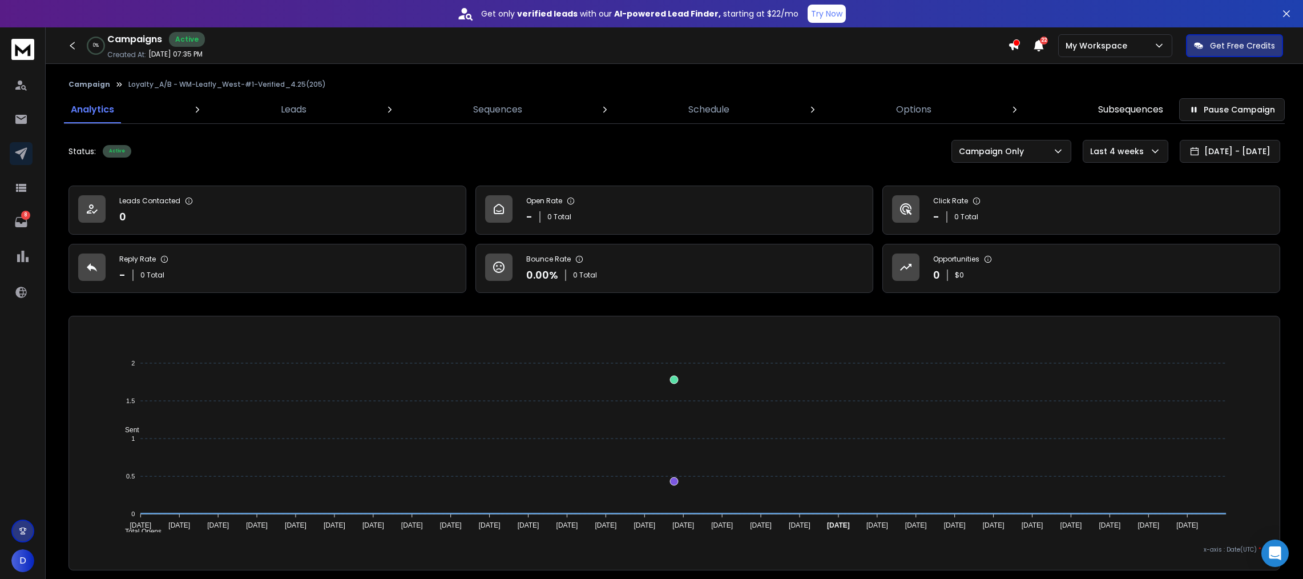
click at [1129, 108] on p "Subsequences" at bounding box center [1130, 110] width 65 height 14
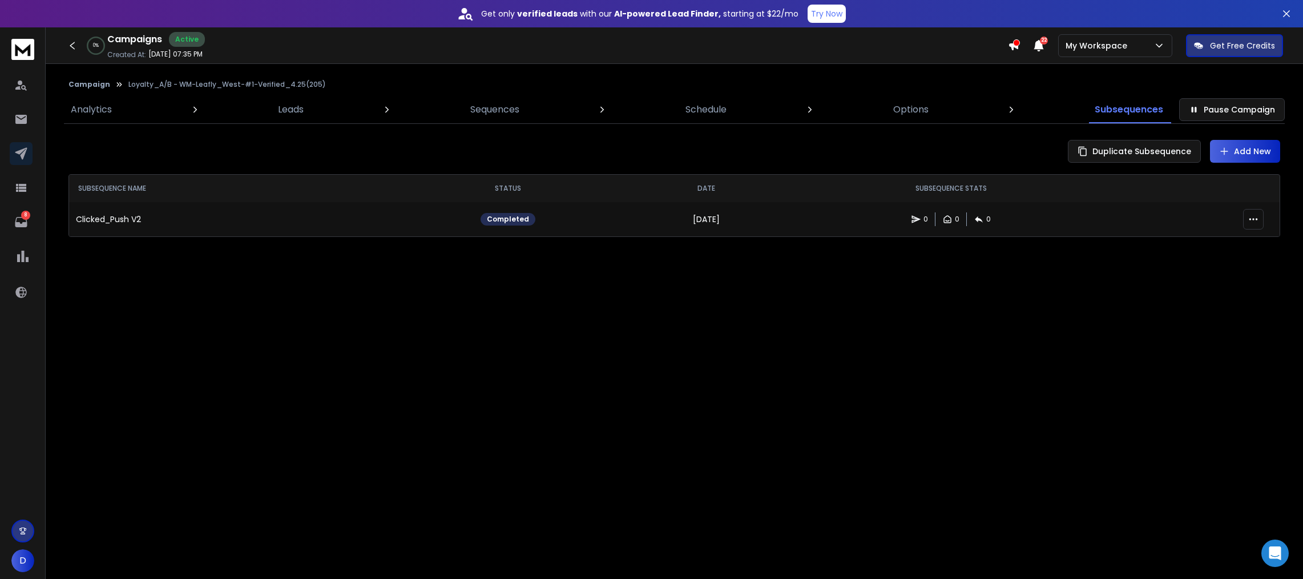
click at [114, 215] on td "Clicked_Push V2" at bounding box center [226, 219] width 314 height 34
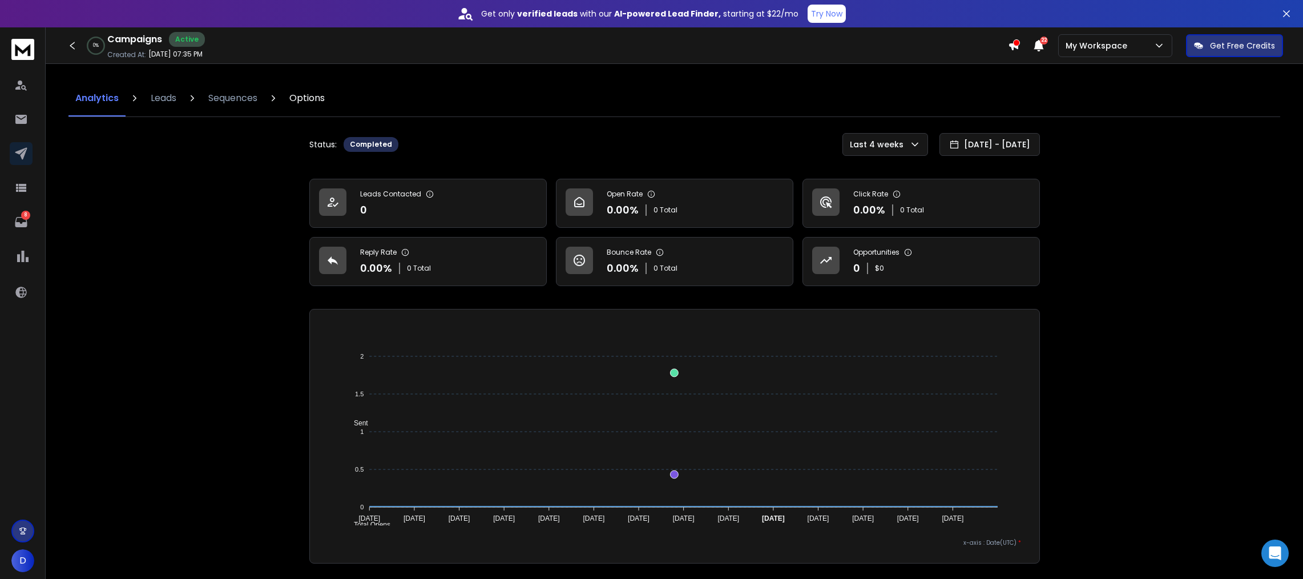
click at [303, 94] on p "Options" at bounding box center [306, 98] width 35 height 14
click at [307, 96] on p "Options" at bounding box center [306, 98] width 35 height 14
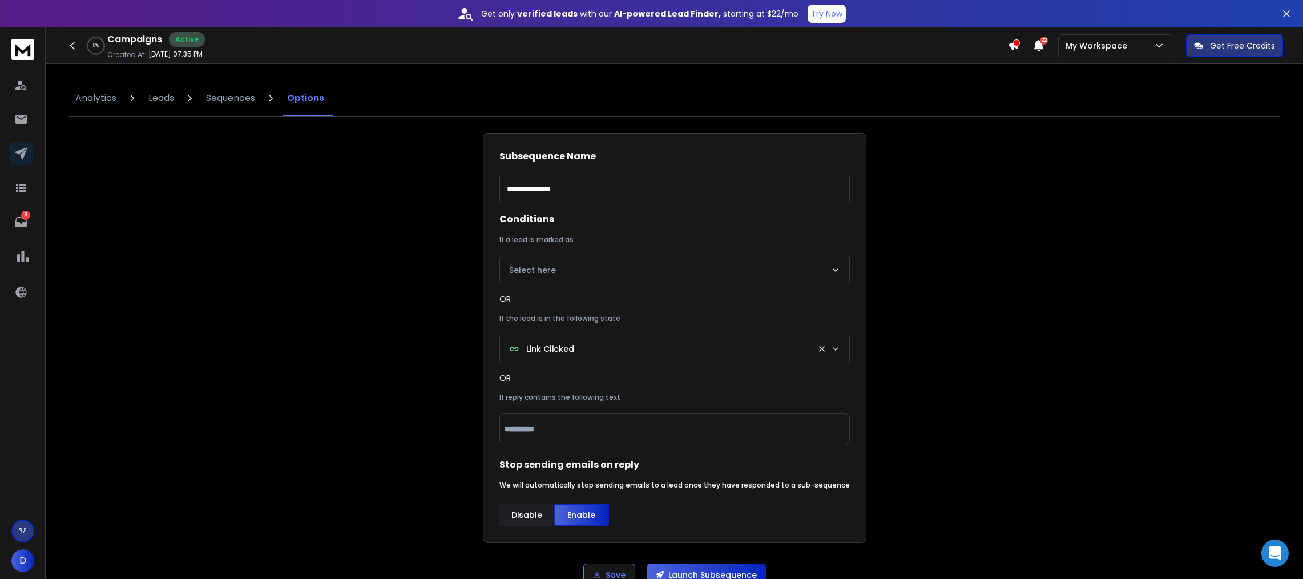
scroll to position [28, 0]
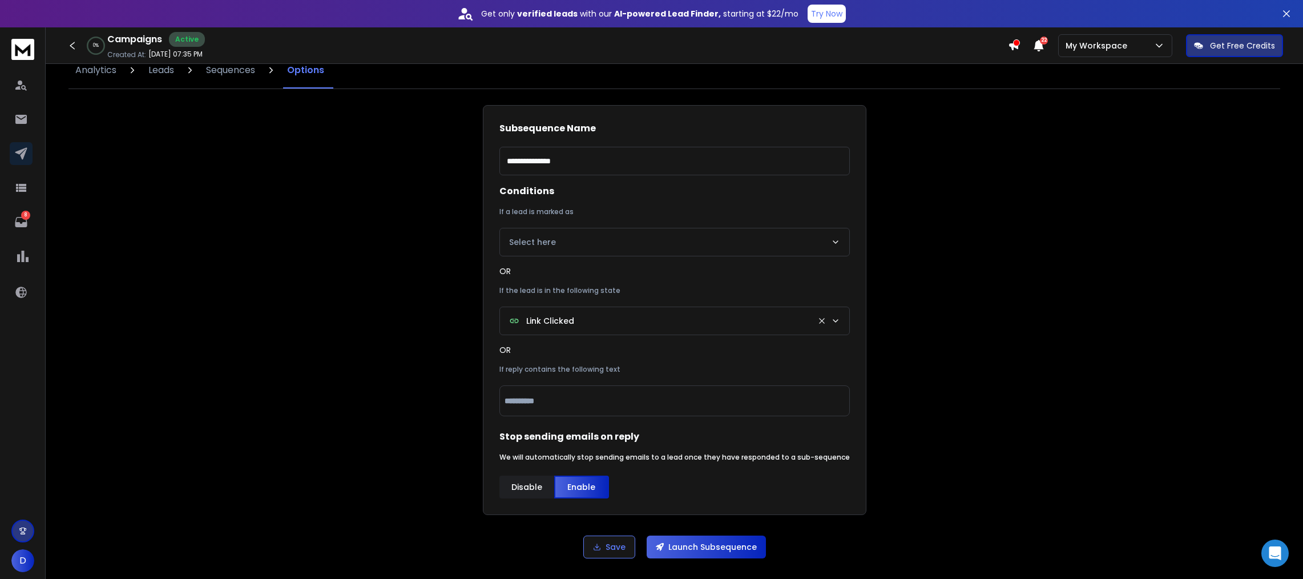
click at [682, 544] on button "Launch Subsequence" at bounding box center [705, 546] width 119 height 23
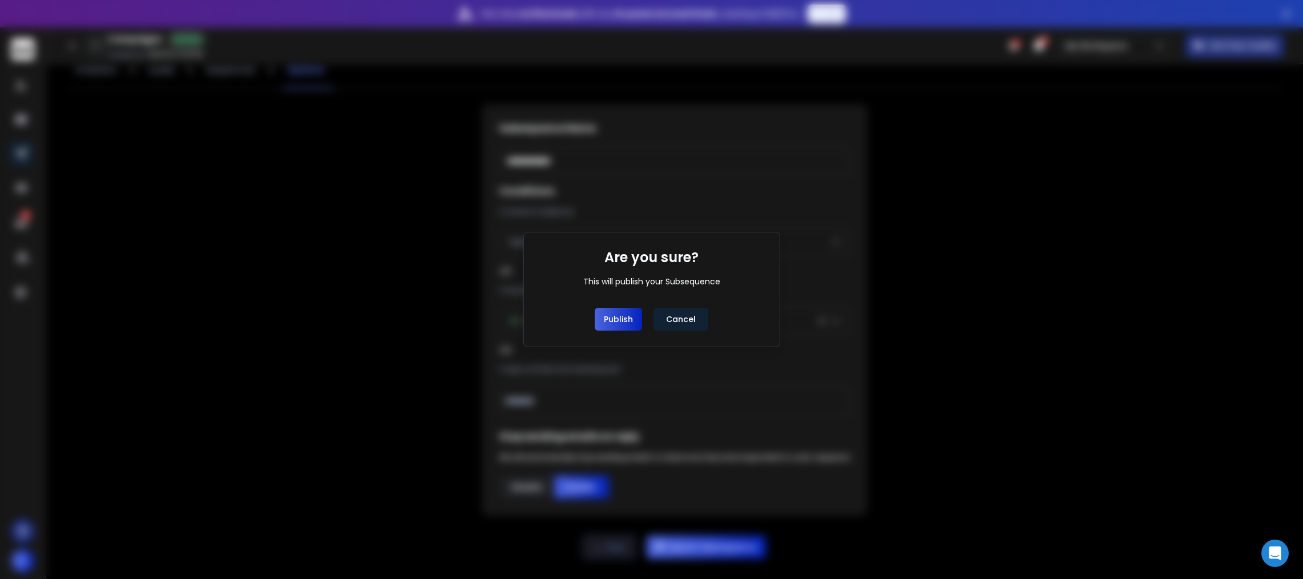
click at [608, 316] on button "Publish" at bounding box center [617, 319] width 47 height 23
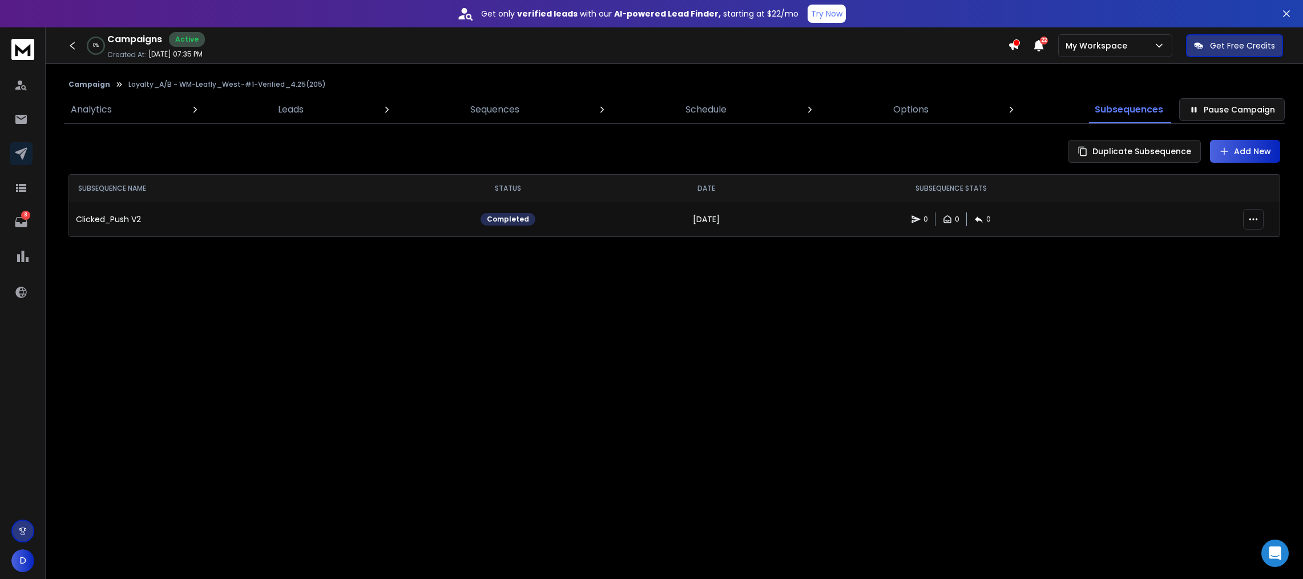
click at [159, 224] on td "Clicked_Push V2" at bounding box center [226, 219] width 314 height 34
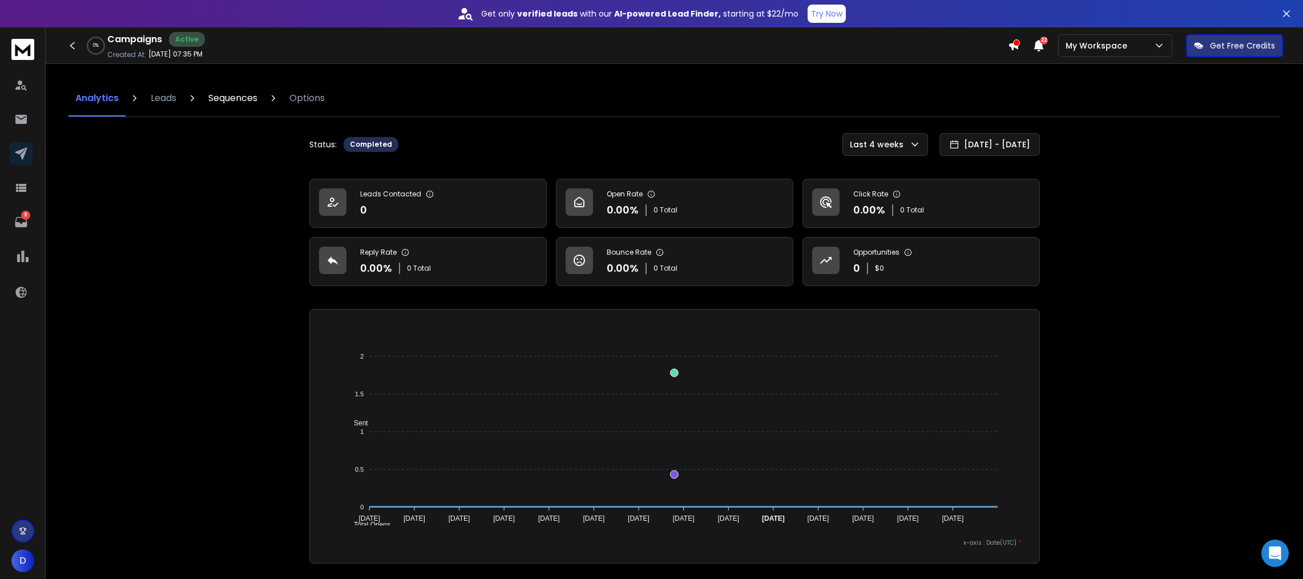
click at [220, 103] on p "Sequences" at bounding box center [232, 98] width 49 height 14
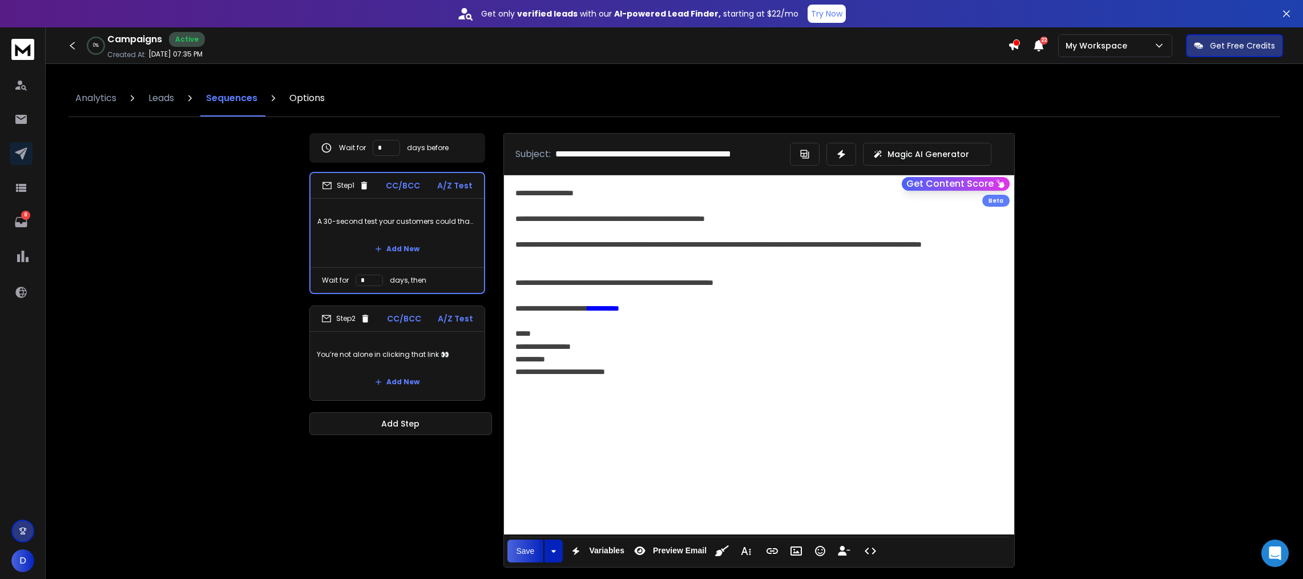
click at [298, 102] on p "Options" at bounding box center [306, 98] width 35 height 14
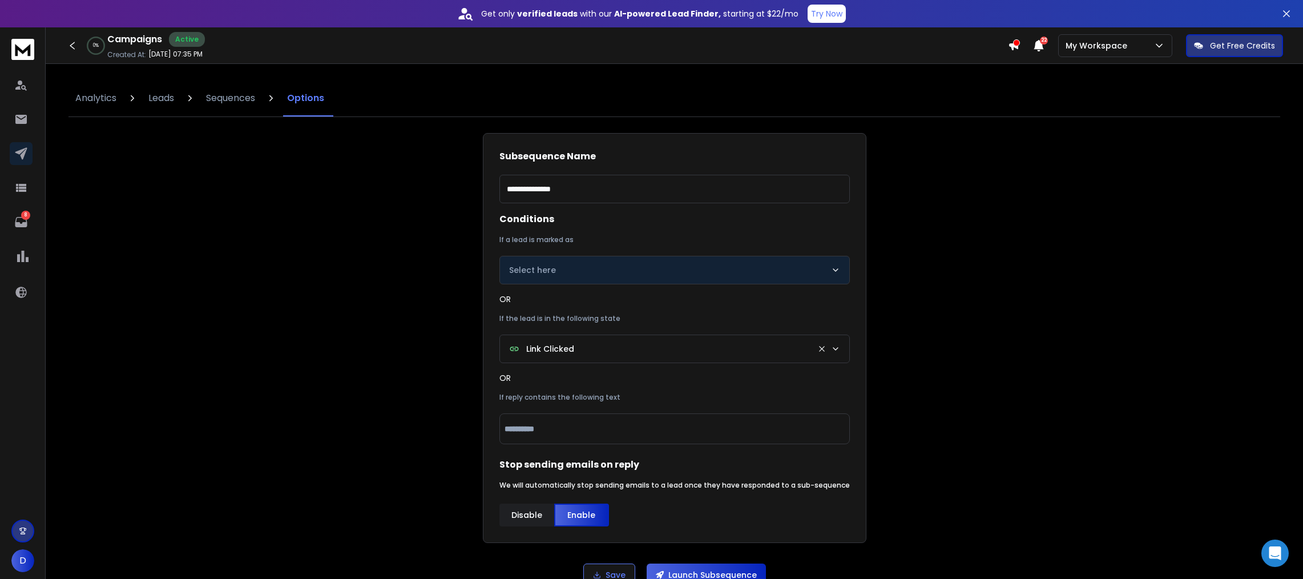
scroll to position [28, 0]
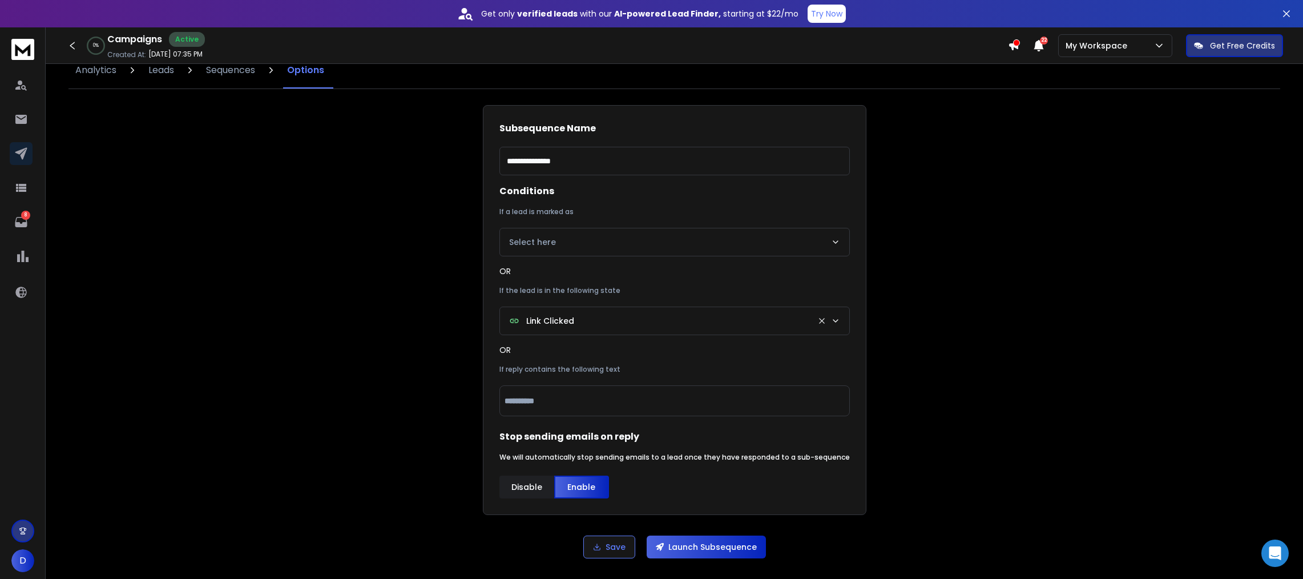
click at [572, 165] on input "**********" at bounding box center [674, 161] width 350 height 29
click at [567, 167] on input "**********" at bounding box center [674, 161] width 350 height 29
type input "**********"
click at [667, 552] on button "Launch Subsequence" at bounding box center [705, 546] width 119 height 23
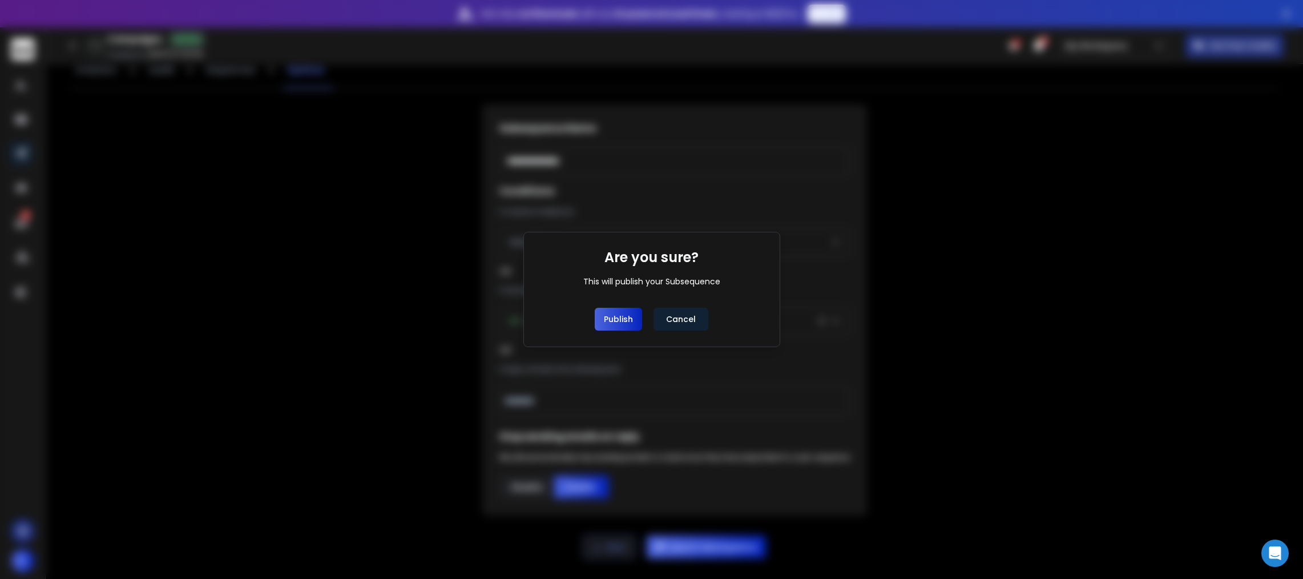
click at [617, 324] on button "Publish" at bounding box center [617, 319] width 47 height 23
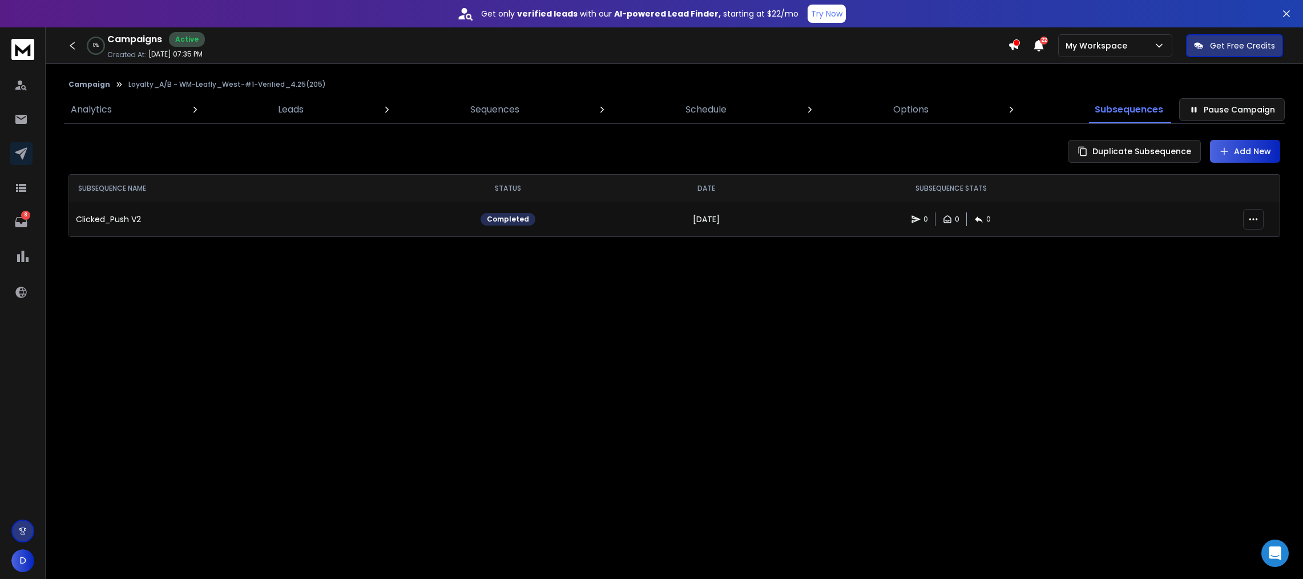
click at [1249, 217] on icon "button" at bounding box center [1253, 219] width 10 height 10
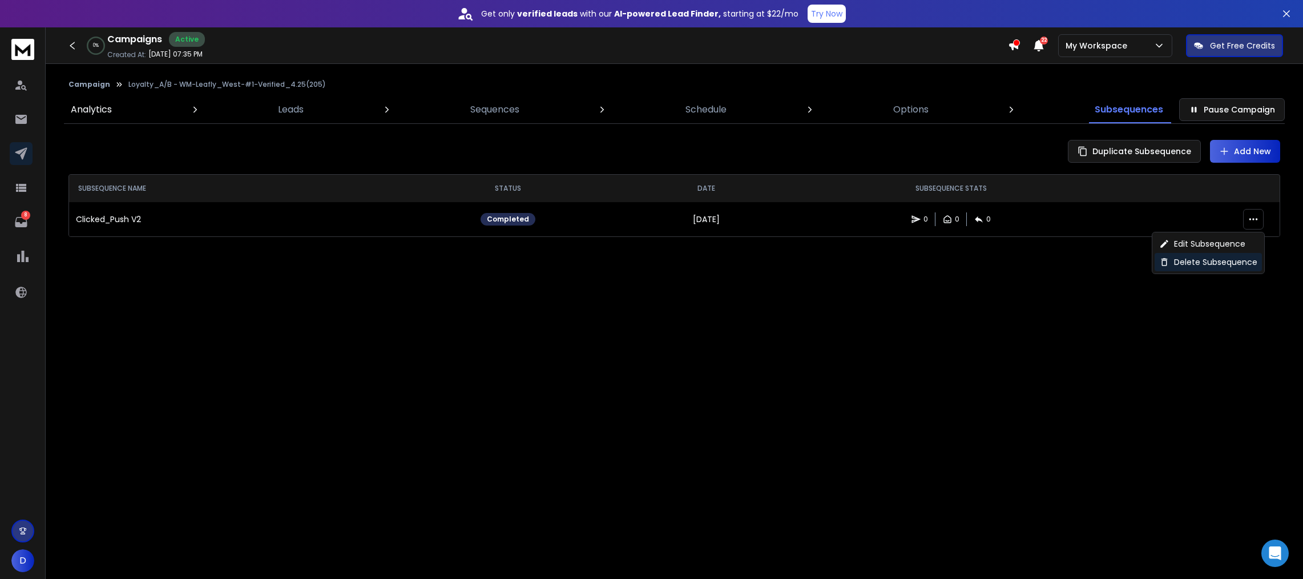
click at [94, 115] on p "Analytics" at bounding box center [91, 110] width 41 height 14
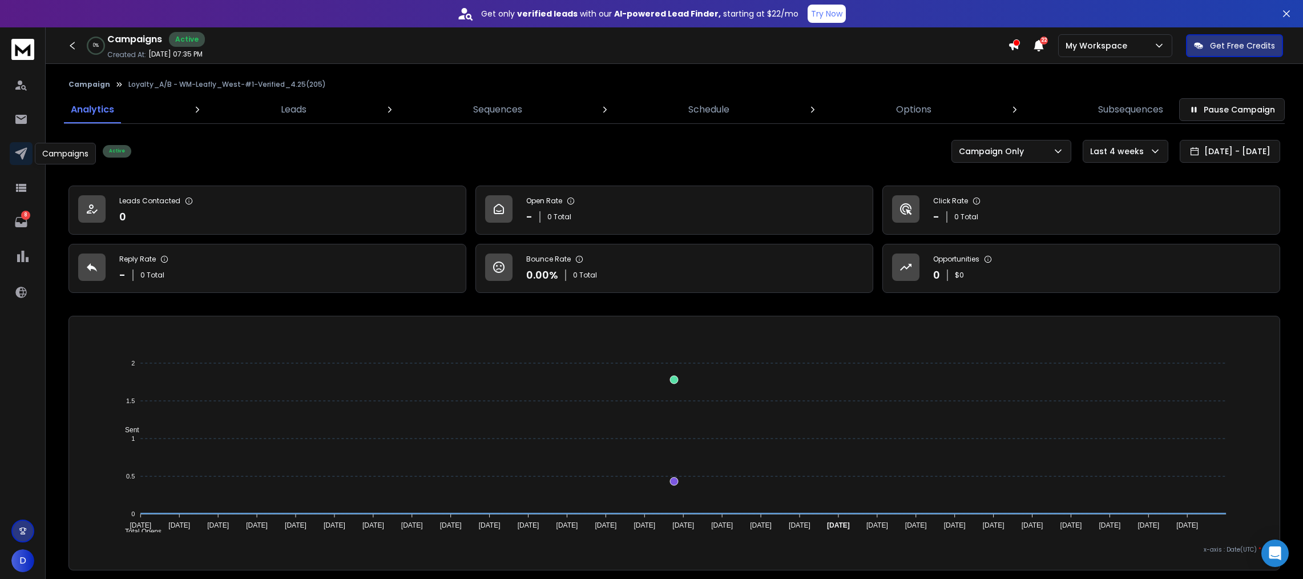
click at [28, 152] on link at bounding box center [21, 153] width 23 height 23
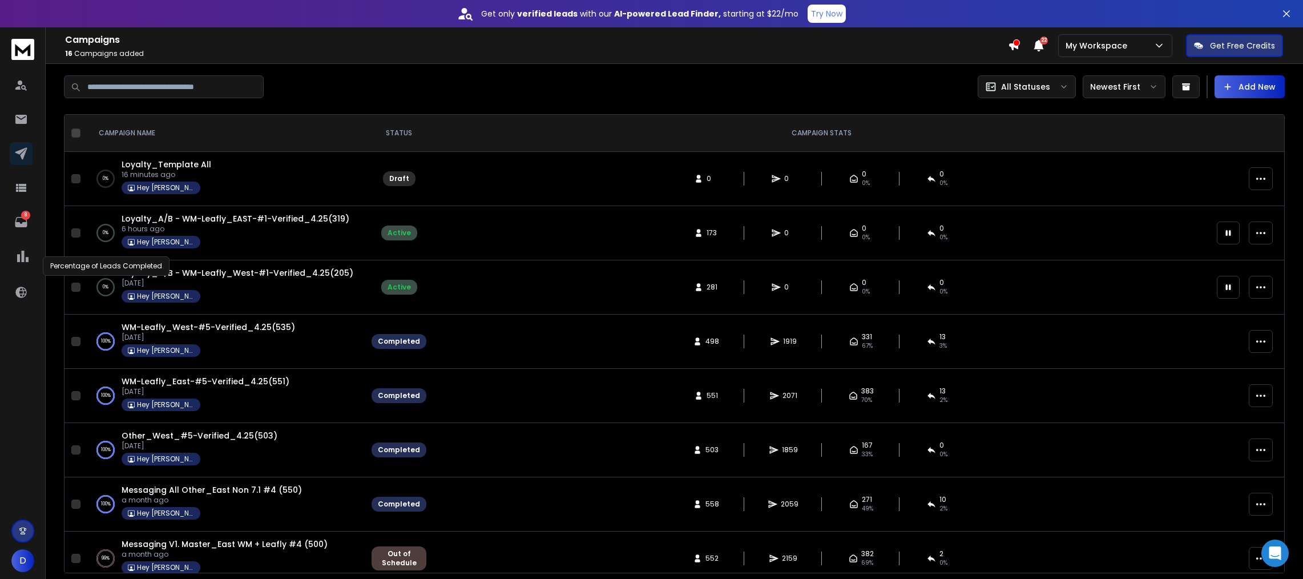
click at [114, 285] on div "0 %" at bounding box center [105, 287] width 18 height 18
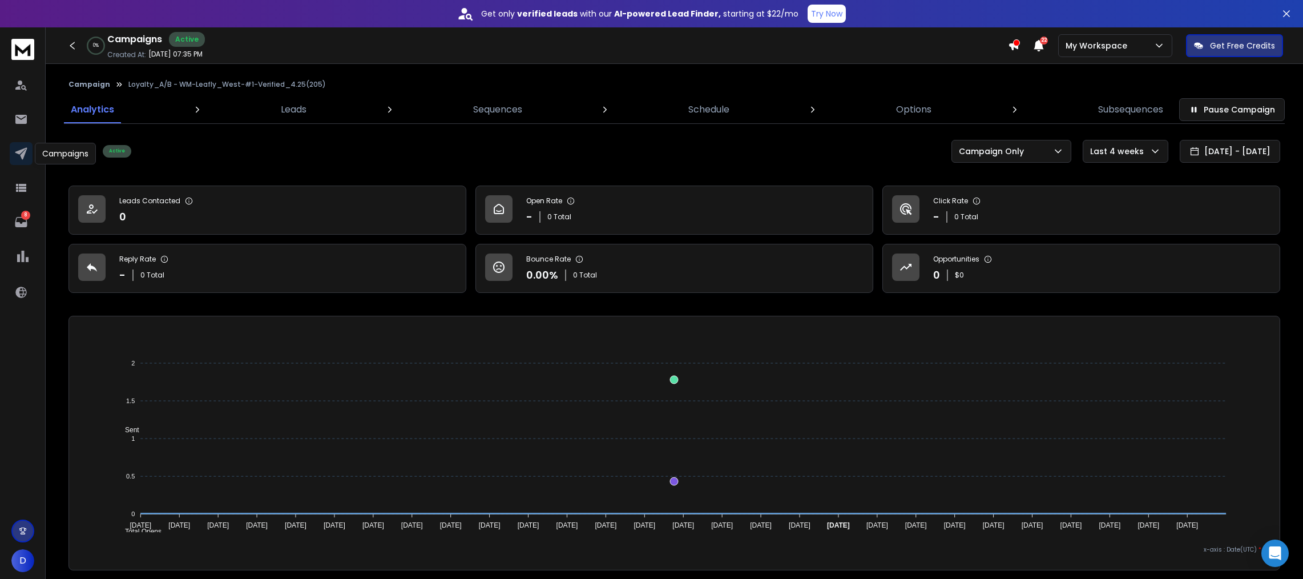
click at [18, 156] on icon at bounding box center [21, 154] width 14 height 14
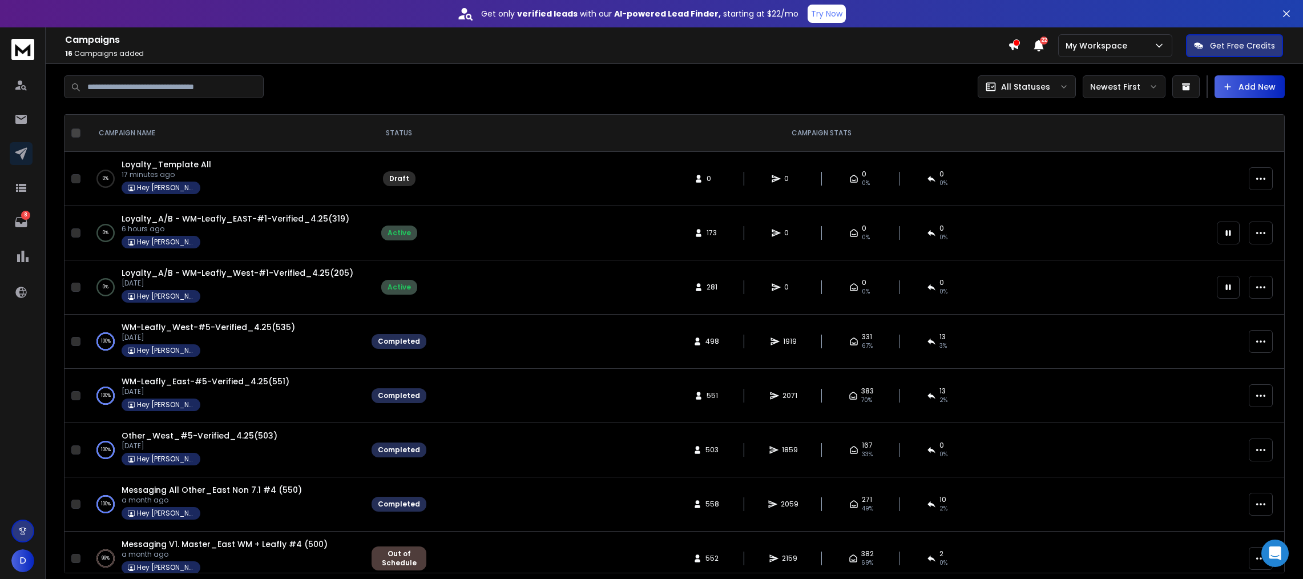
click at [269, 329] on span "WM-Leafly_West-#5-Verified_4.25(535)" at bounding box center [208, 326] width 173 height 11
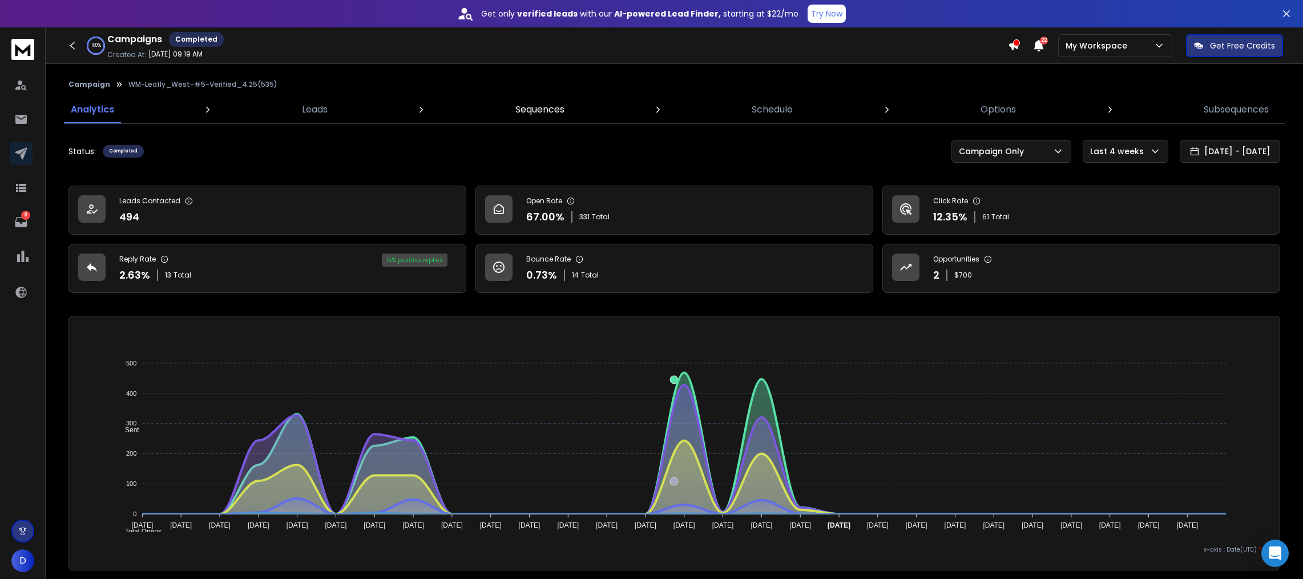
click at [516, 108] on p "Sequences" at bounding box center [539, 110] width 49 height 14
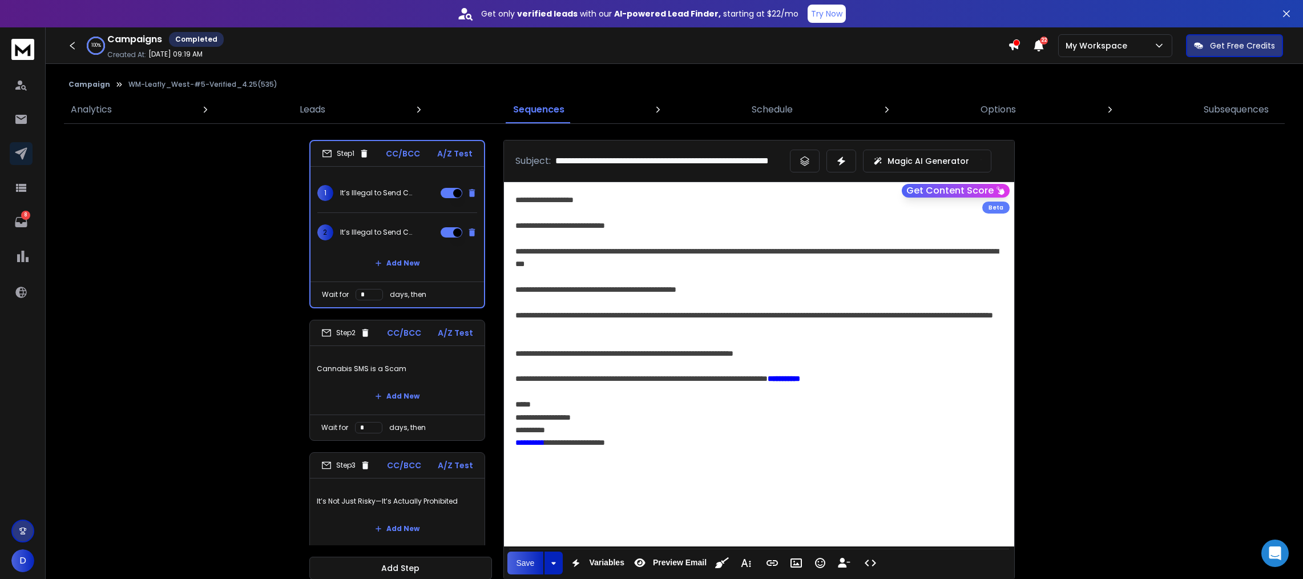
click at [800, 377] on strong "**********" at bounding box center [783, 378] width 33 height 8
click at [838, 408] on icon "button" at bounding box center [831, 405] width 14 height 14
click at [893, 371] on div at bounding box center [758, 365] width 487 height 13
click at [800, 380] on strong "**********" at bounding box center [783, 378] width 33 height 8
click at [860, 406] on icon "button" at bounding box center [860, 405] width 8 height 8
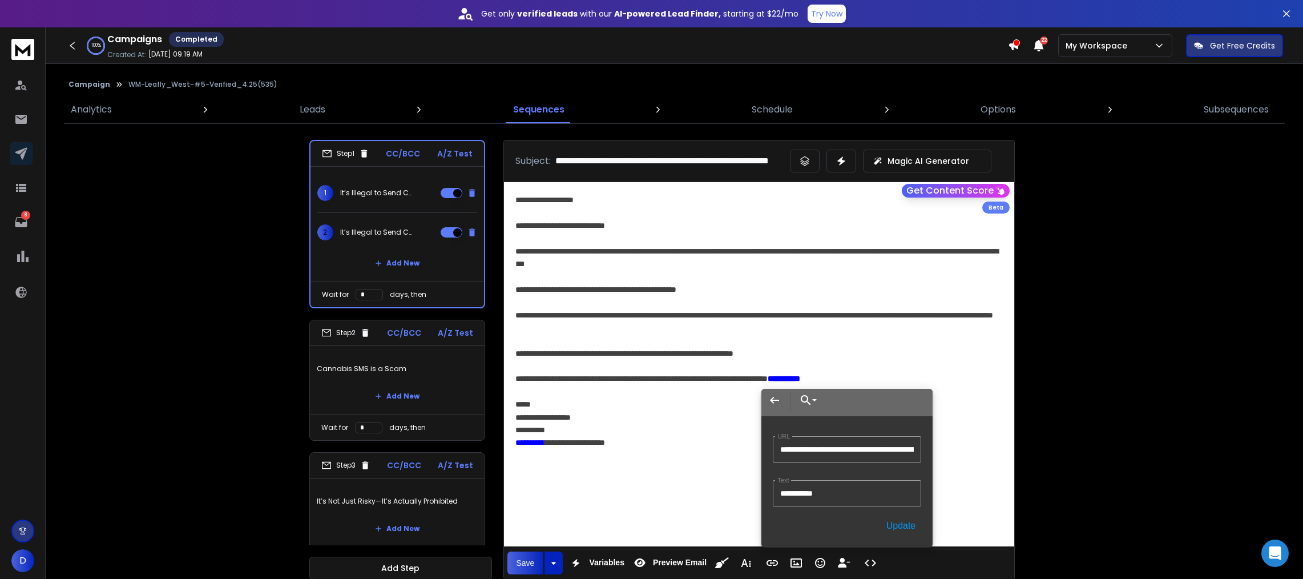
click at [544, 442] on link "**********" at bounding box center [529, 442] width 29 height 8
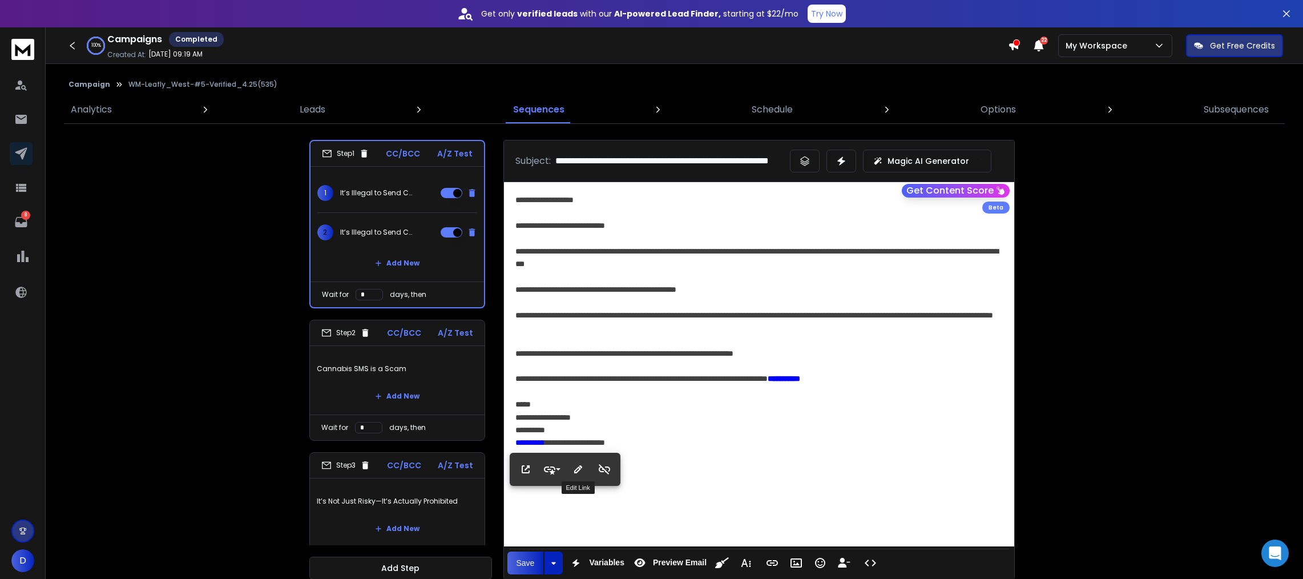
type input "**********"
click at [576, 469] on icon "button" at bounding box center [578, 469] width 8 height 8
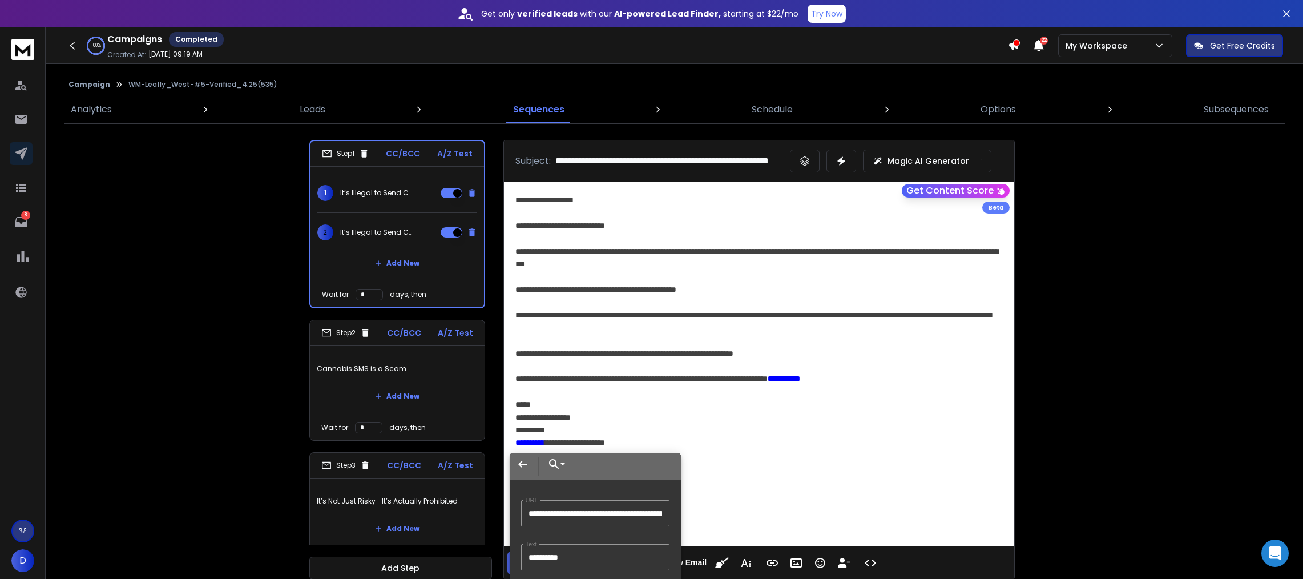
click at [1126, 219] on div "**********" at bounding box center [674, 359] width 1220 height 448
